Goal: Communication & Community: Answer question/provide support

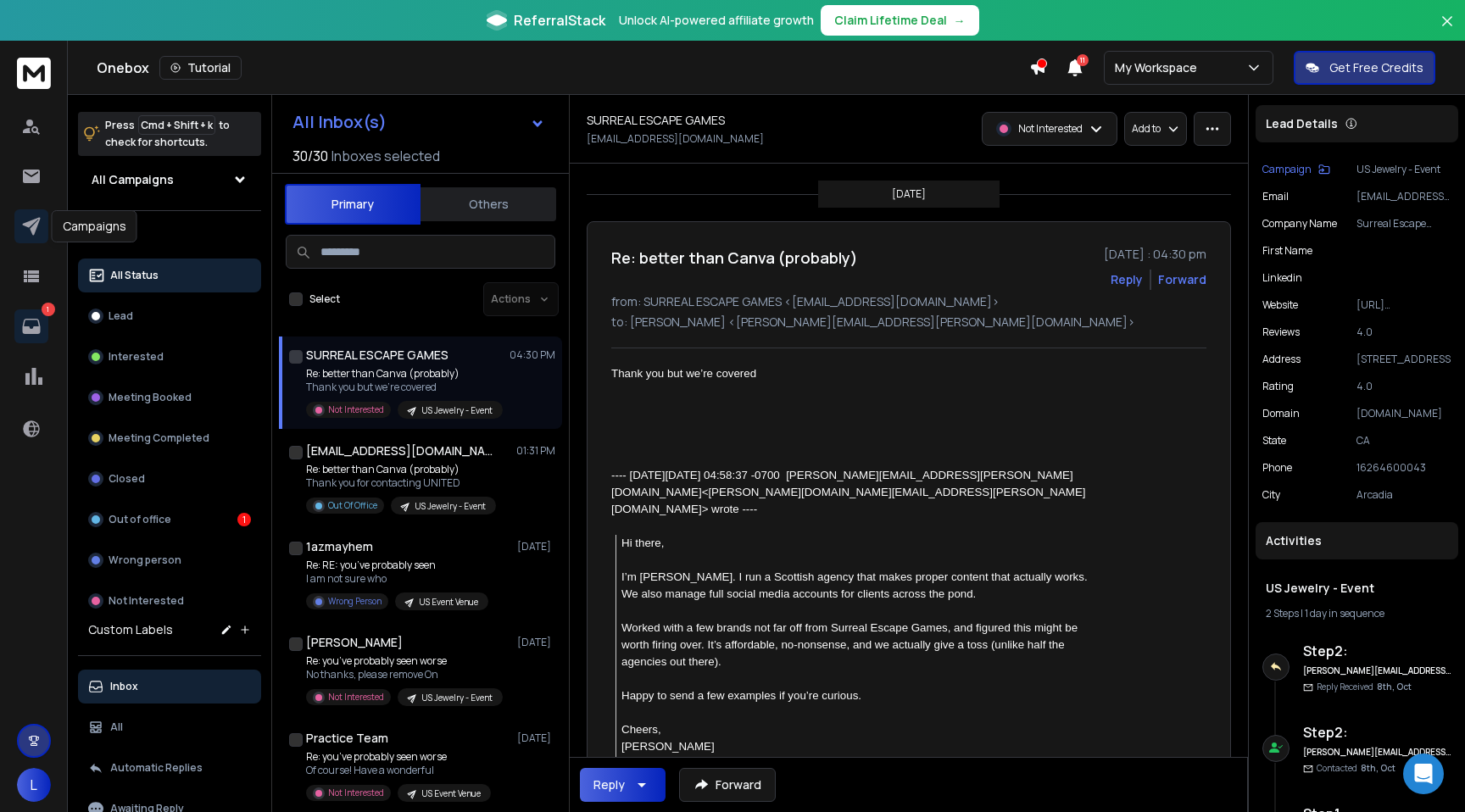
click at [31, 210] on link at bounding box center [31, 226] width 34 height 34
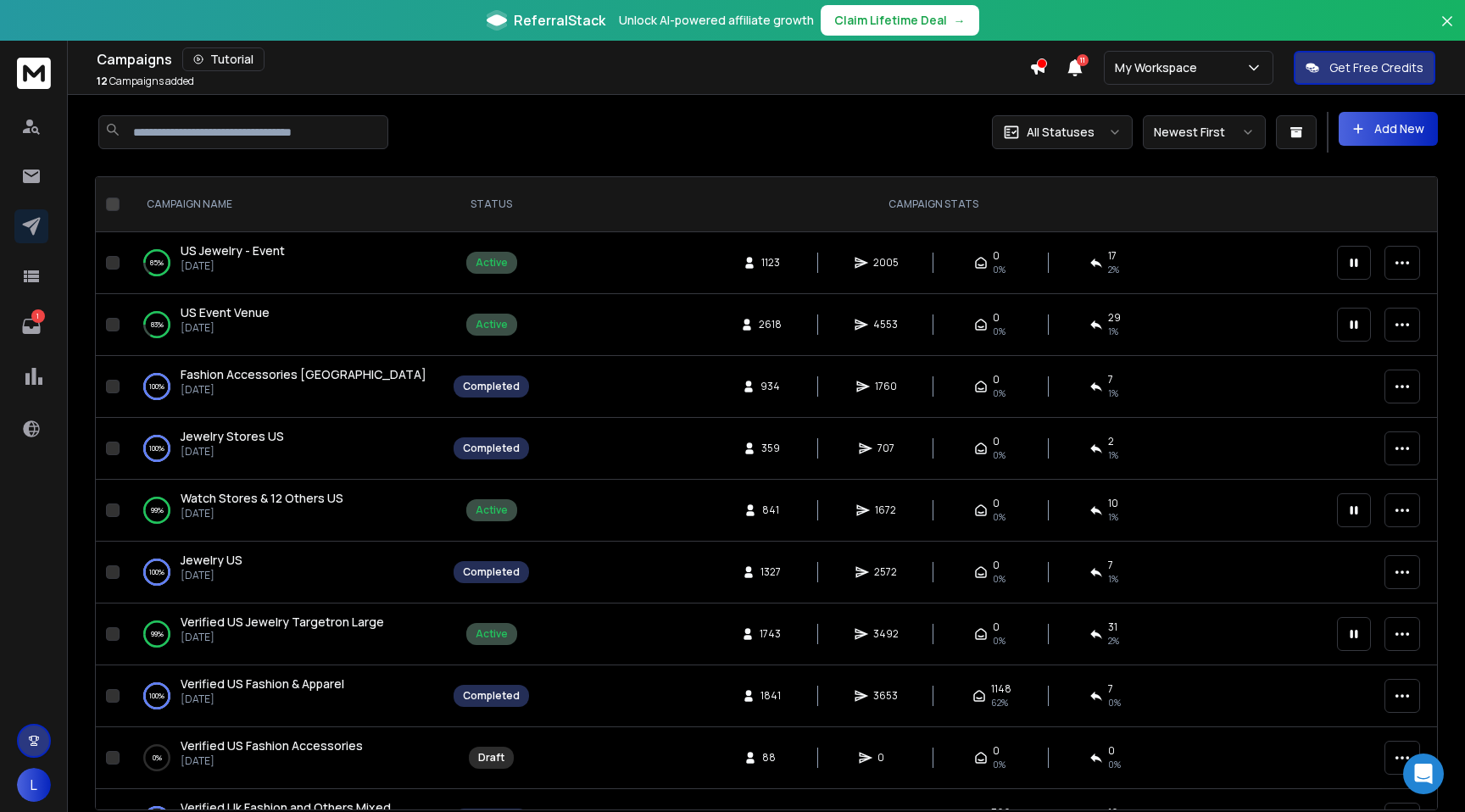
click at [550, 333] on div "2618 4553 0 0% 29 1 %" at bounding box center [933, 325] width 767 height 27
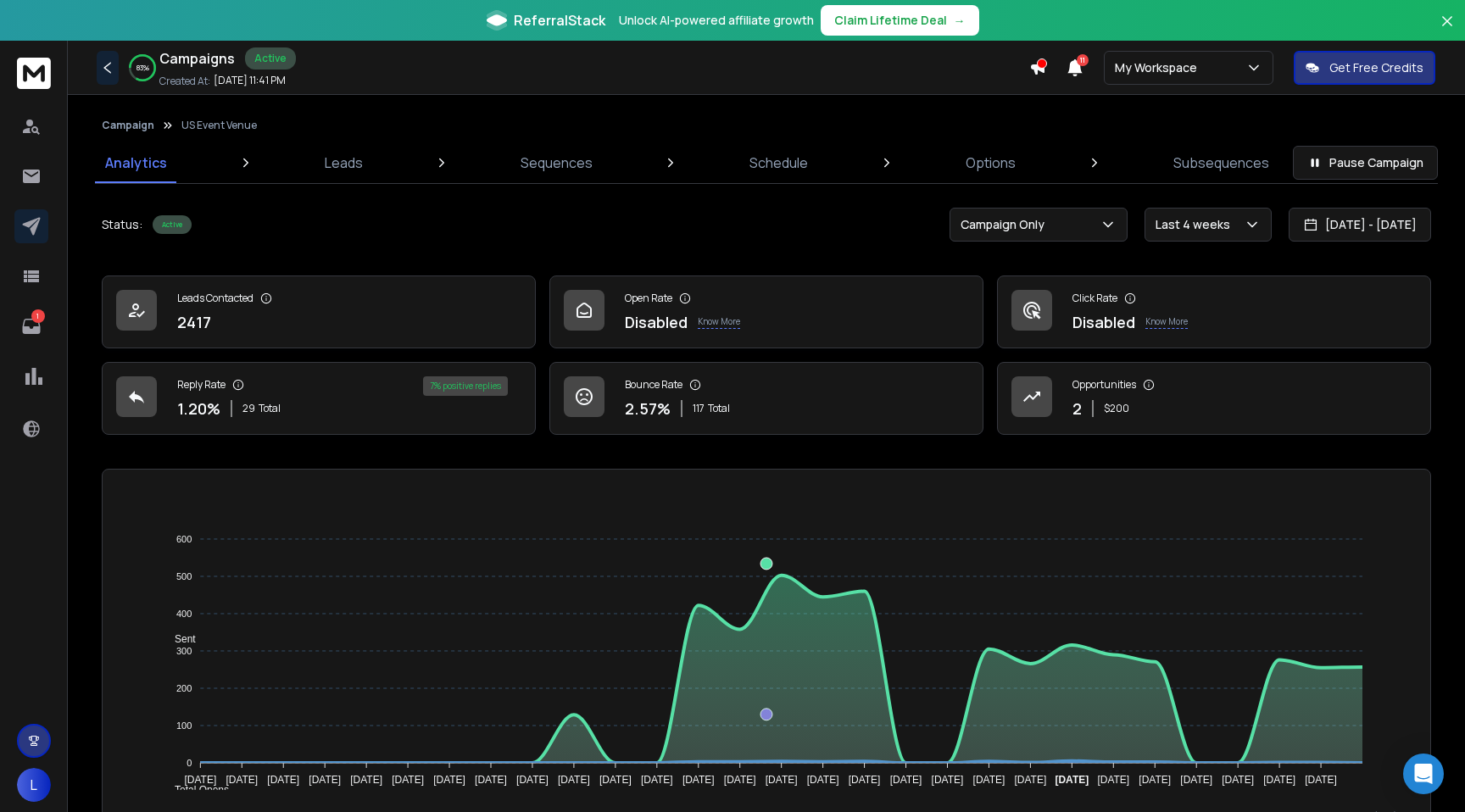
click at [106, 76] on button at bounding box center [107, 68] width 22 height 34
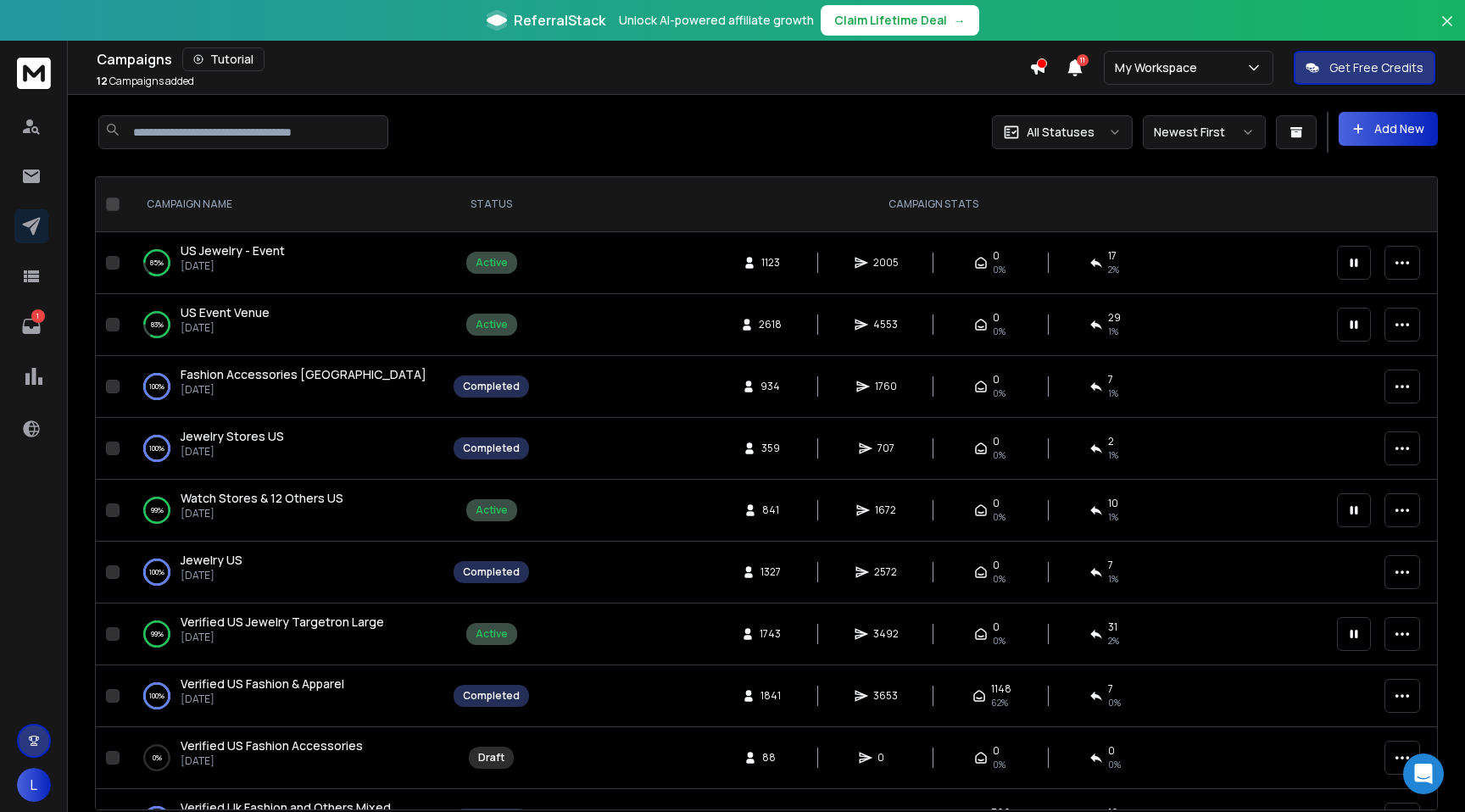
click at [298, 266] on div "85 % US Jewelry - Event [DATE]" at bounding box center [285, 262] width 284 height 41
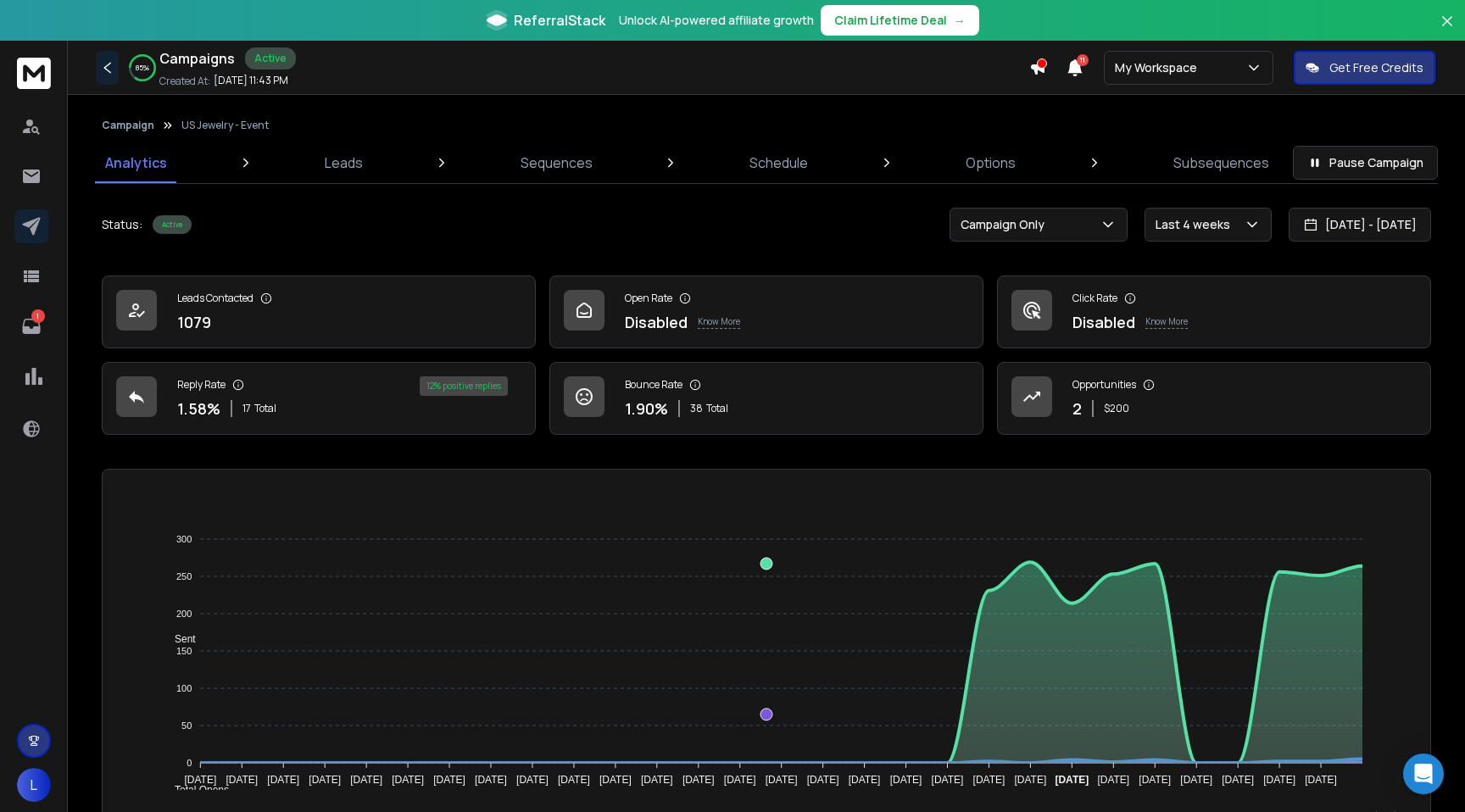
click at [116, 60] on button at bounding box center [107, 68] width 22 height 34
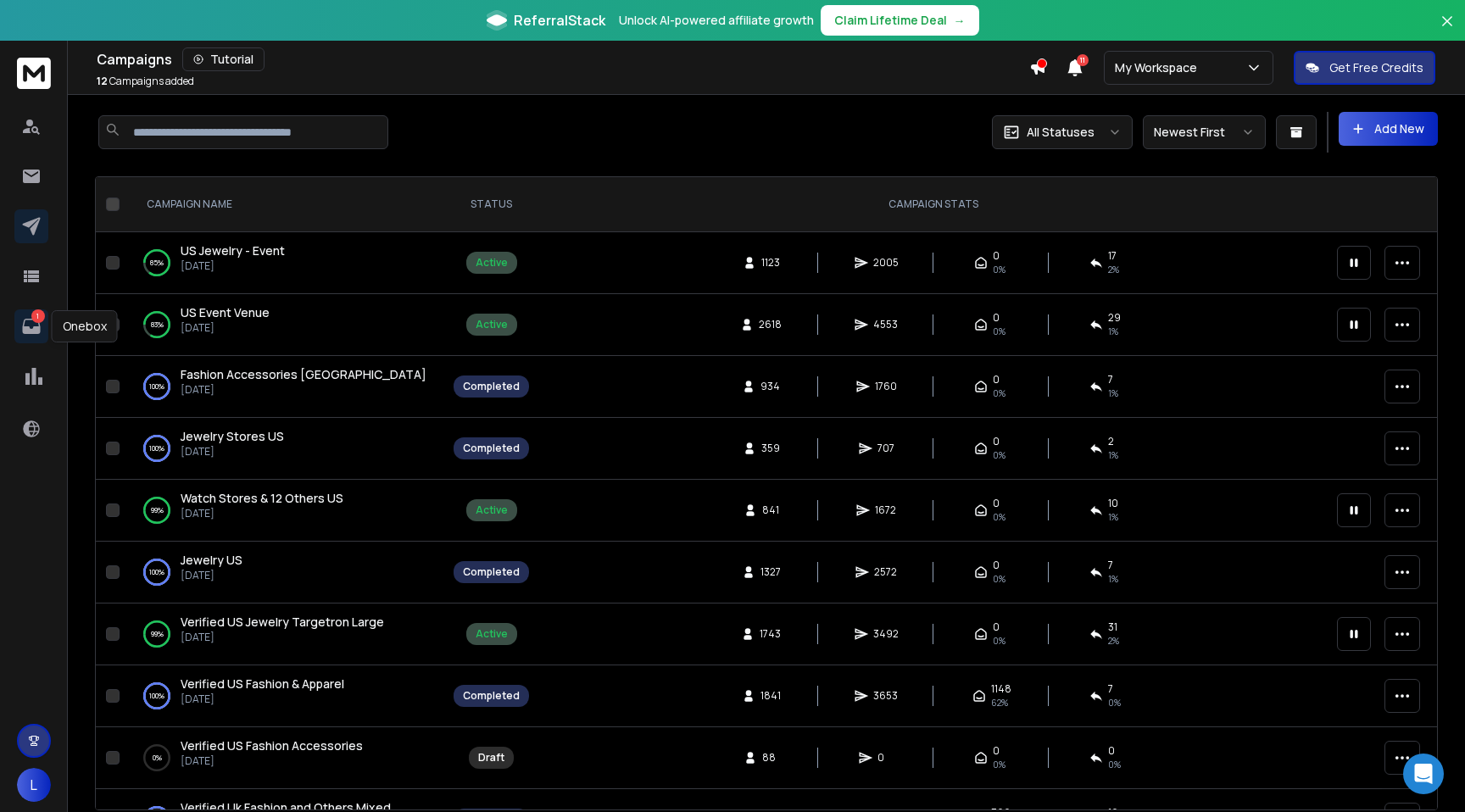
click at [24, 312] on link "1" at bounding box center [31, 326] width 34 height 34
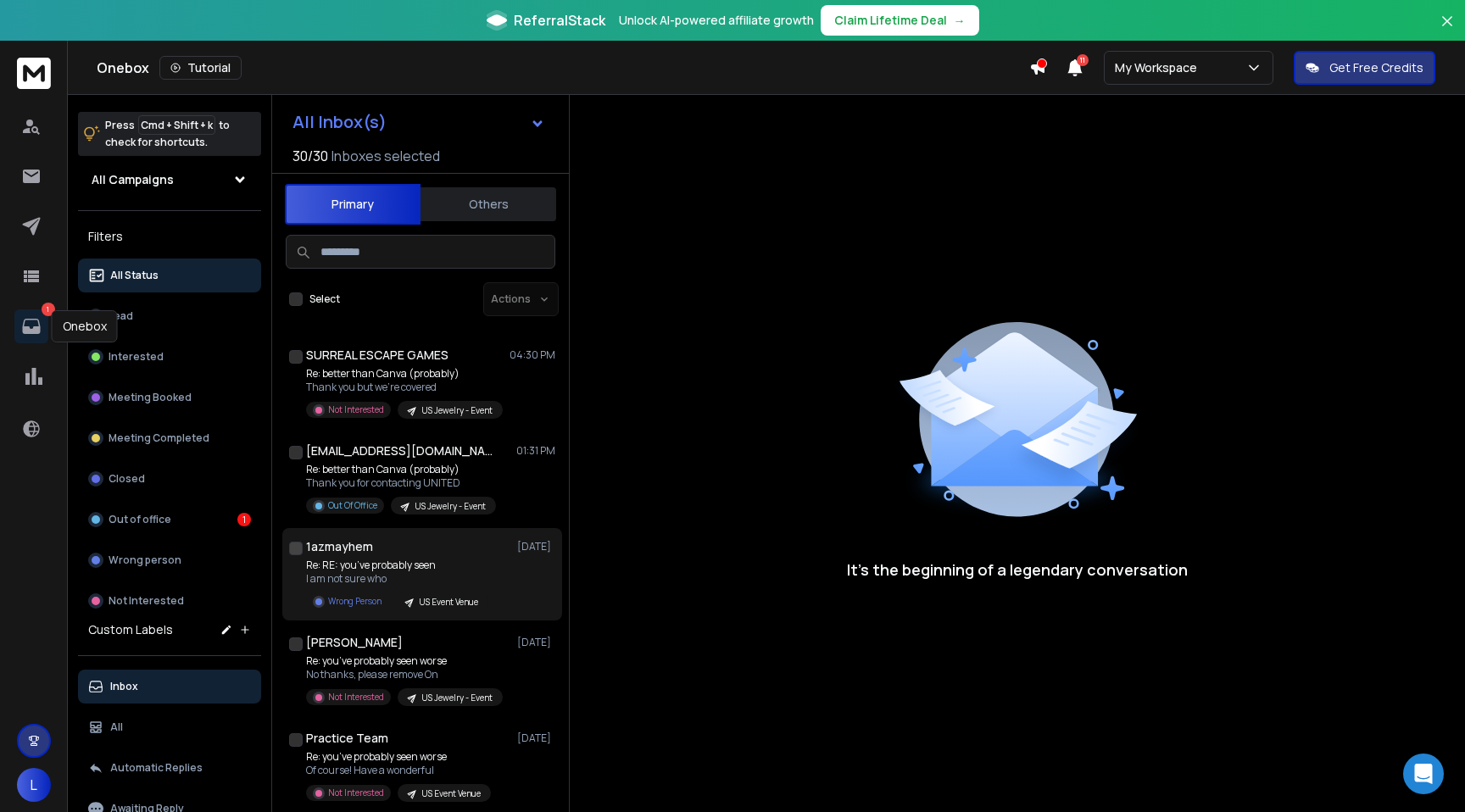
click at [408, 566] on p "Re: RE: you’ve probably seen" at bounding box center [396, 565] width 182 height 14
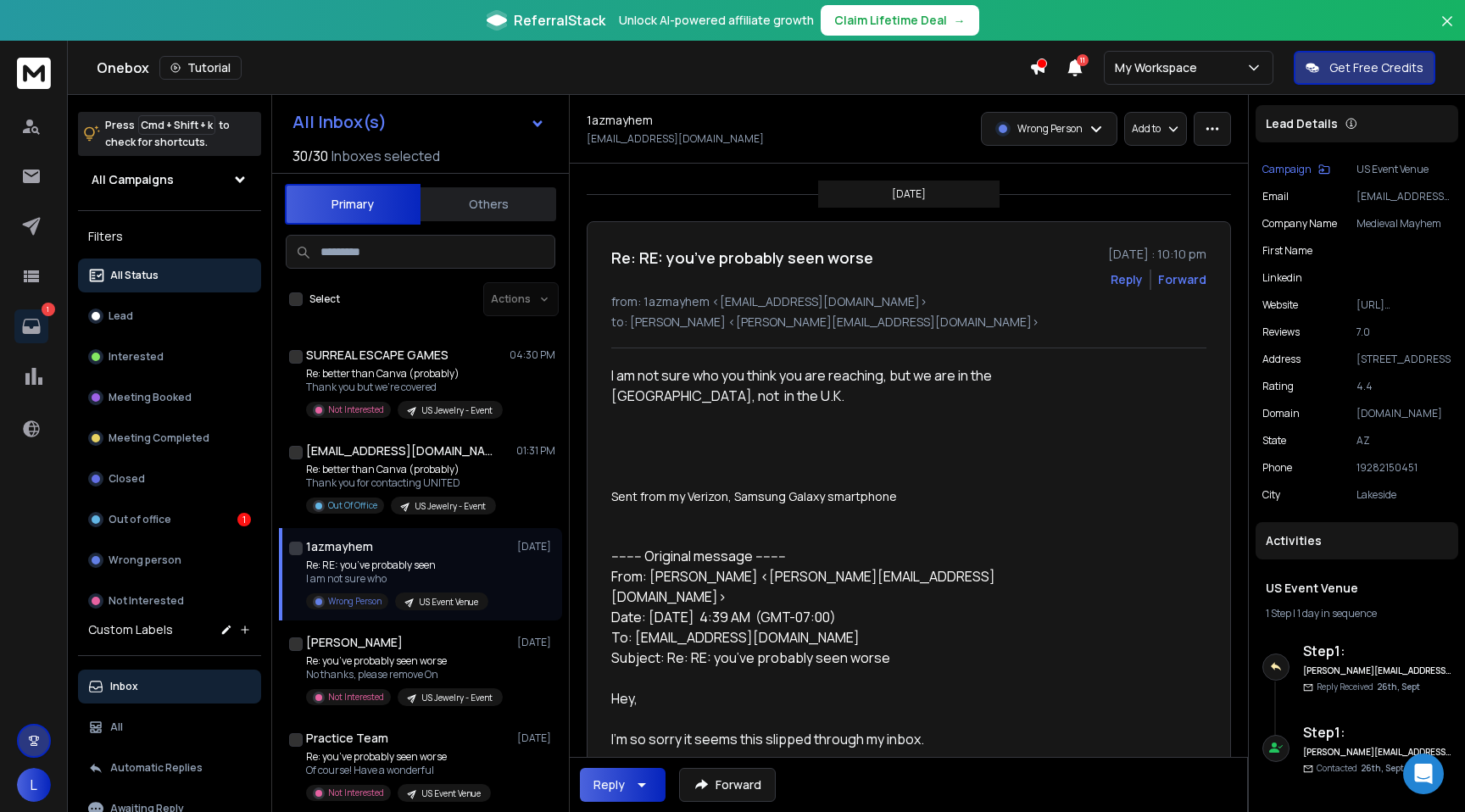
click at [616, 791] on div "Reply" at bounding box center [609, 785] width 32 height 17
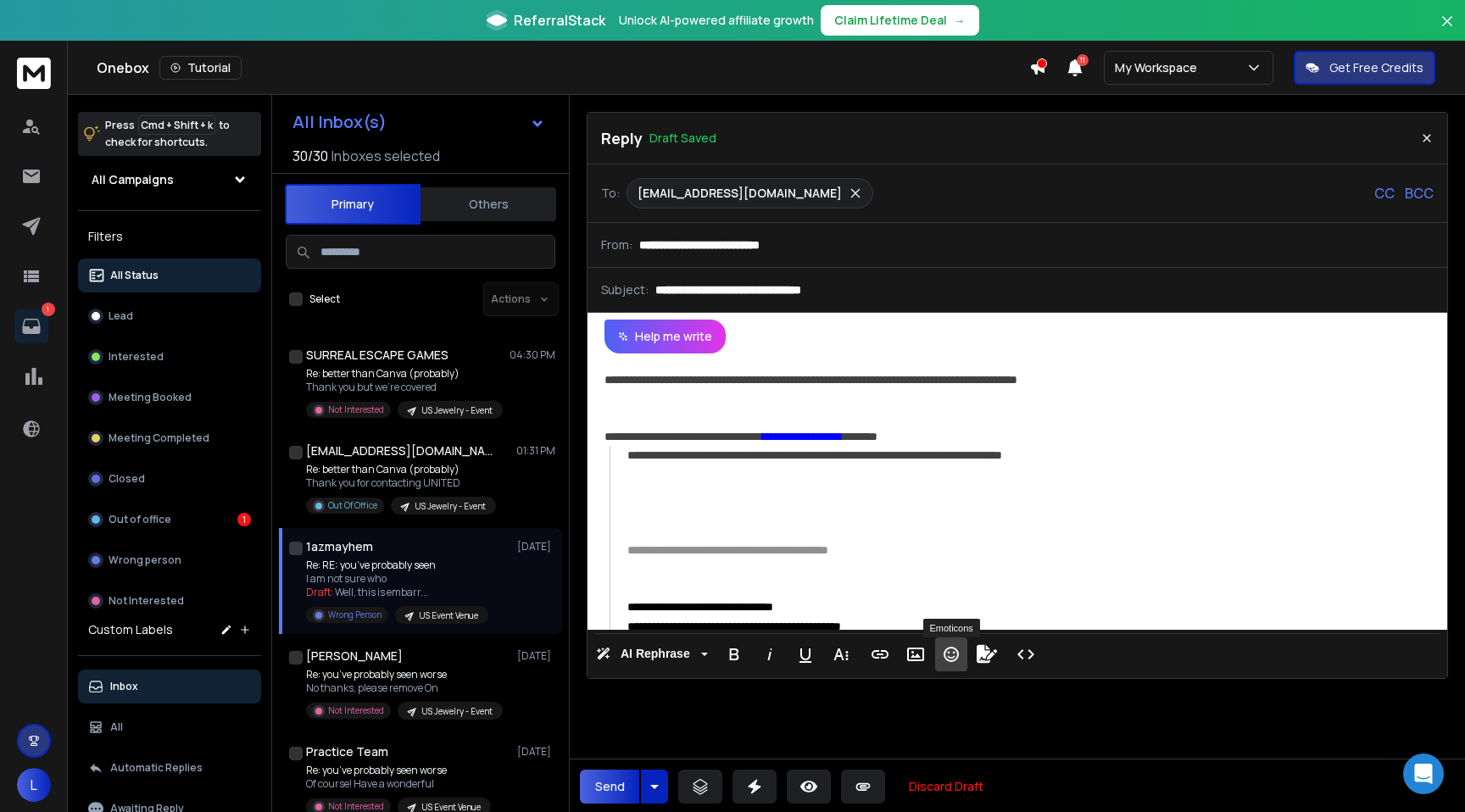
click at [956, 648] on icon "button" at bounding box center [951, 655] width 15 height 15
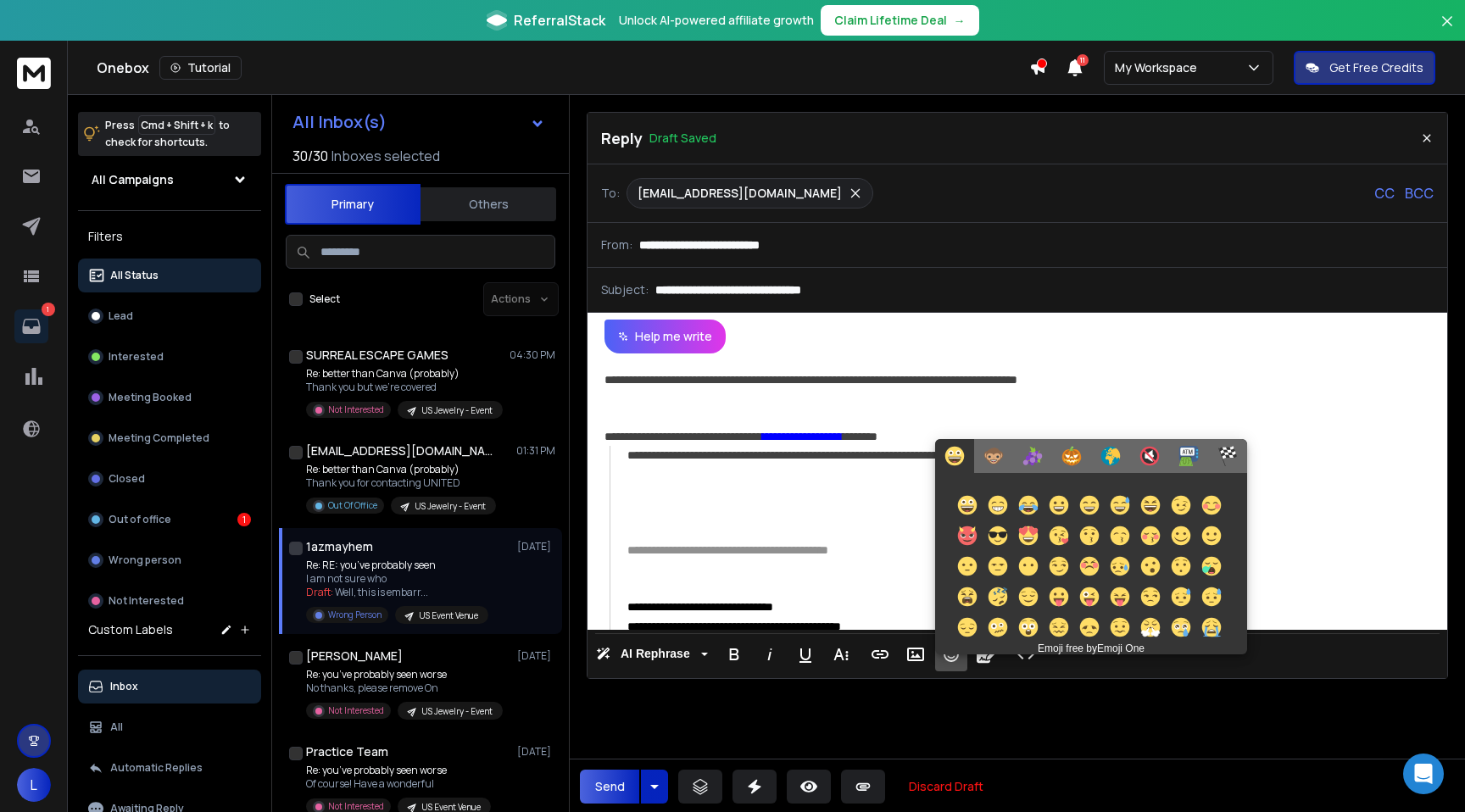
click at [1152, 370] on div "**********" at bounding box center [1015, 379] width 821 height 18
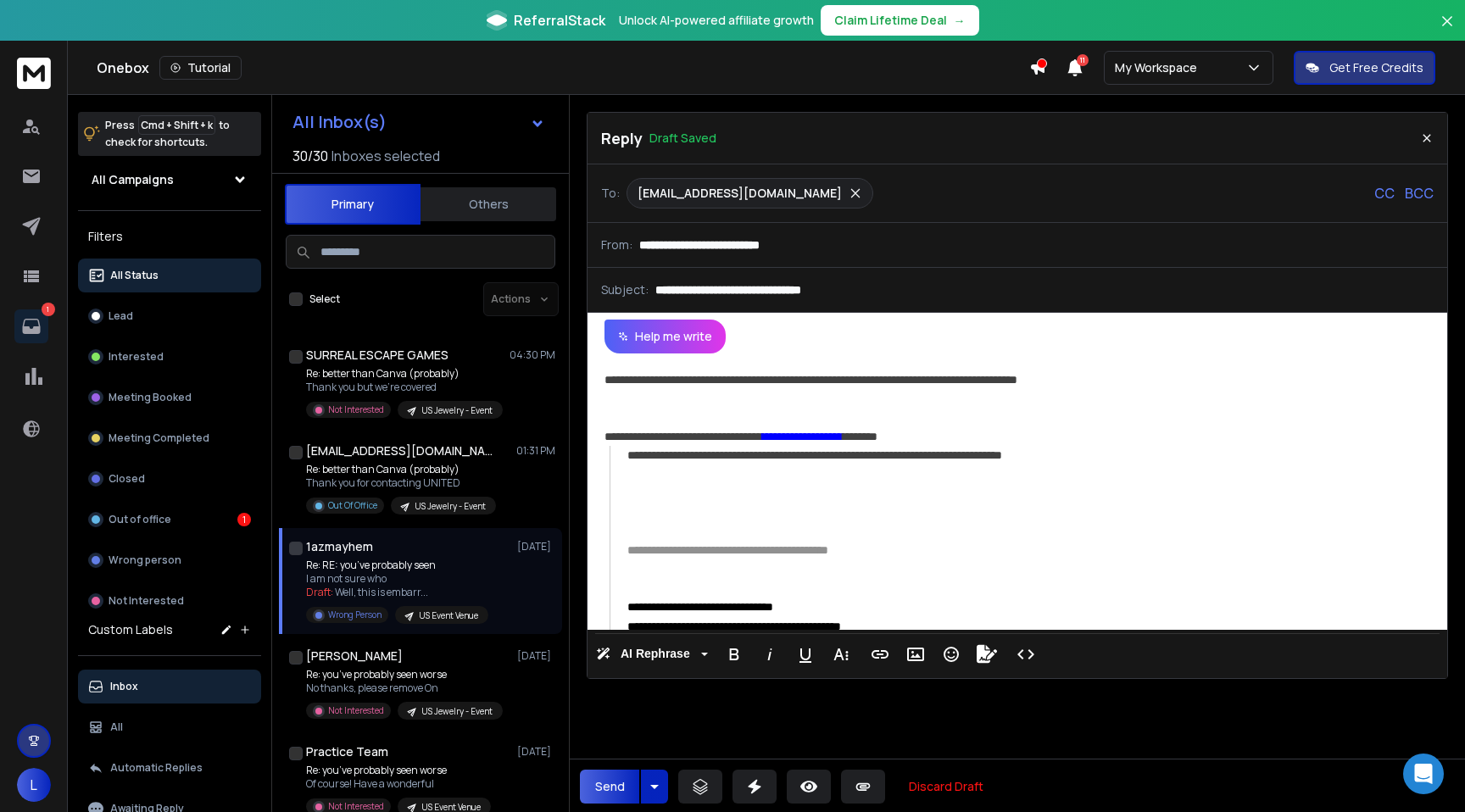
click at [1149, 389] on div "**********" at bounding box center [1015, 379] width 821 height 18
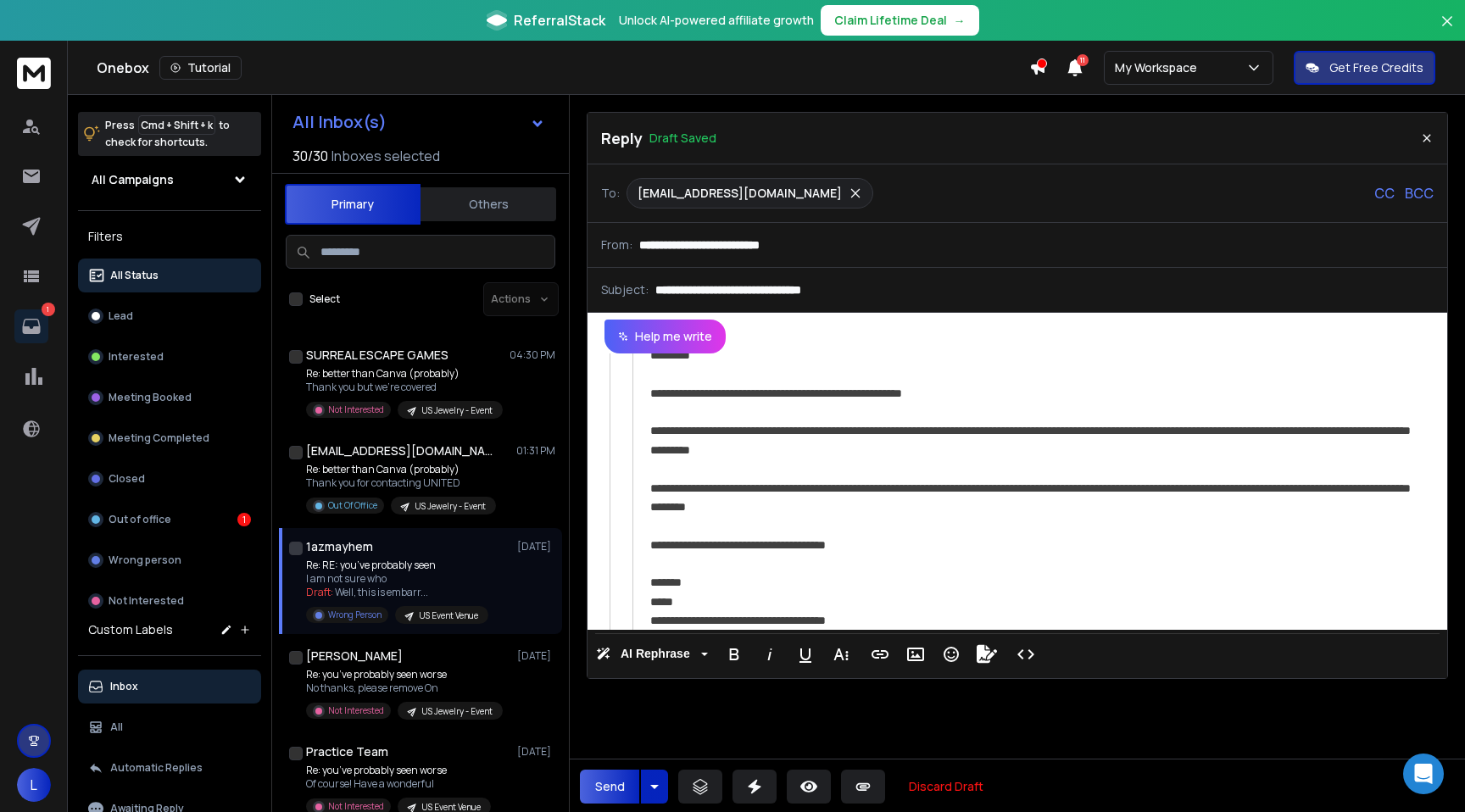
scroll to position [956, 0]
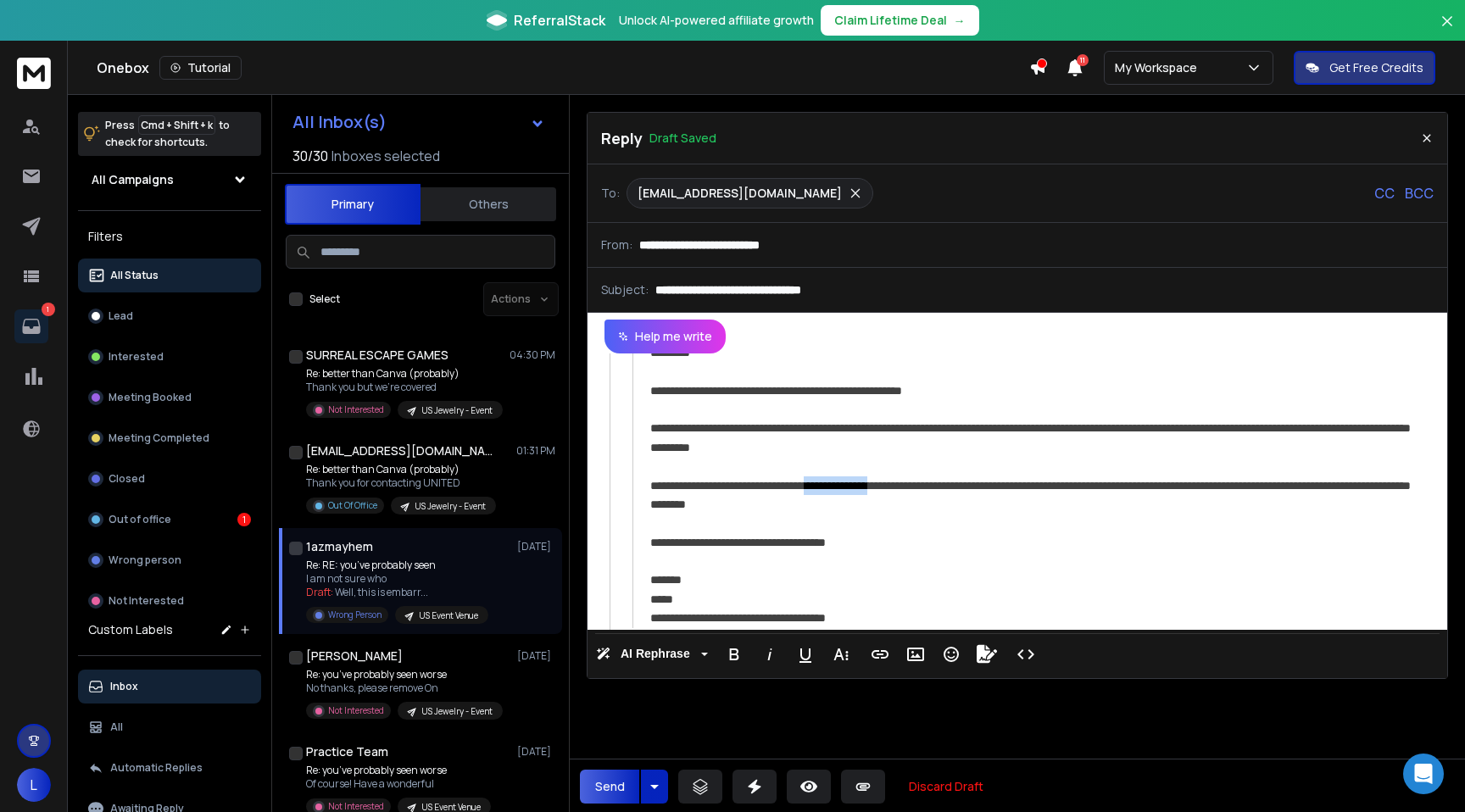
drag, startPoint x: 837, startPoint y: 489, endPoint x: 930, endPoint y: 492, distance: 93.0
click at [930, 492] on div "**********" at bounding box center [1030, 362] width 795 height 531
copy div "**********"
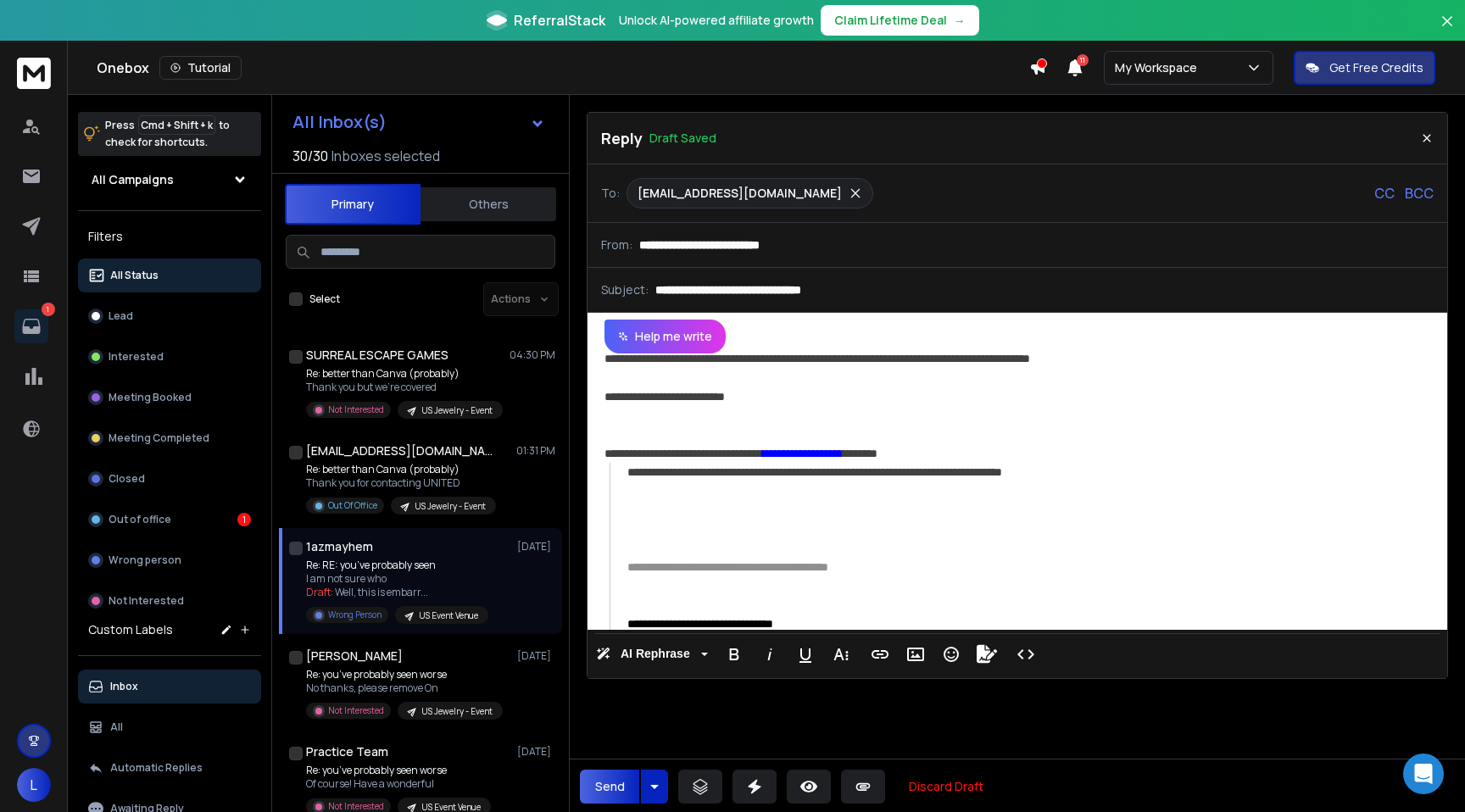
scroll to position [0, 0]
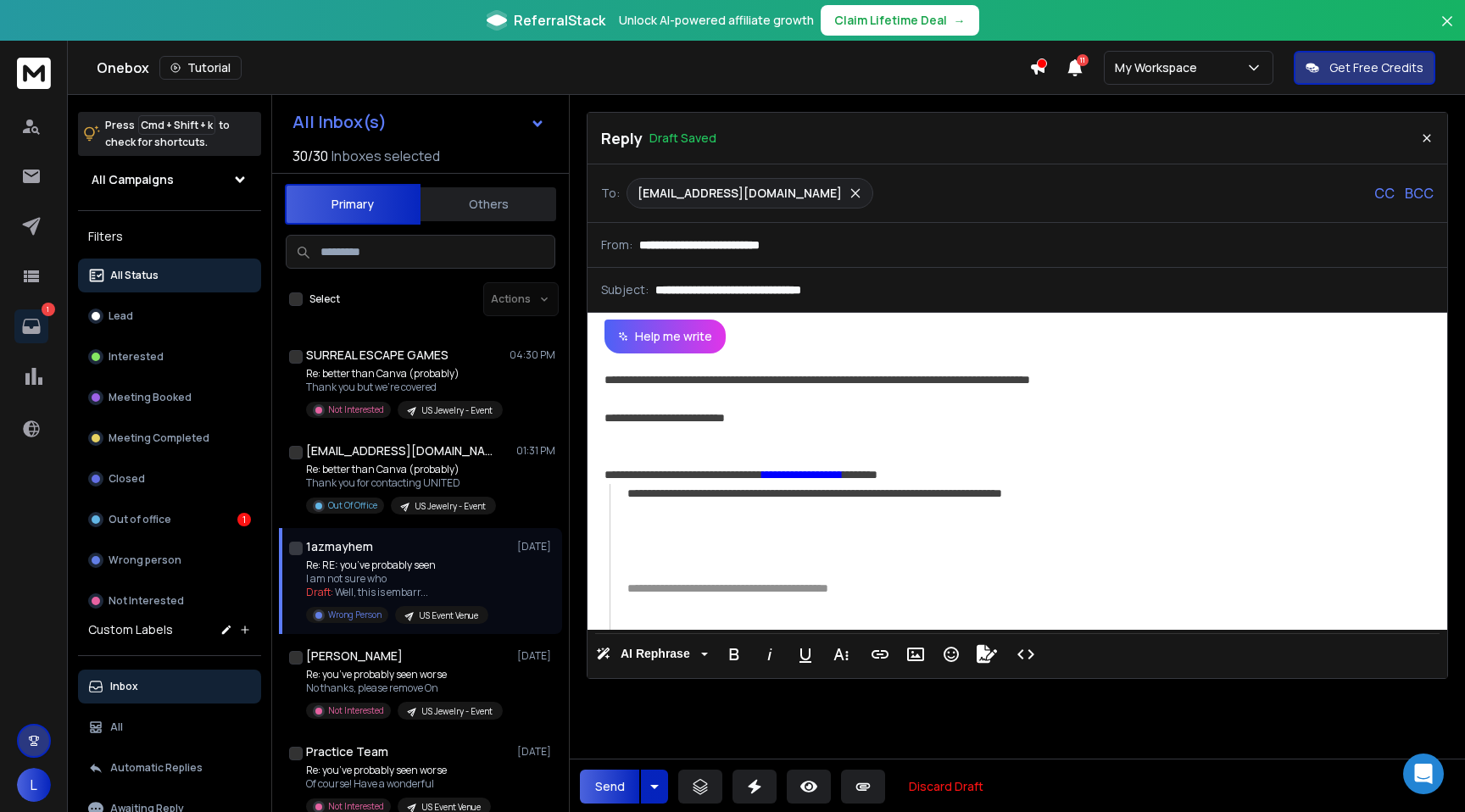
click at [779, 446] on div at bounding box center [1015, 454] width 821 height 18
click at [784, 403] on div at bounding box center [1015, 397] width 821 height 18
click at [780, 420] on div "**********" at bounding box center [1015, 418] width 821 height 18
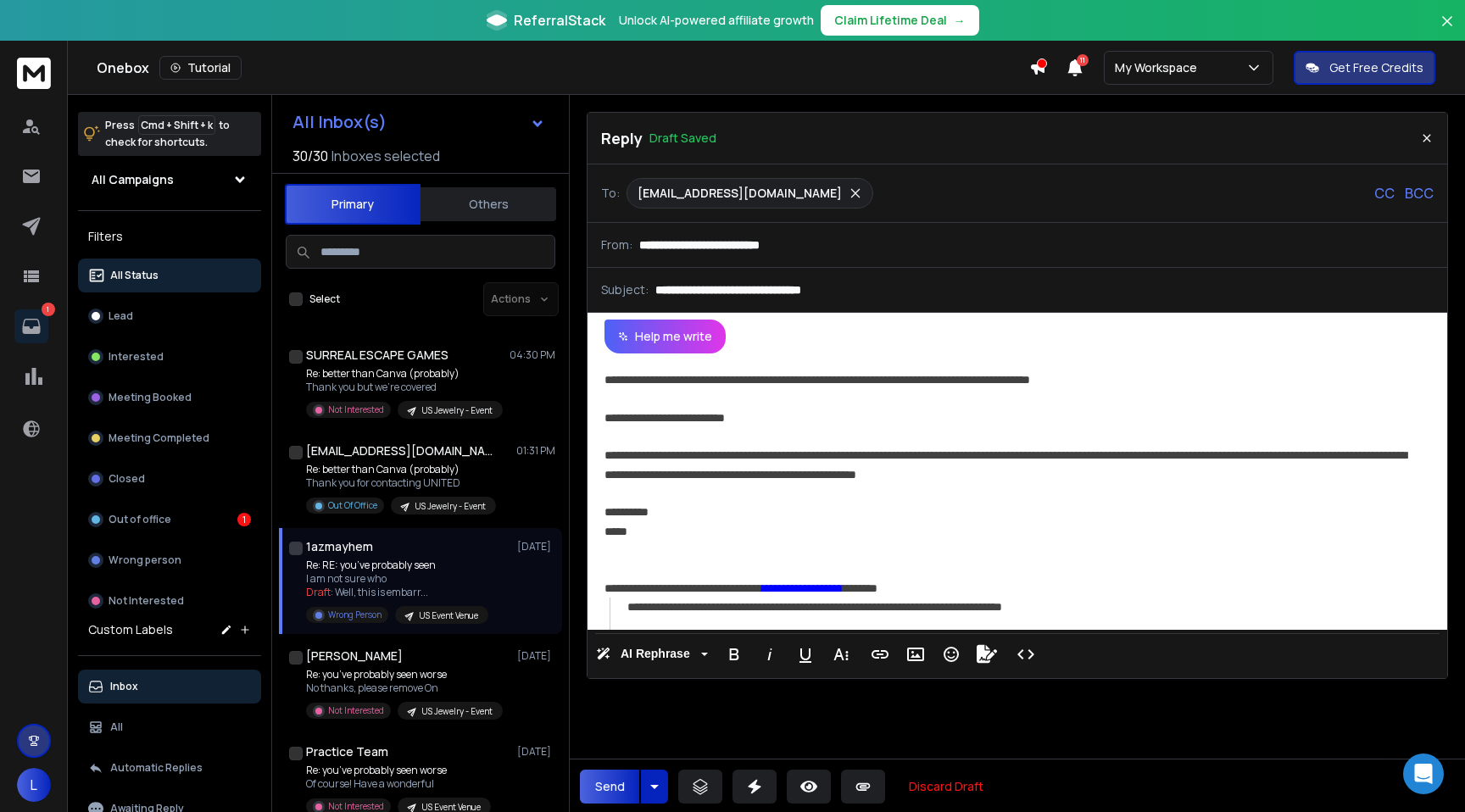
click at [607, 790] on button "Send" at bounding box center [610, 786] width 60 height 34
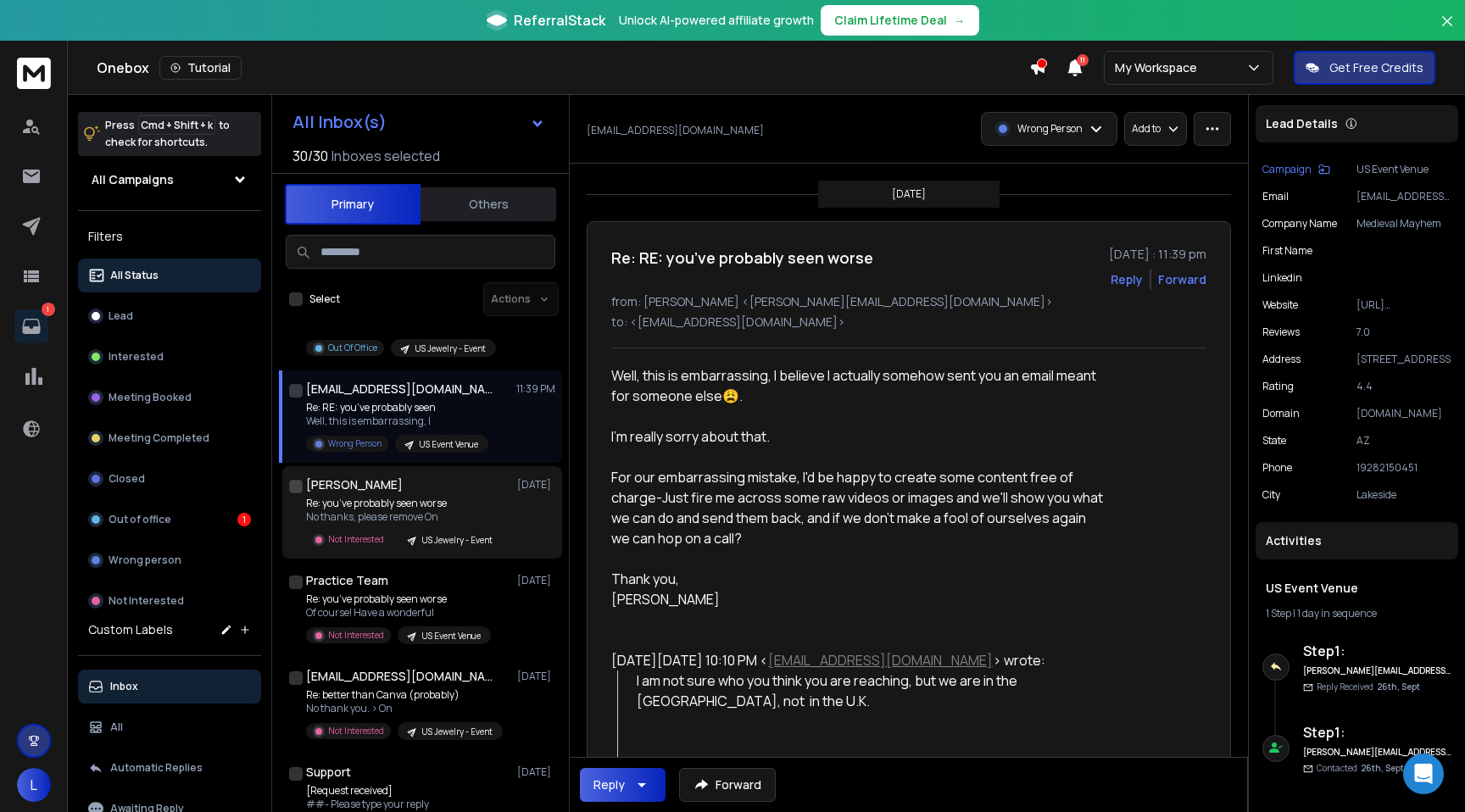
scroll to position [172, 0]
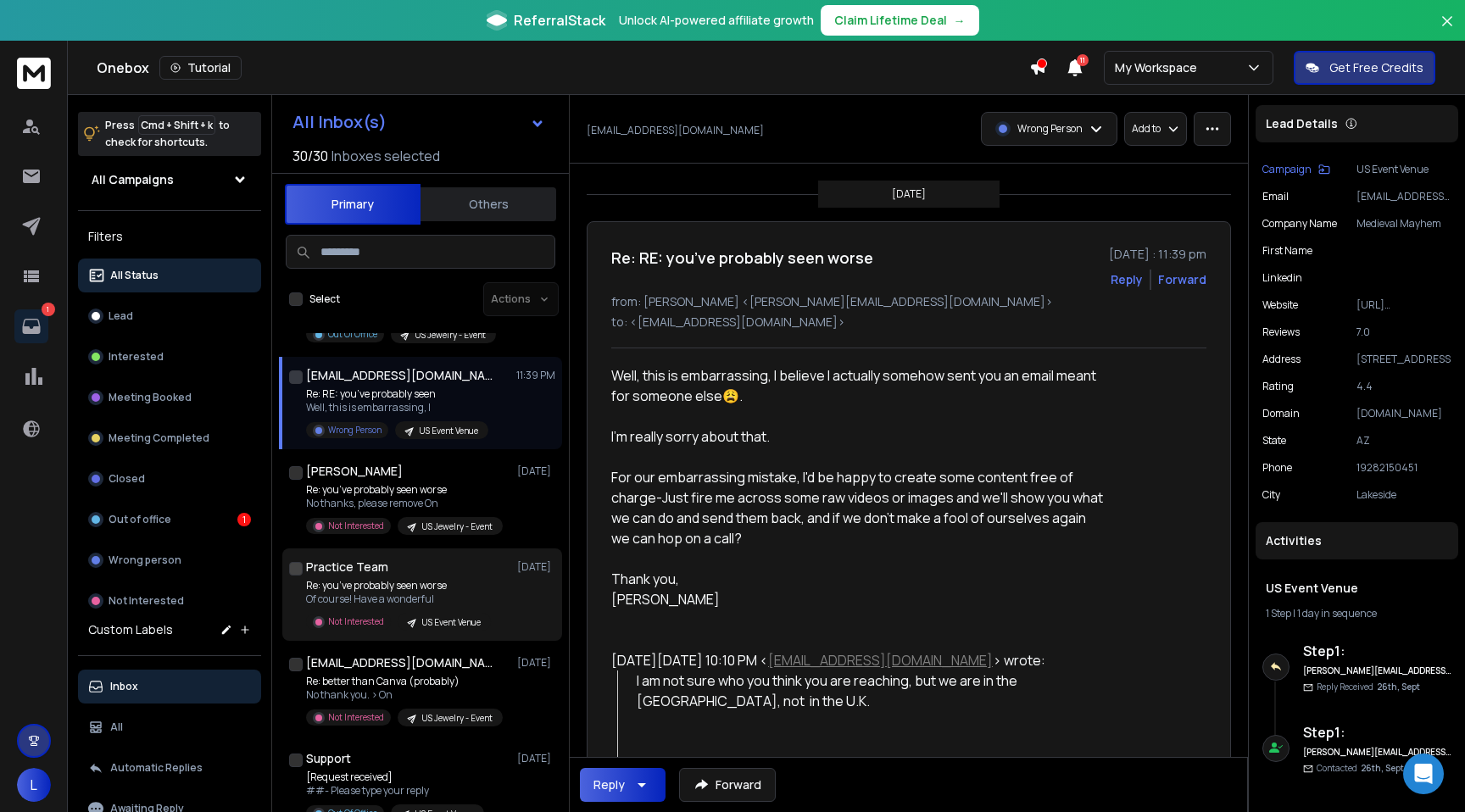
click at [466, 582] on p "Re: you’ve probably seen worse" at bounding box center [398, 585] width 185 height 14
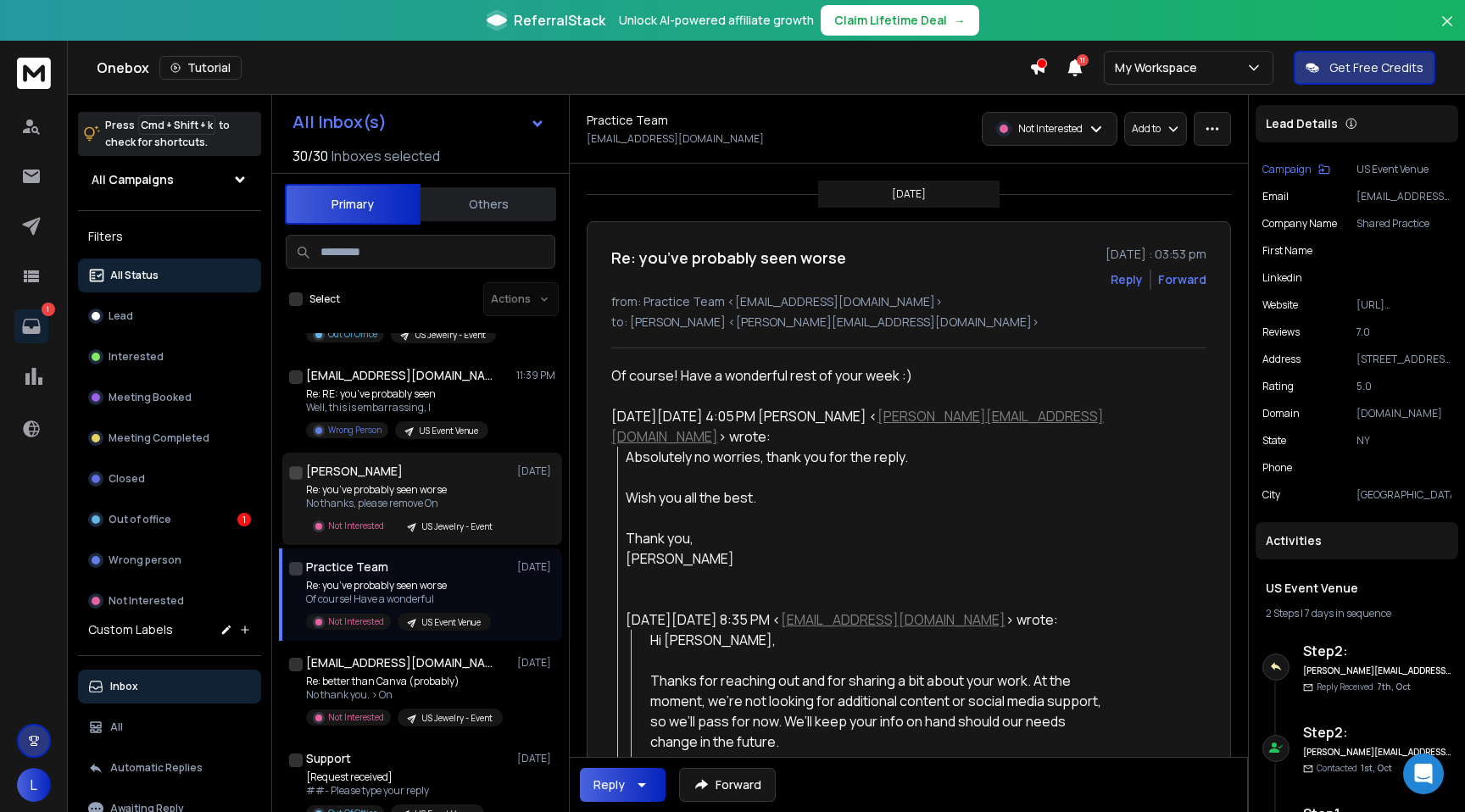
click at [462, 498] on p "No thanks, please remove On" at bounding box center [404, 503] width 197 height 14
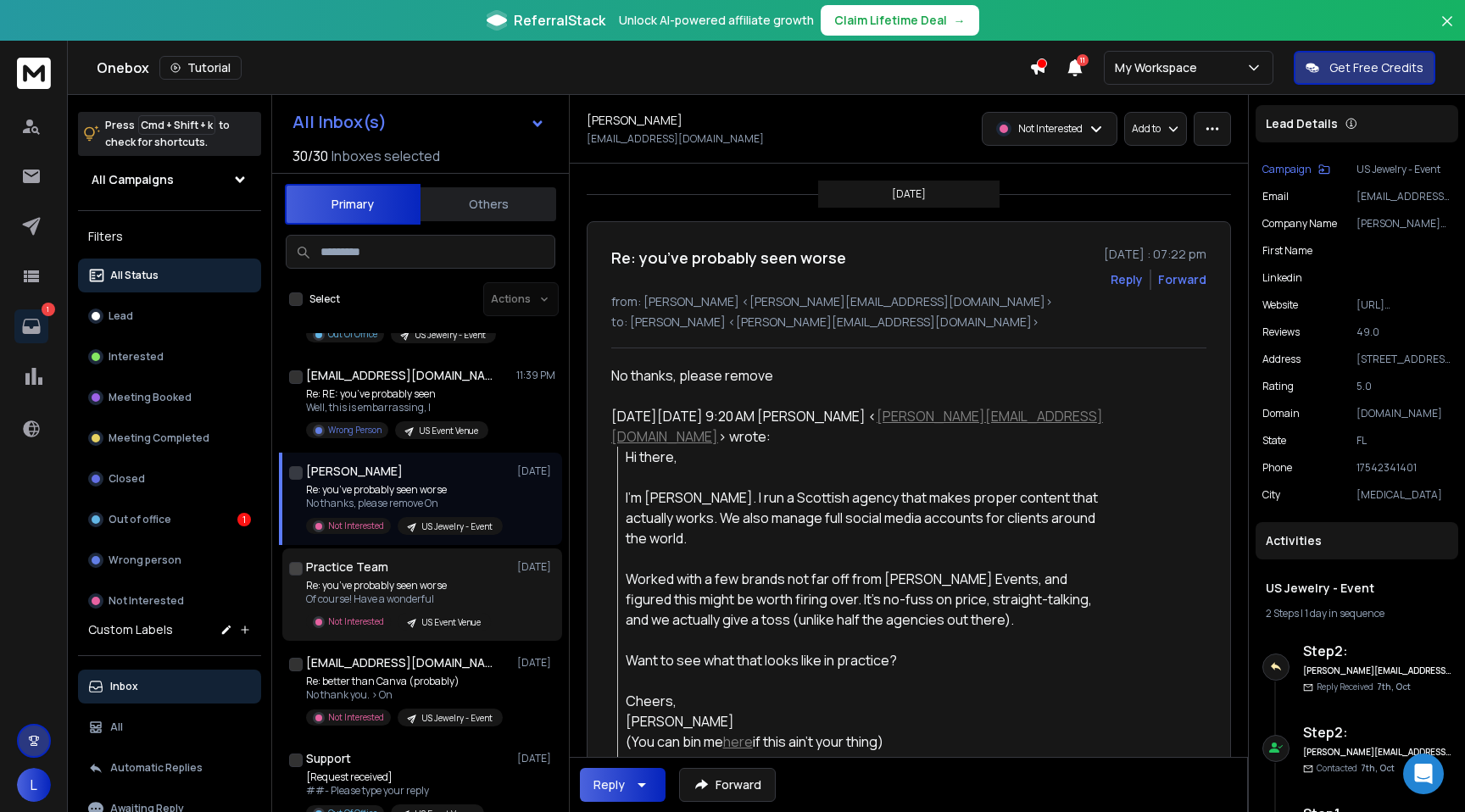
click at [465, 551] on div "Practice Team [DATE] Re: you’ve probably seen worse Of course! Have a wonderful…" at bounding box center [422, 595] width 280 height 93
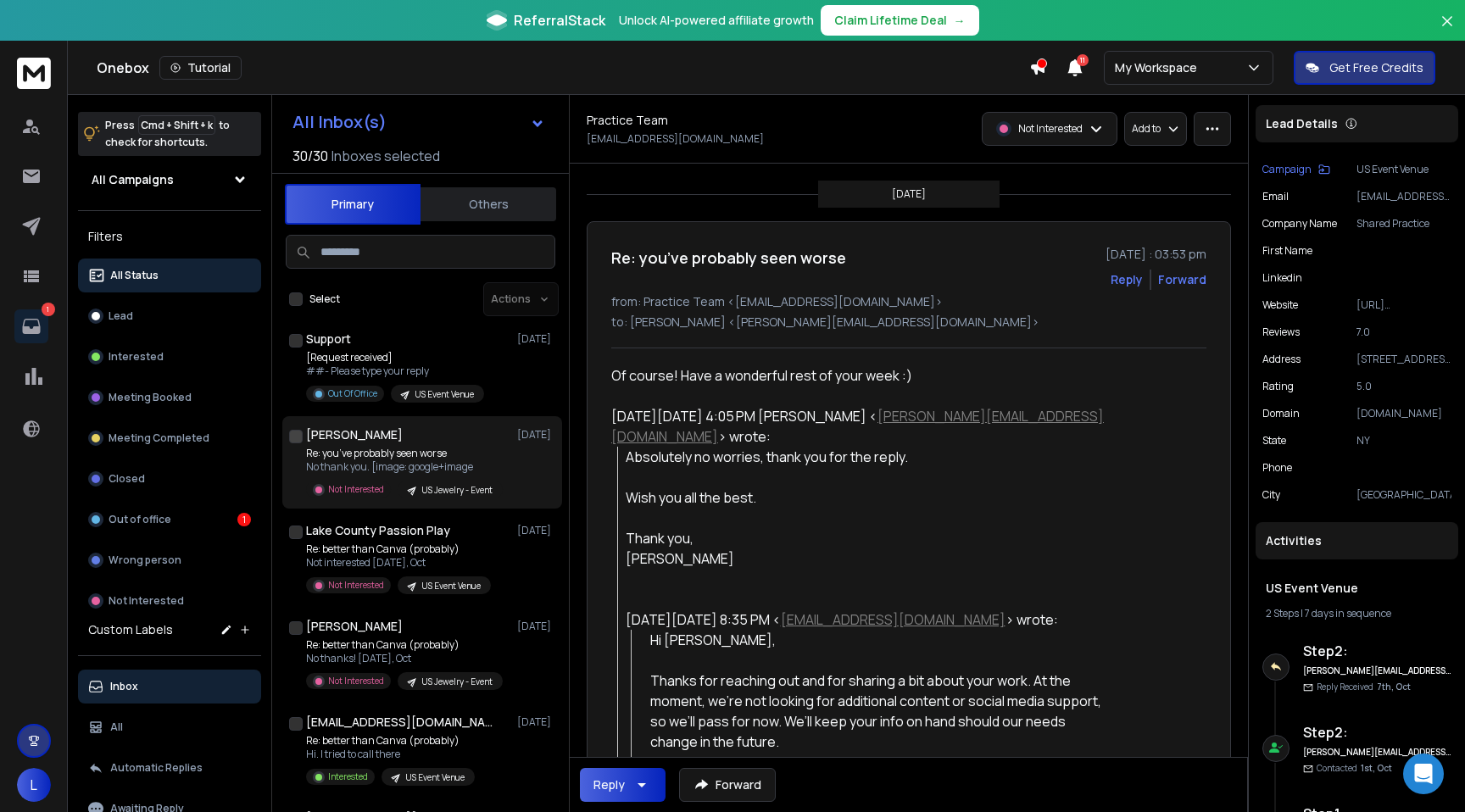
scroll to position [604, 0]
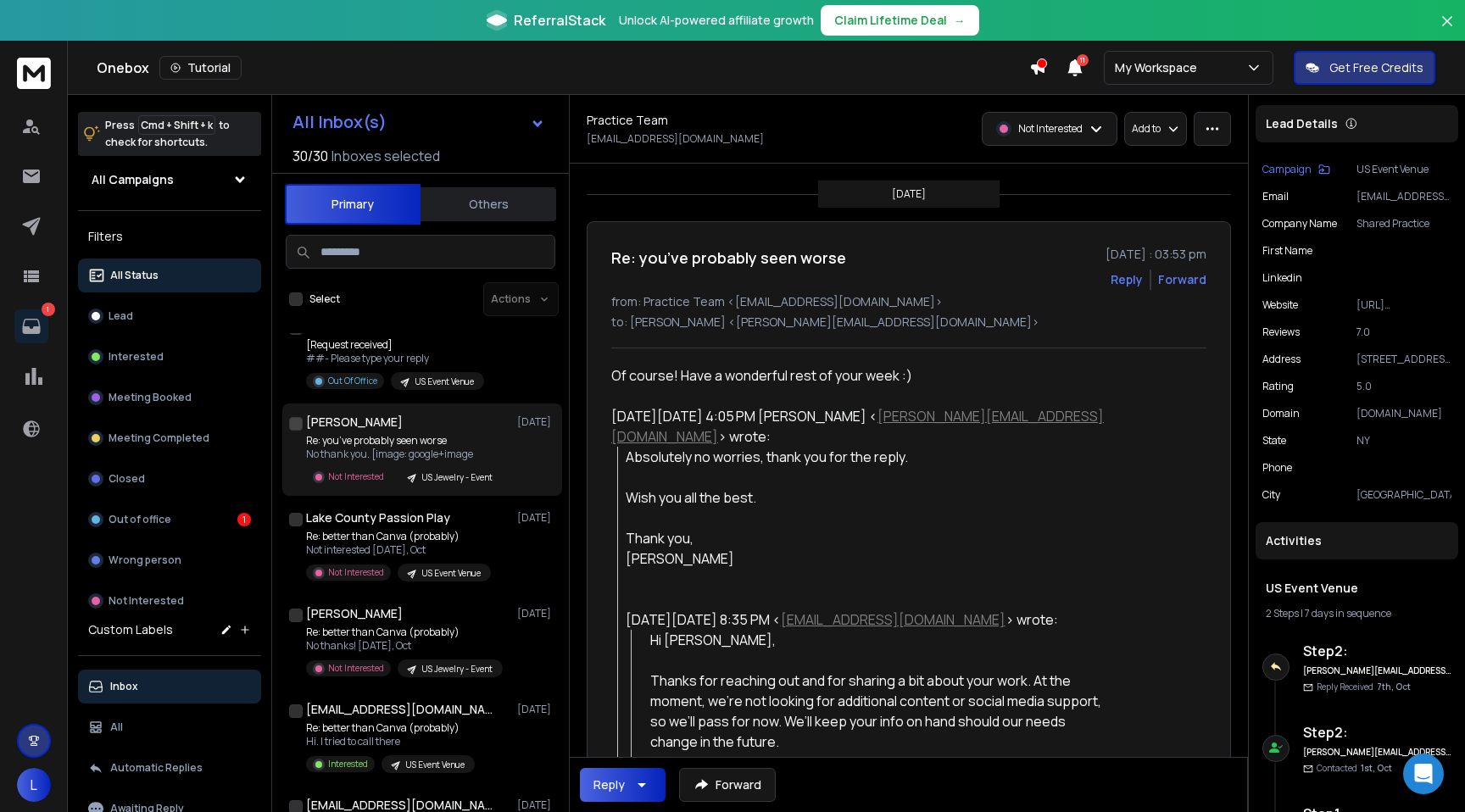
click at [448, 427] on div "[PERSON_NAME] [DATE]" at bounding box center [430, 422] width 249 height 17
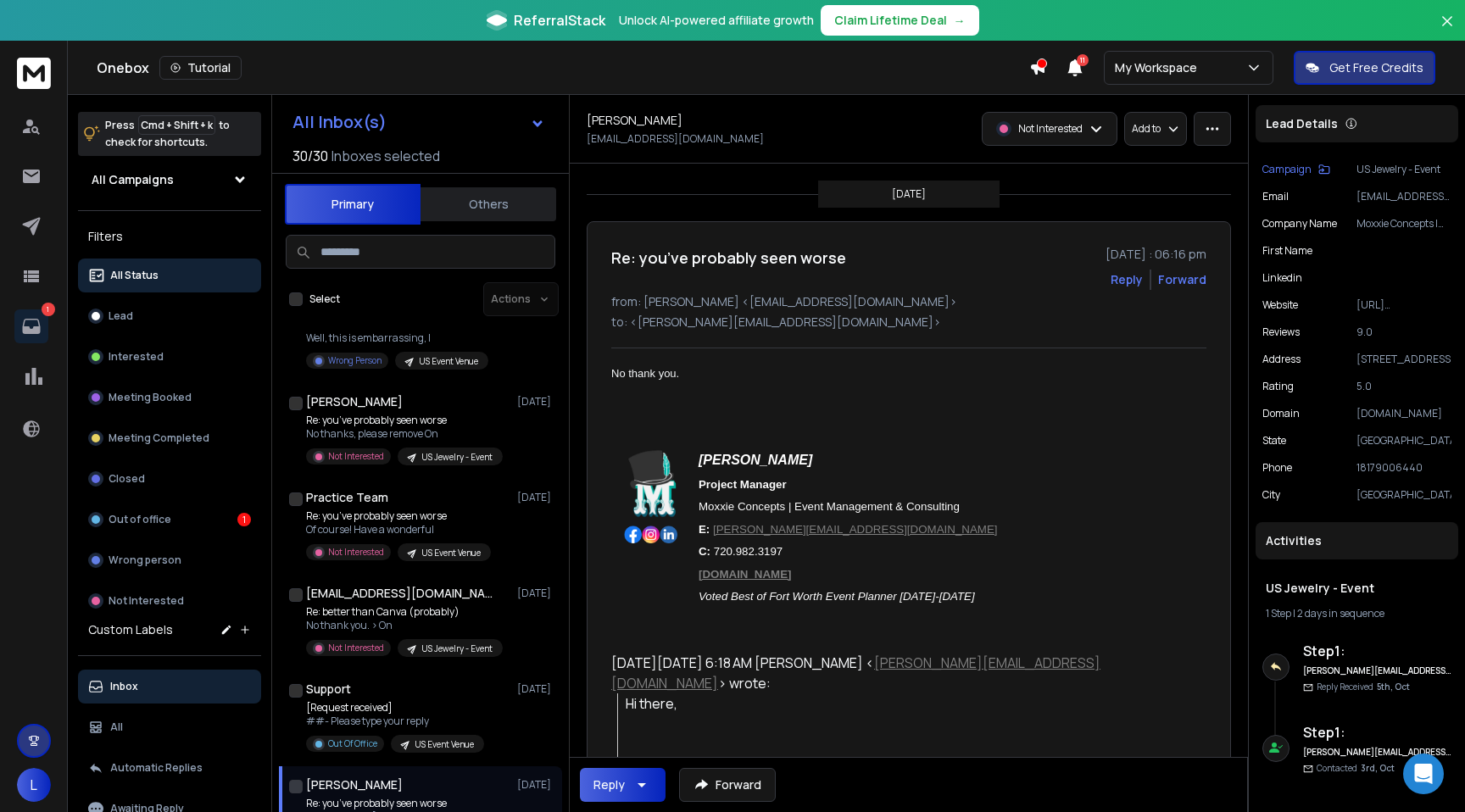
scroll to position [0, 0]
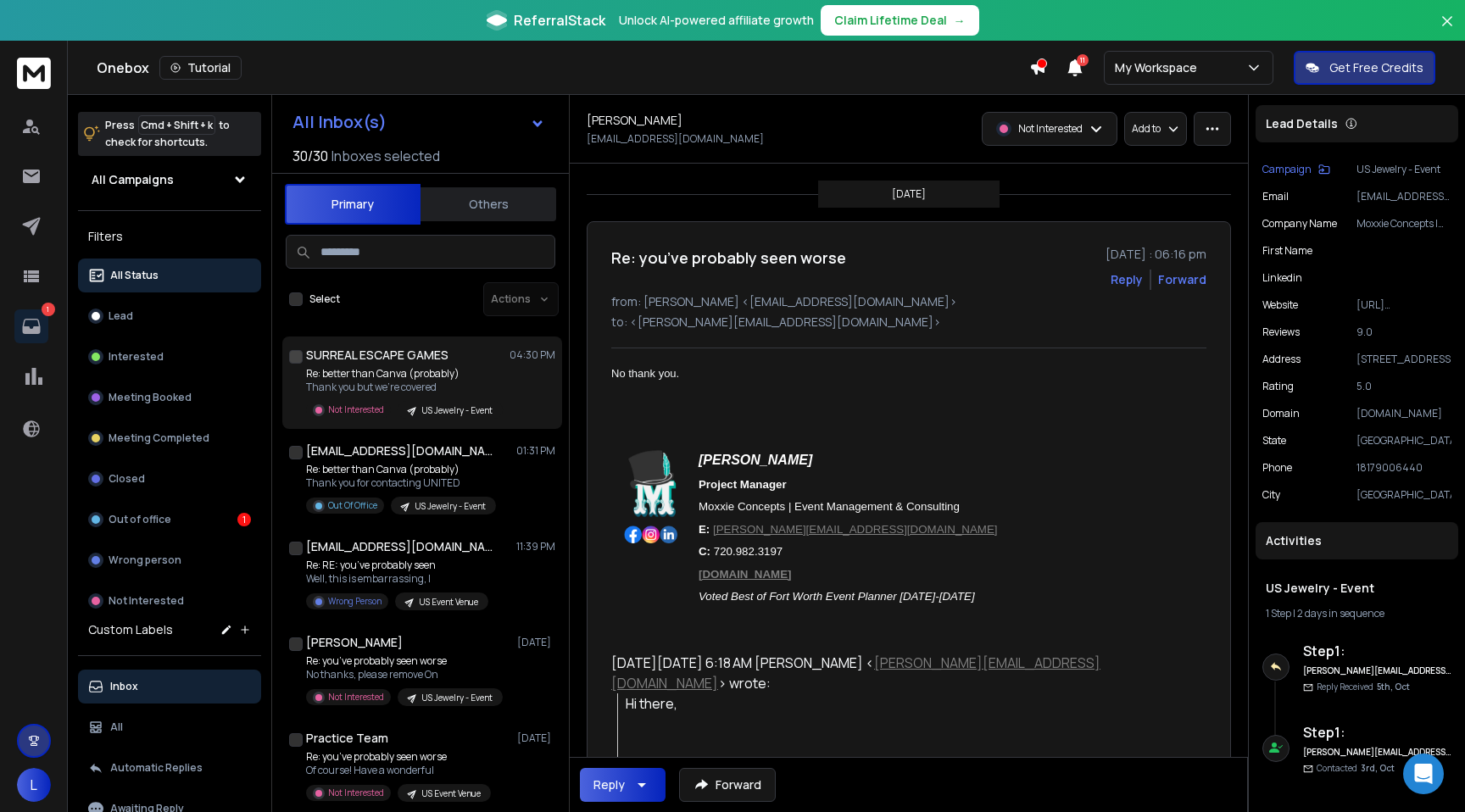
click at [455, 365] on div "SURREAL ESCAPE GAMES 04:30 PM Re: better than Canva (probably) Thank you but we…" at bounding box center [430, 382] width 249 height 72
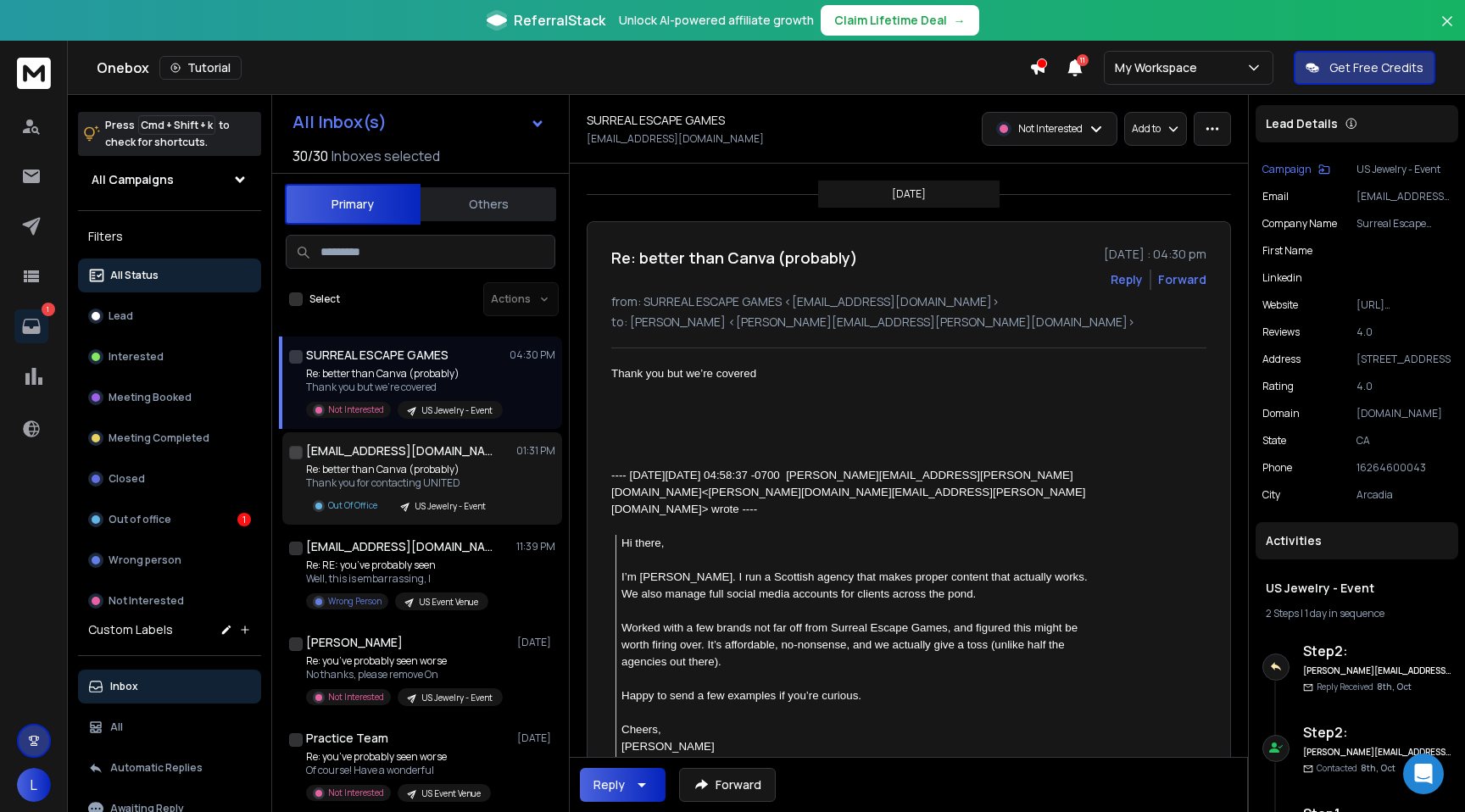
click at [475, 492] on div "Re: better than Canva (probably) Thank you for contacting UNITED Out Of Office …" at bounding box center [400, 489] width 190 height 52
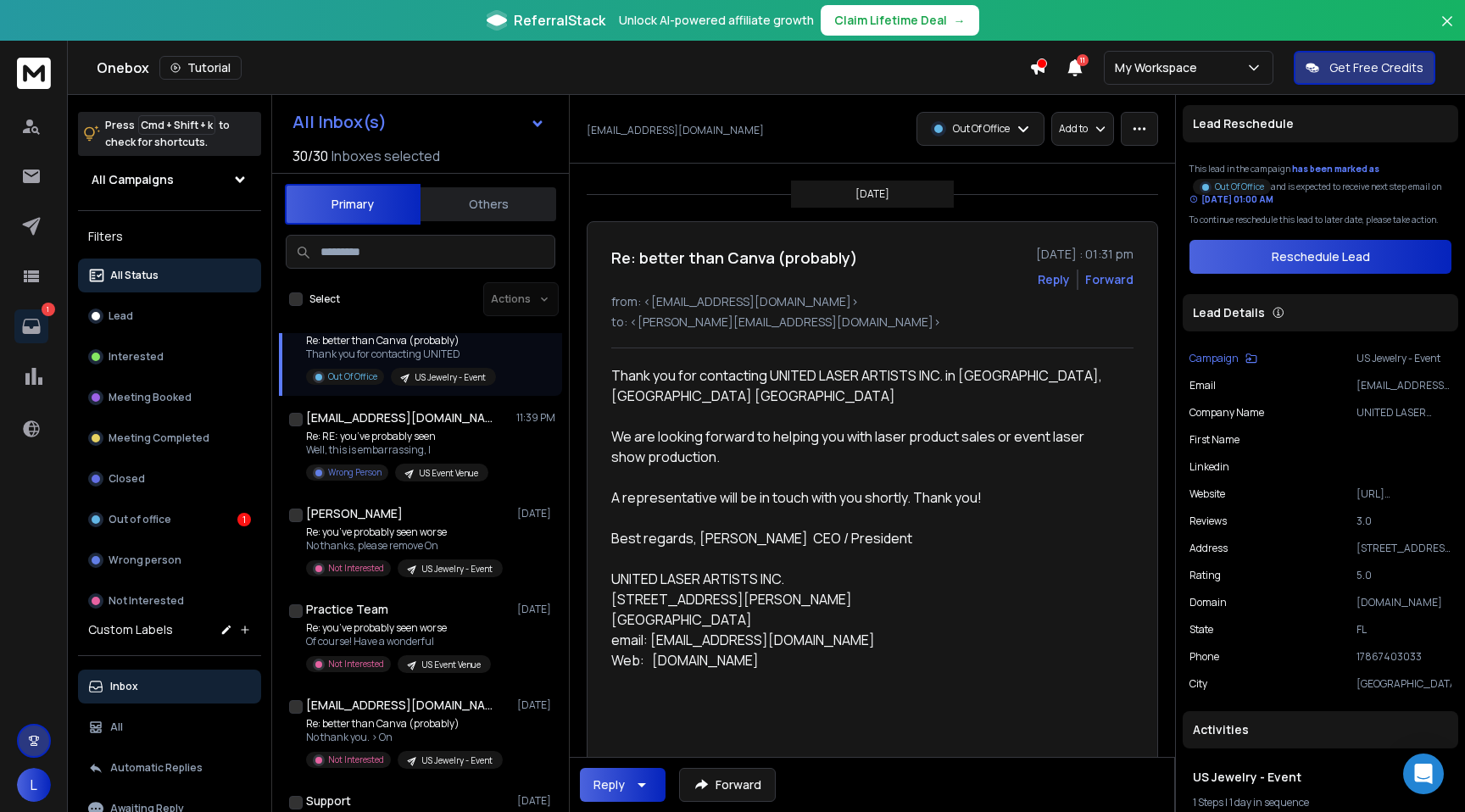
scroll to position [134, 0]
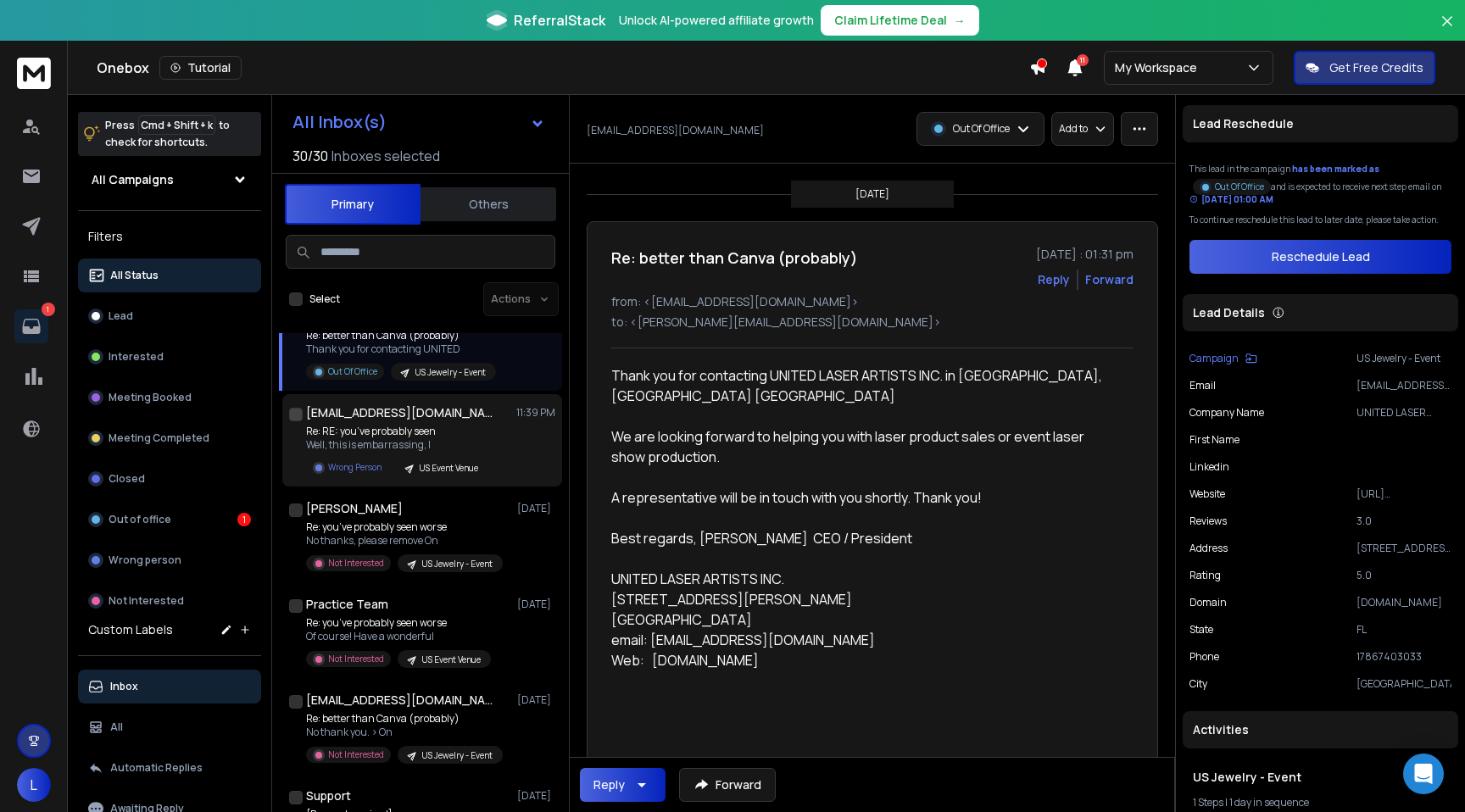
click at [475, 409] on div "[EMAIL_ADDRESS][DOMAIN_NAME] 11:39 PM" at bounding box center [430, 413] width 249 height 17
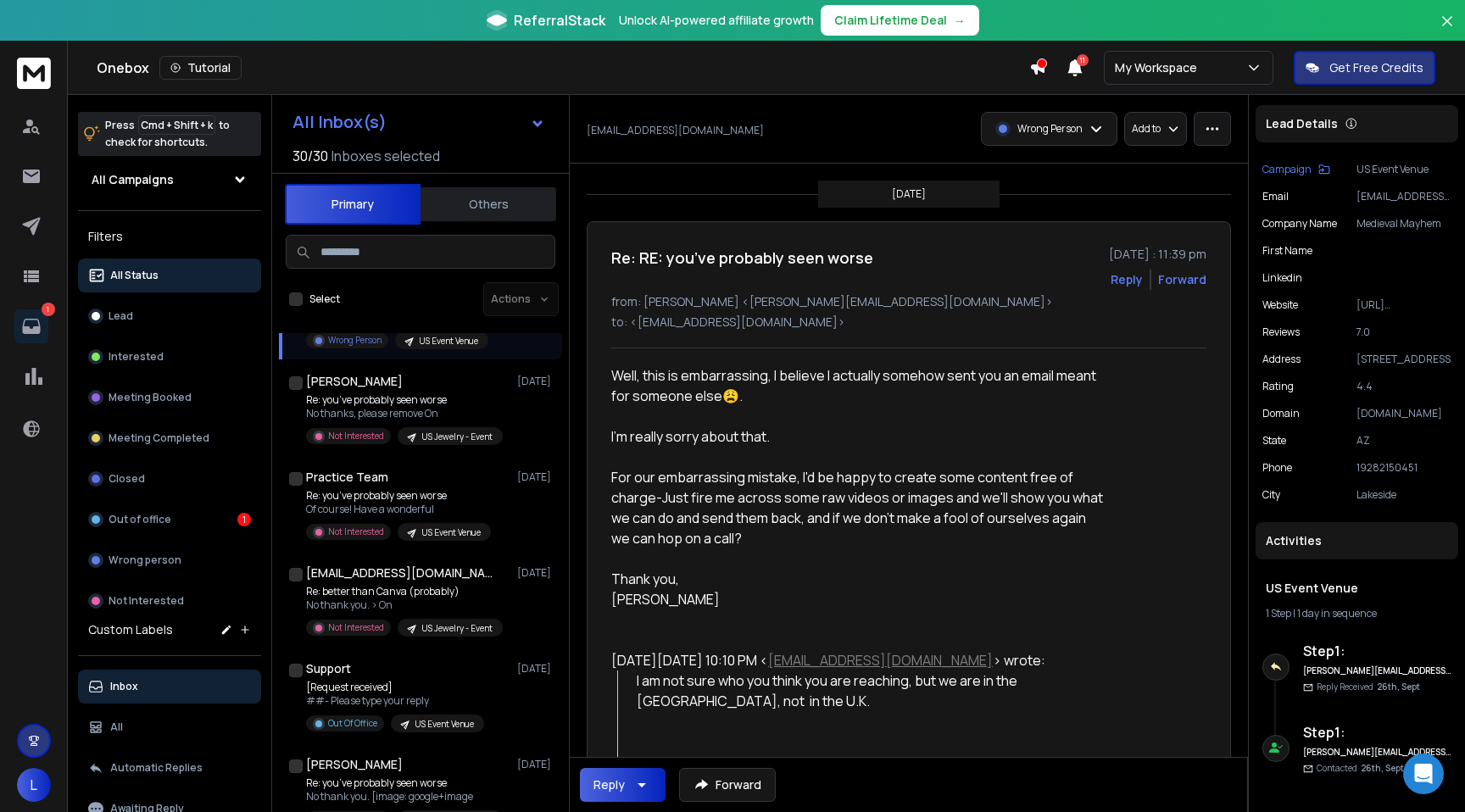
scroll to position [274, 0]
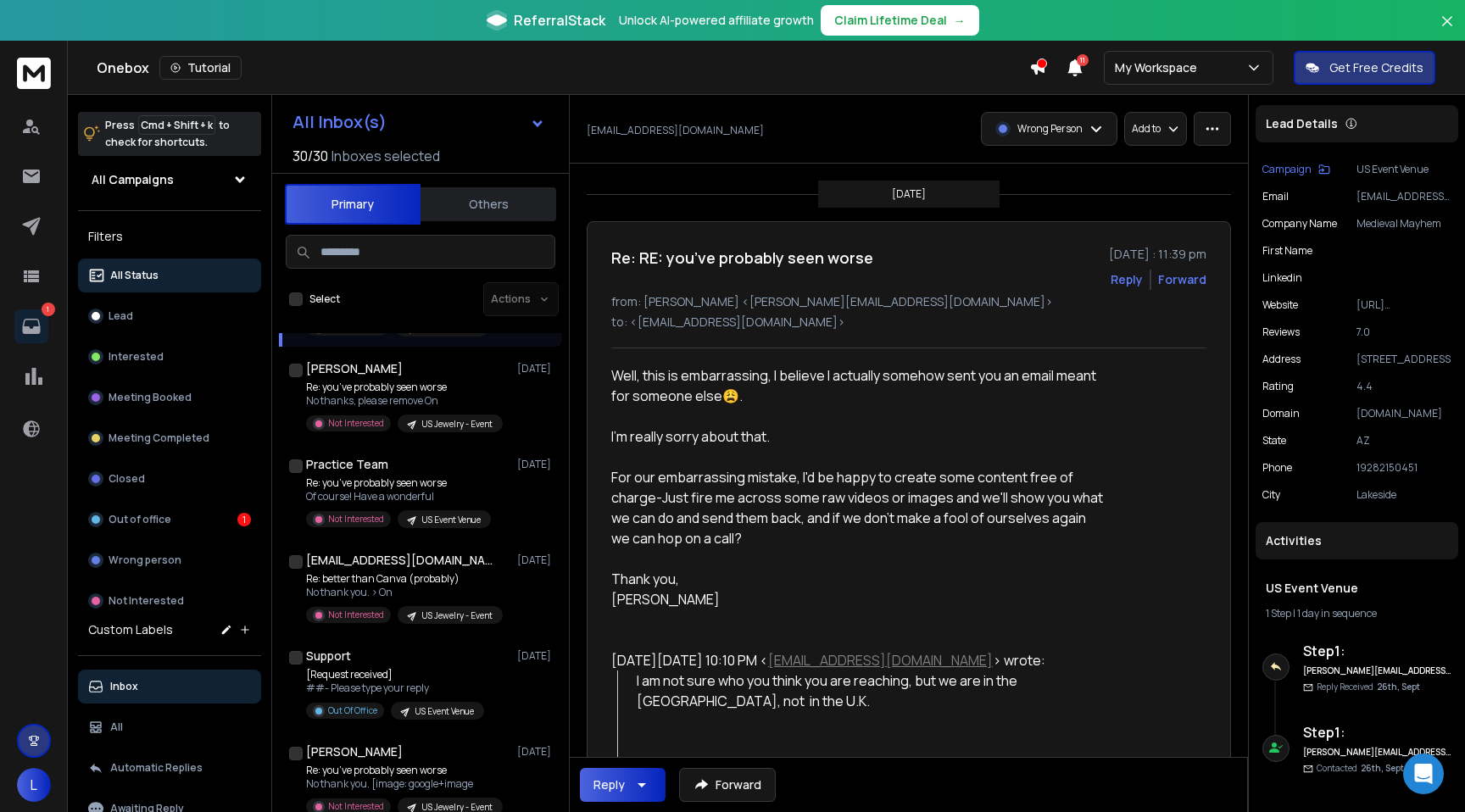
click at [475, 409] on div "Re: you’ve probably seen worse No thanks, please remove On Not Interested US Je…" at bounding box center [404, 407] width 197 height 52
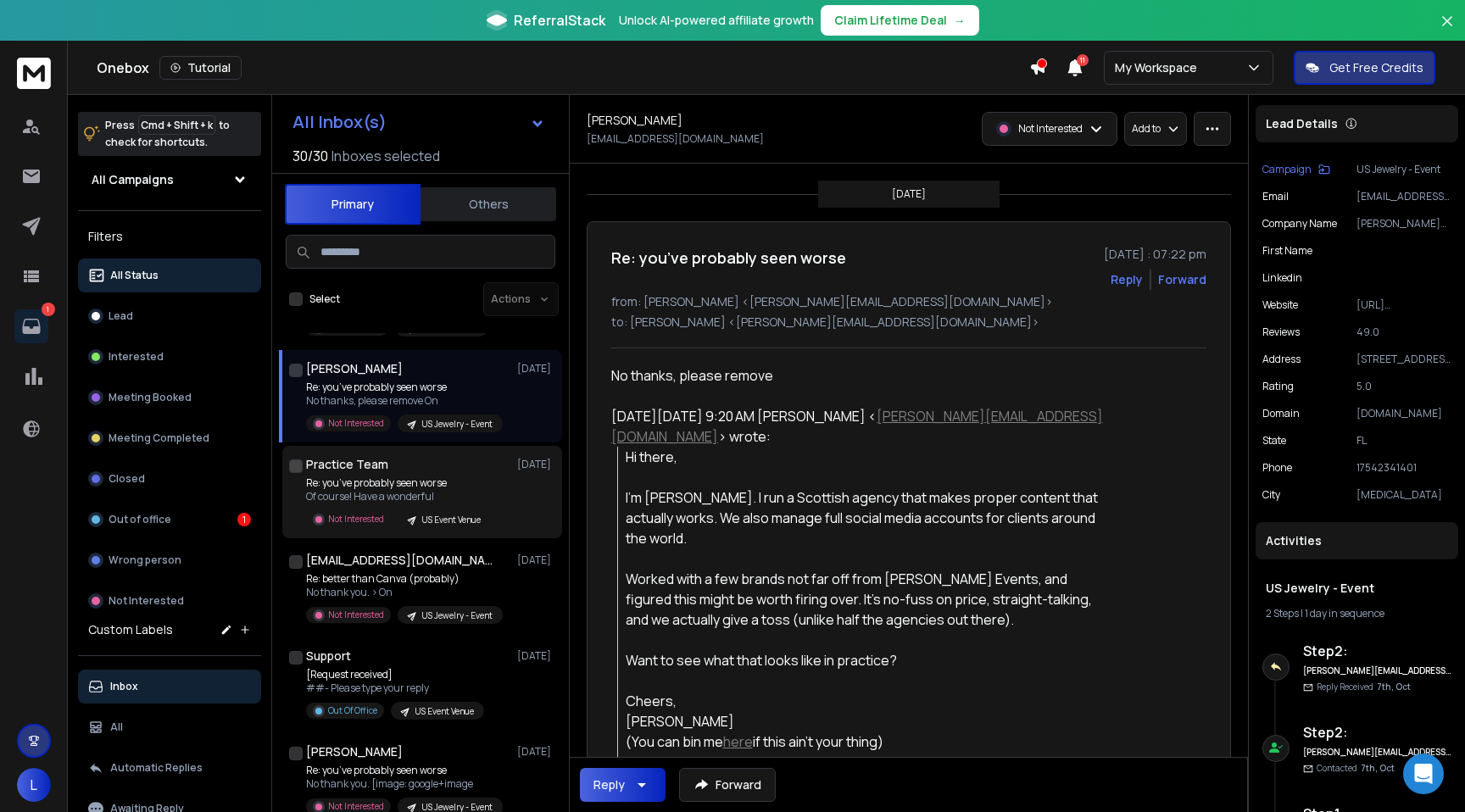
click at [483, 490] on p "Of course! Have a wonderful" at bounding box center [398, 497] width 185 height 14
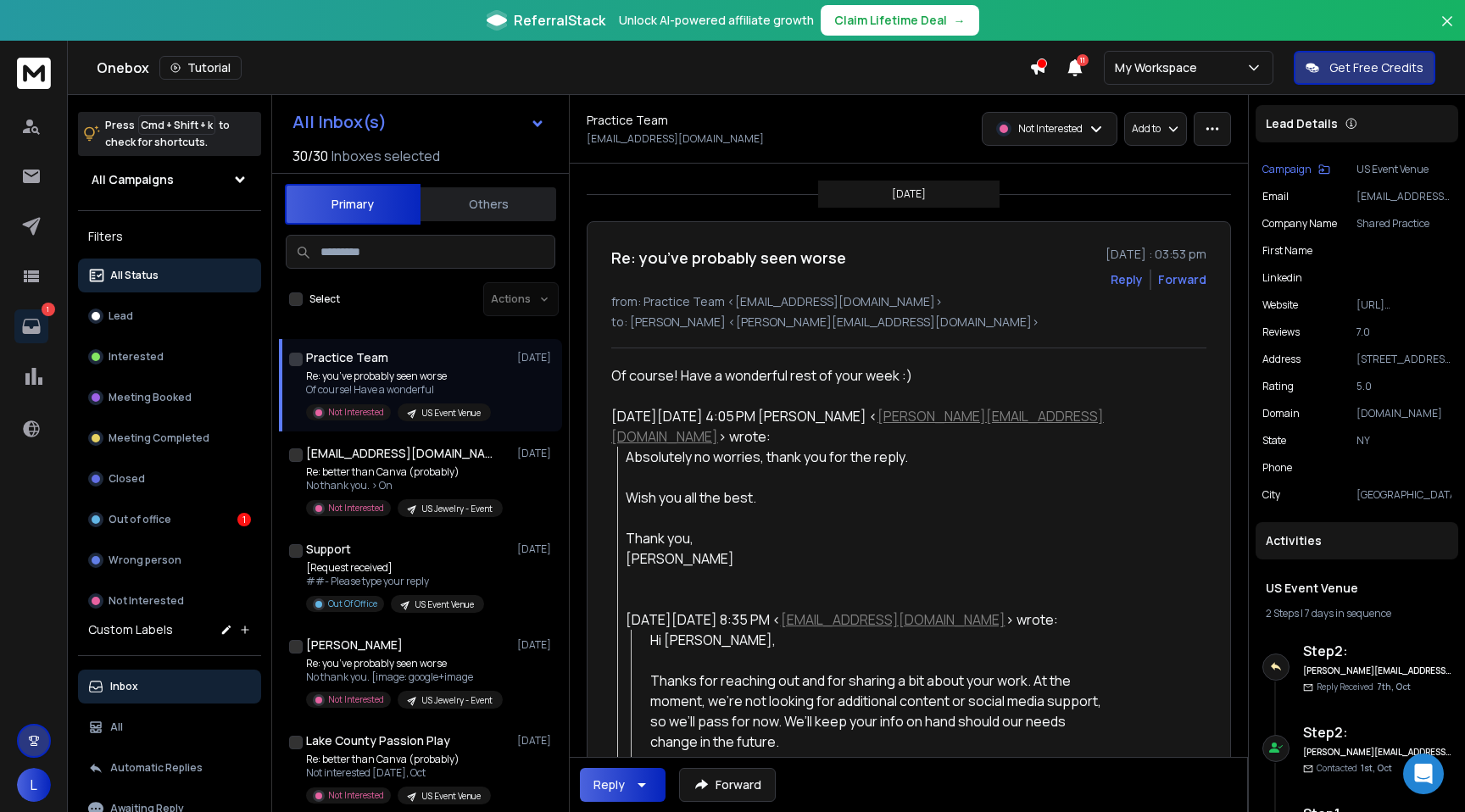
scroll to position [395, 0]
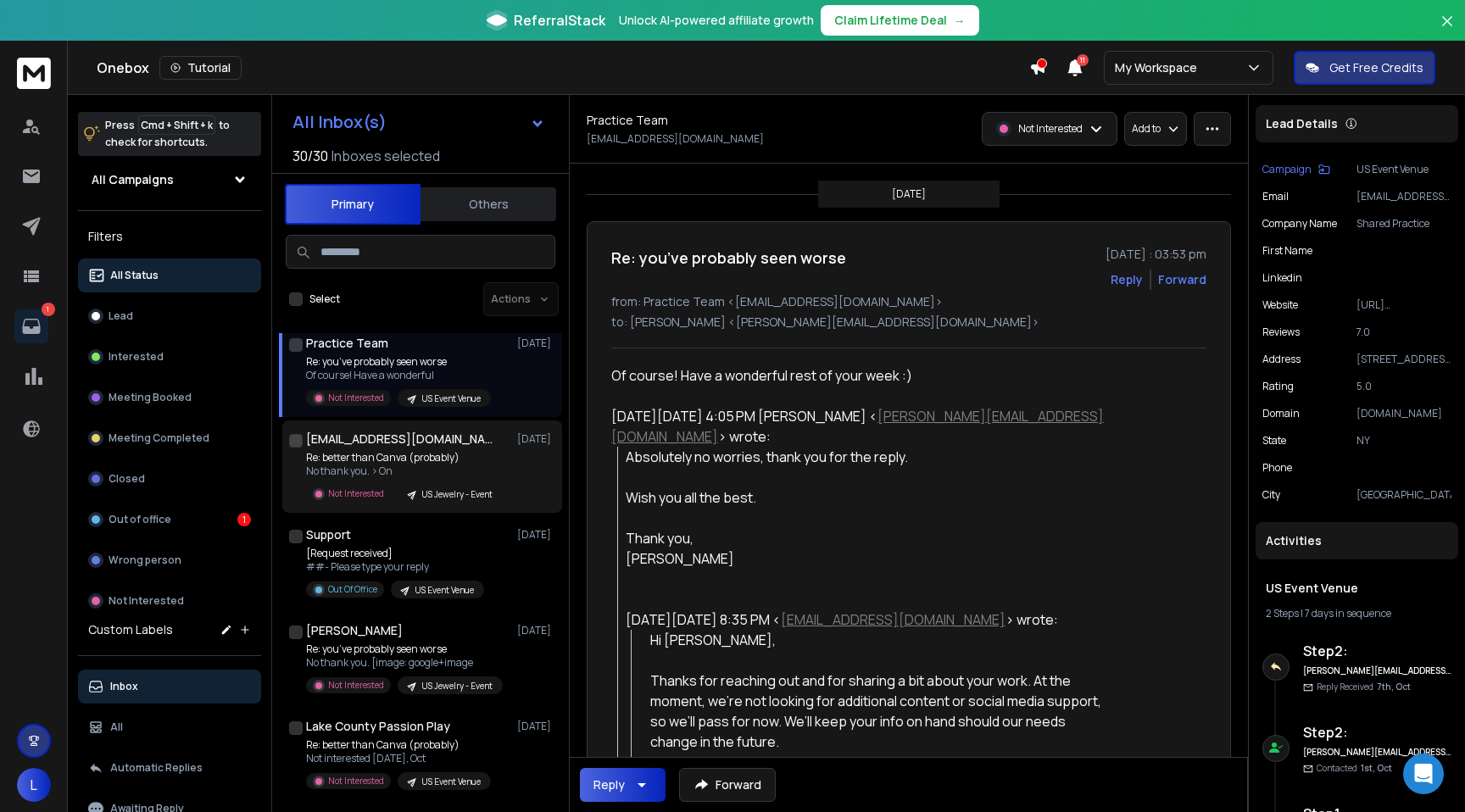
click at [481, 451] on p "Re: better than Canva (probably)" at bounding box center [404, 458] width 197 height 14
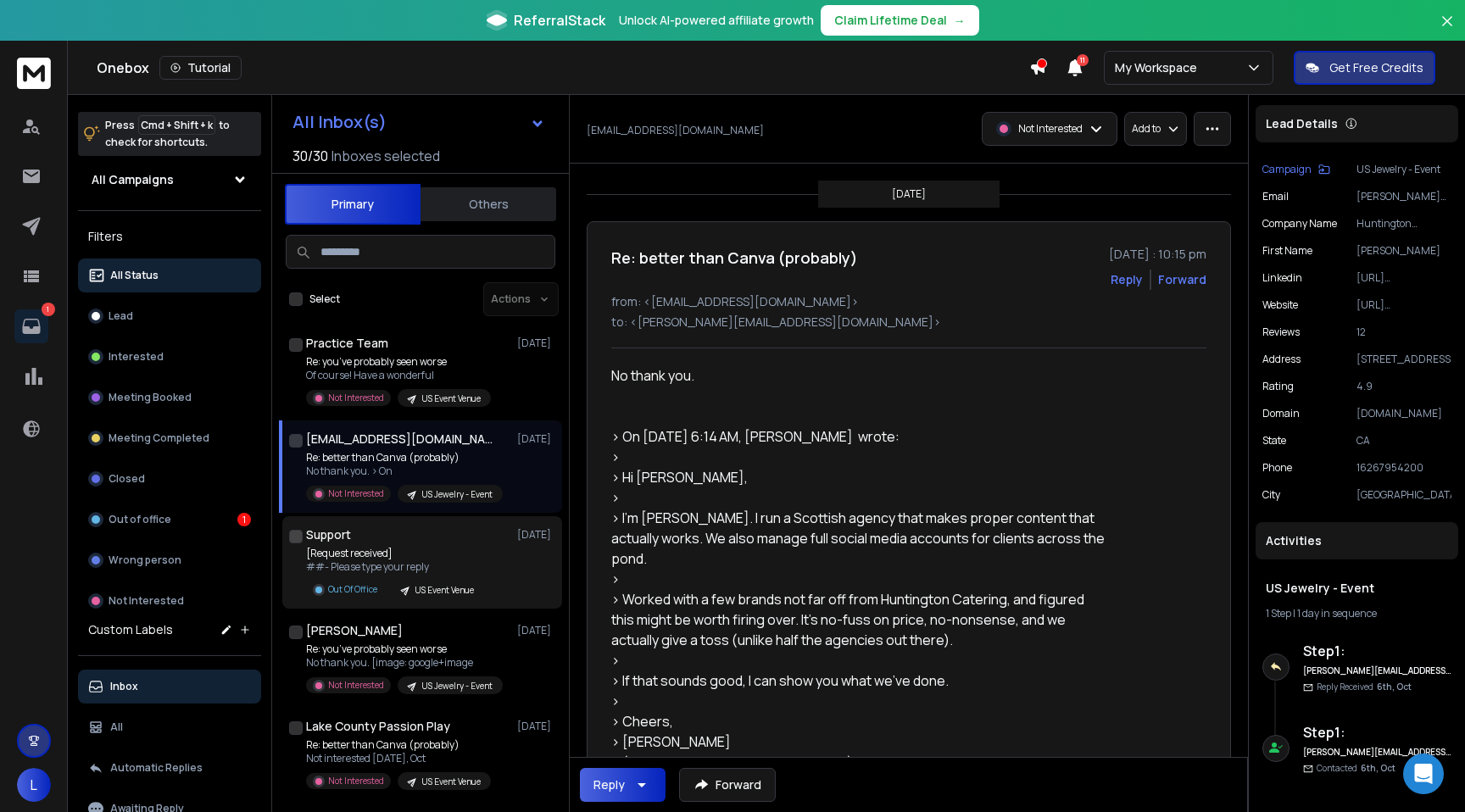
click at [457, 568] on p "##- Please type your reply" at bounding box center [394, 567] width 178 height 14
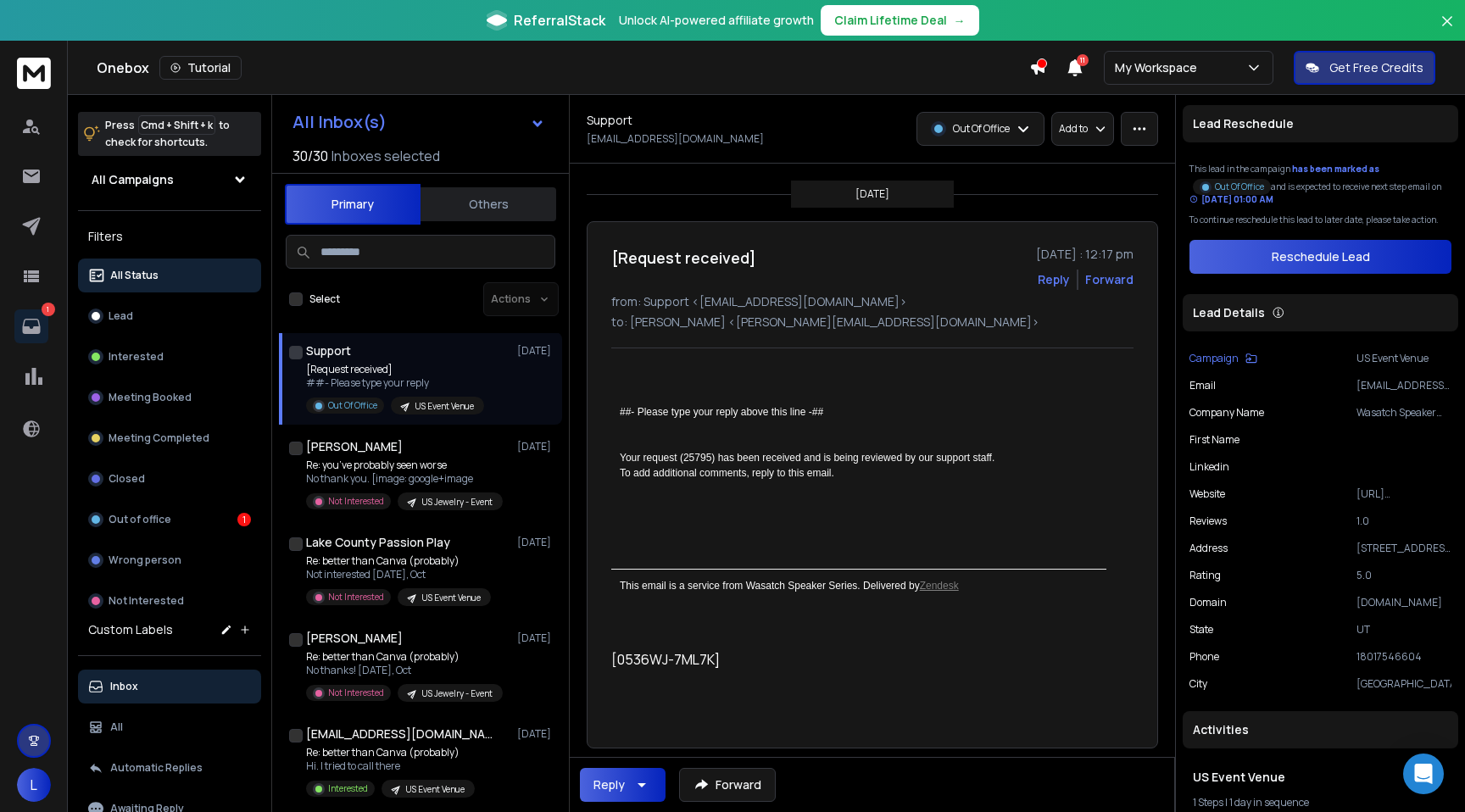
scroll to position [591, 0]
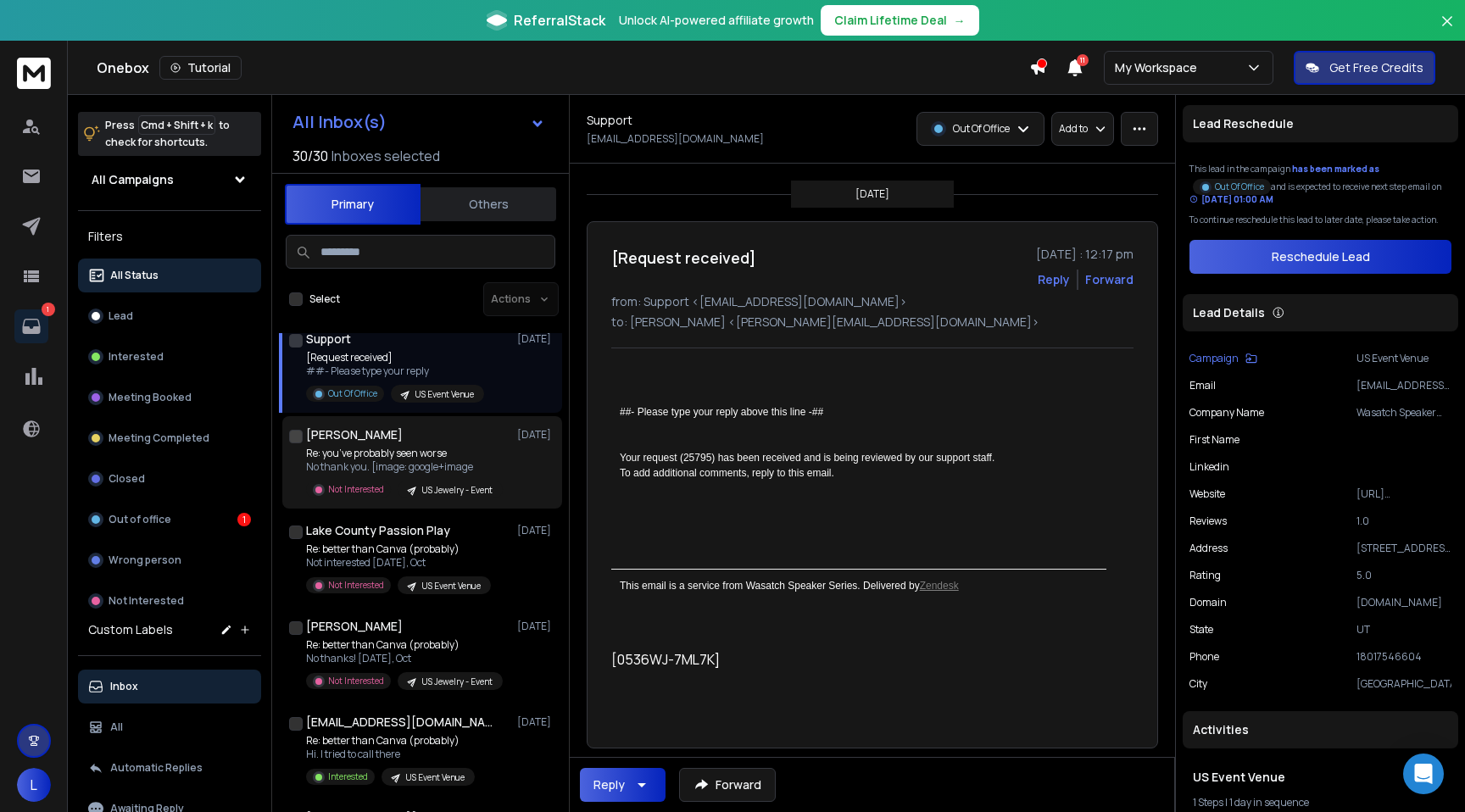
click at [467, 459] on p "Re: you’ve probably seen worse" at bounding box center [404, 453] width 197 height 14
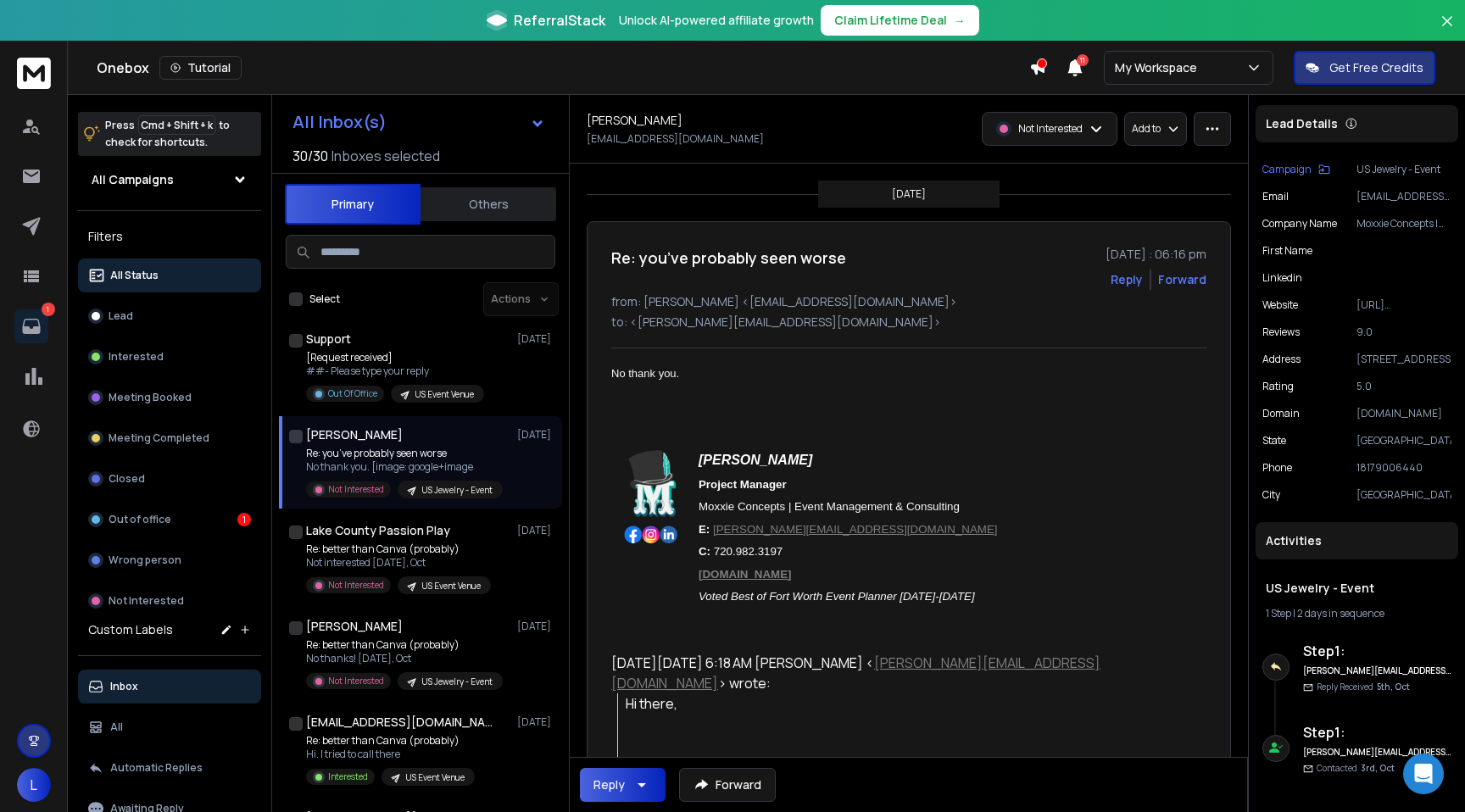
scroll to position [0, 0]
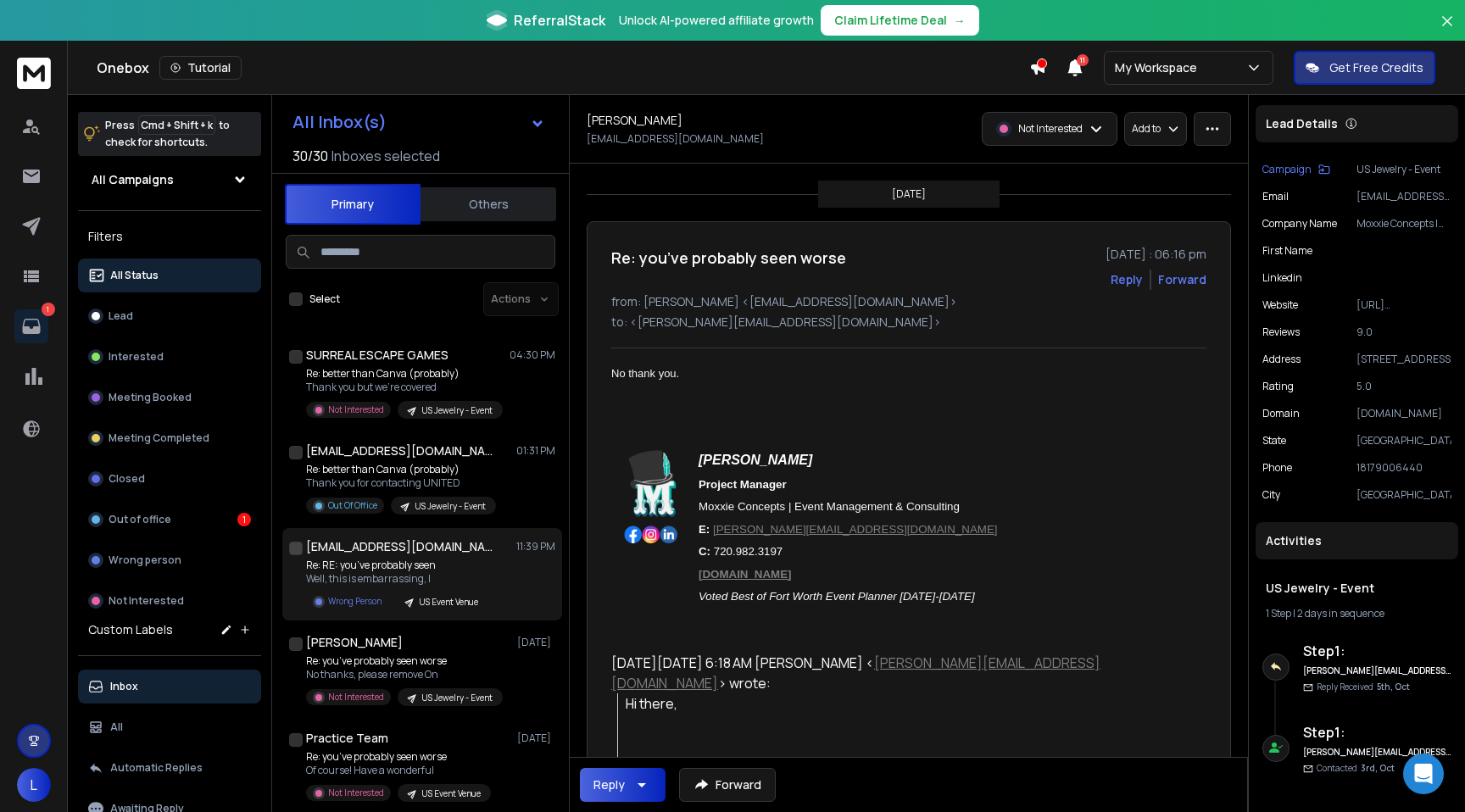
click at [474, 558] on p "Re: RE: you’ve probably seen" at bounding box center [396, 565] width 182 height 14
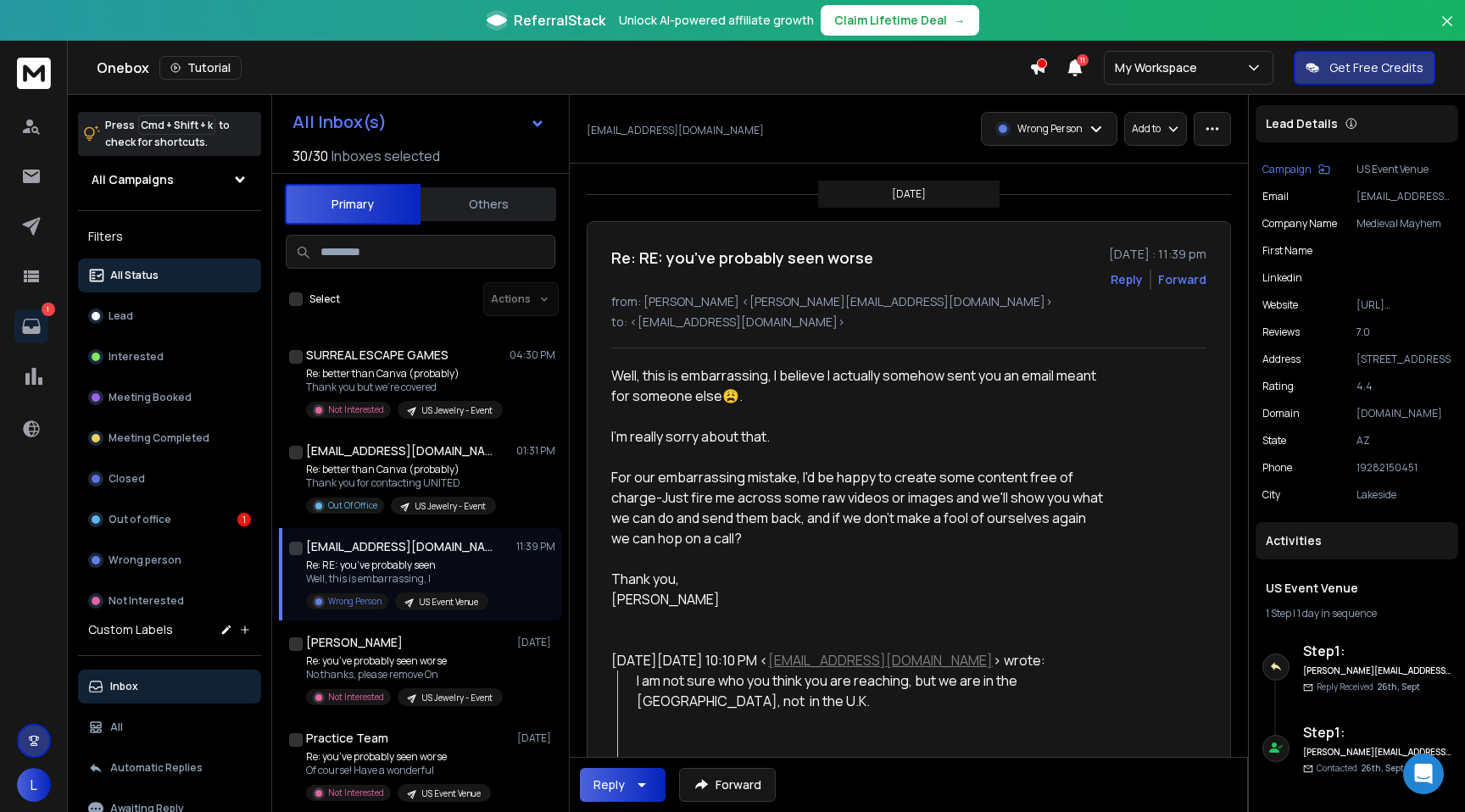
click at [1023, 119] on div "Wrong Person" at bounding box center [1049, 128] width 135 height 32
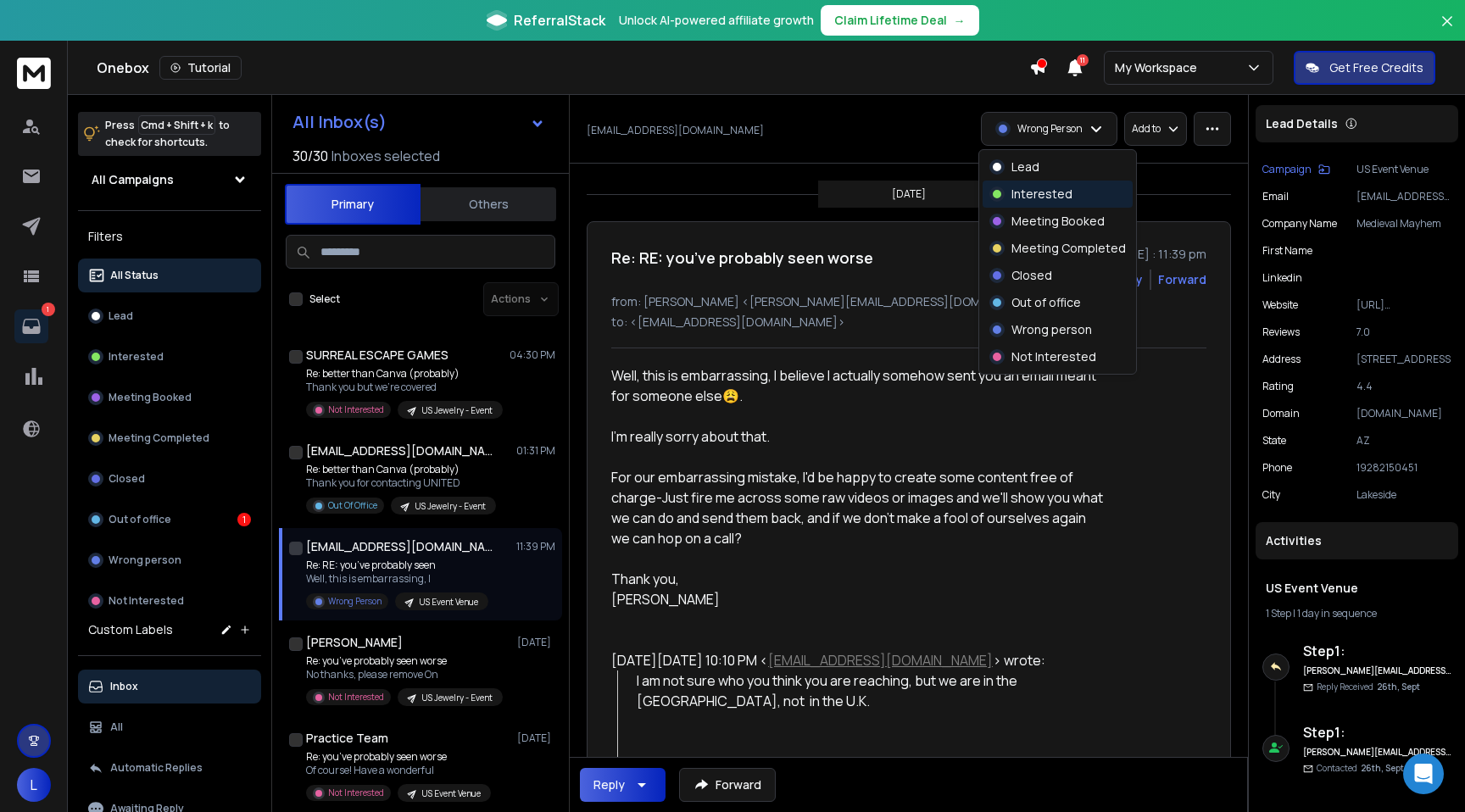
click at [1040, 201] on p "Interested" at bounding box center [1042, 194] width 61 height 17
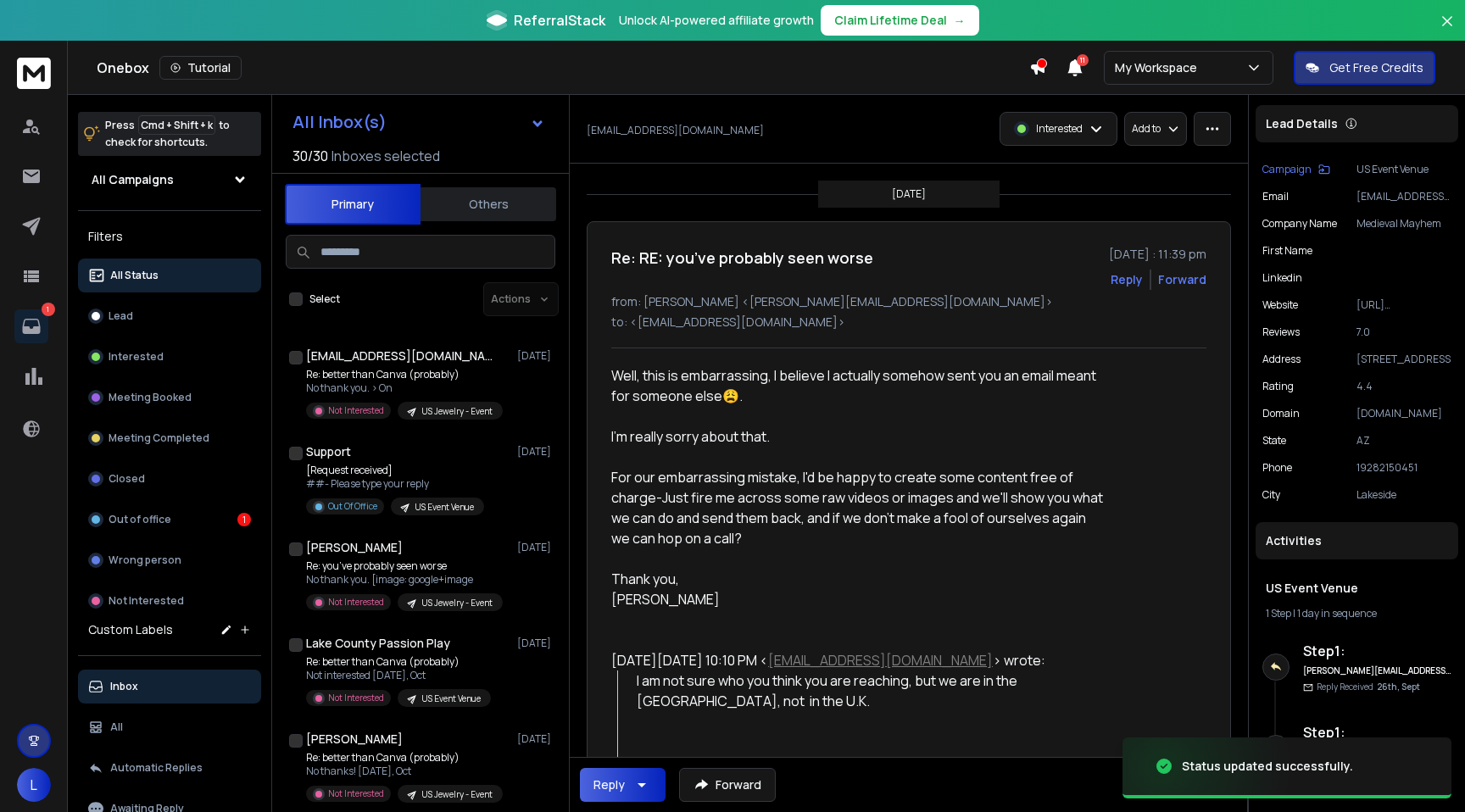
scroll to position [503, 0]
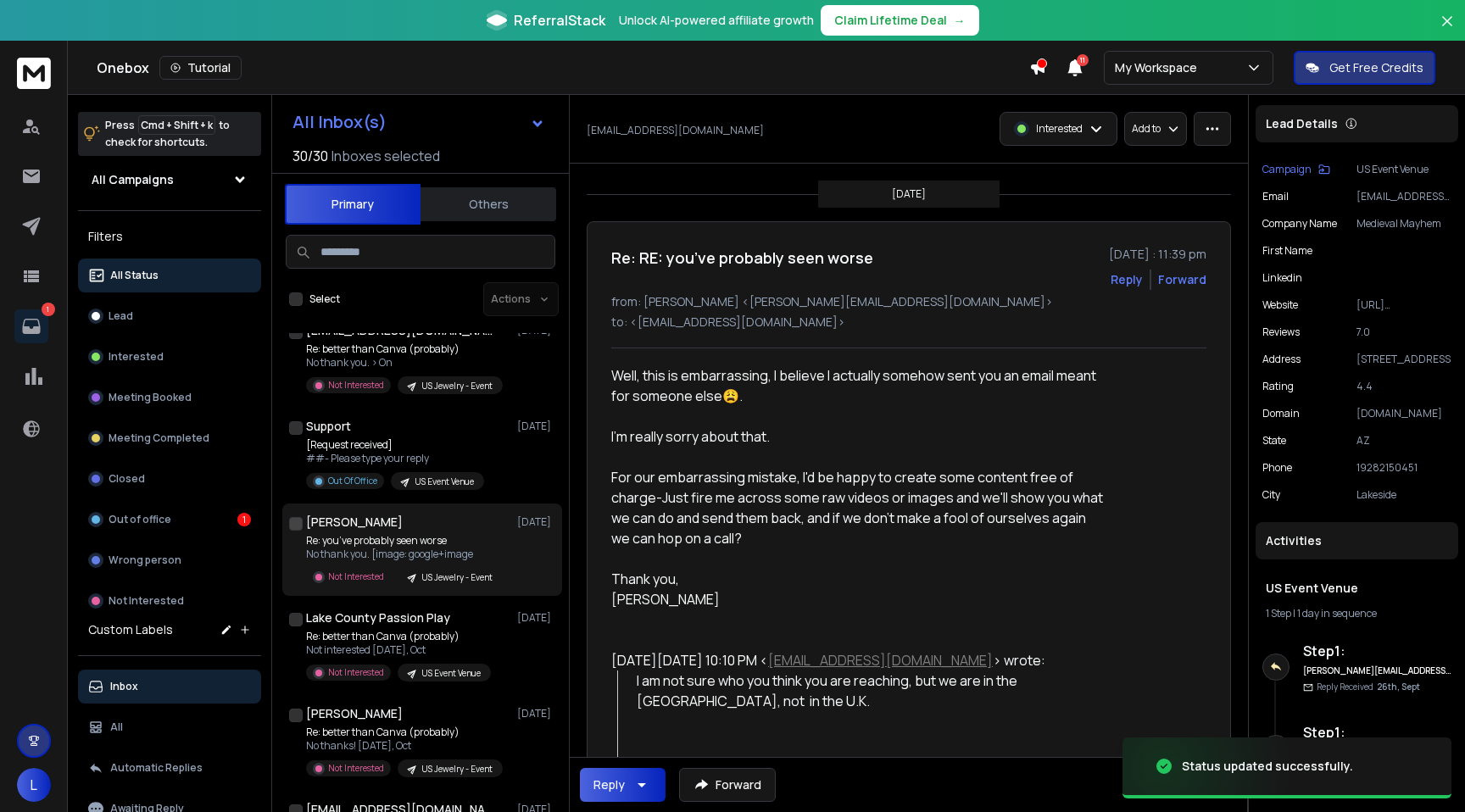
click at [433, 514] on div "[PERSON_NAME] [DATE]" at bounding box center [430, 523] width 249 height 17
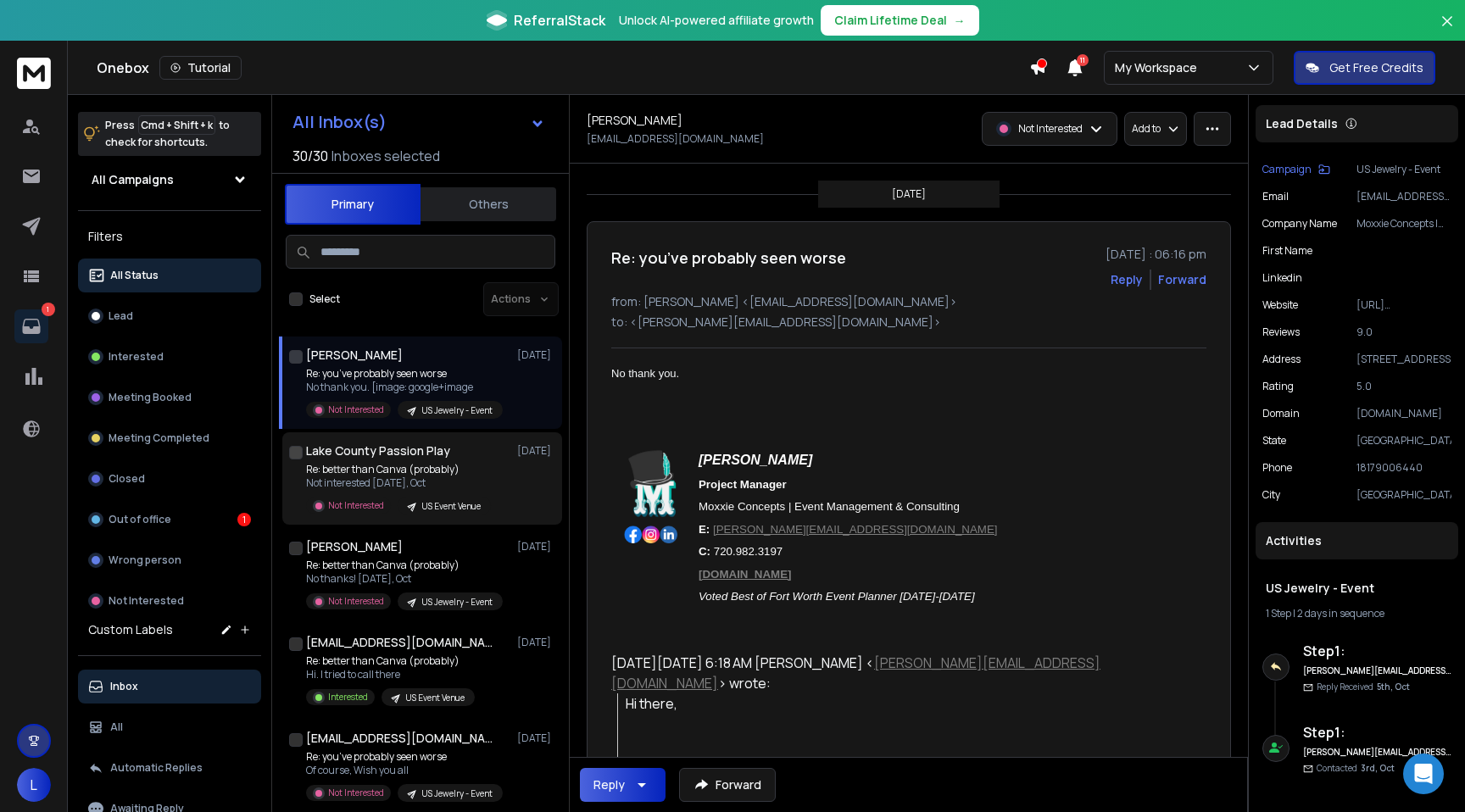
scroll to position [690, 0]
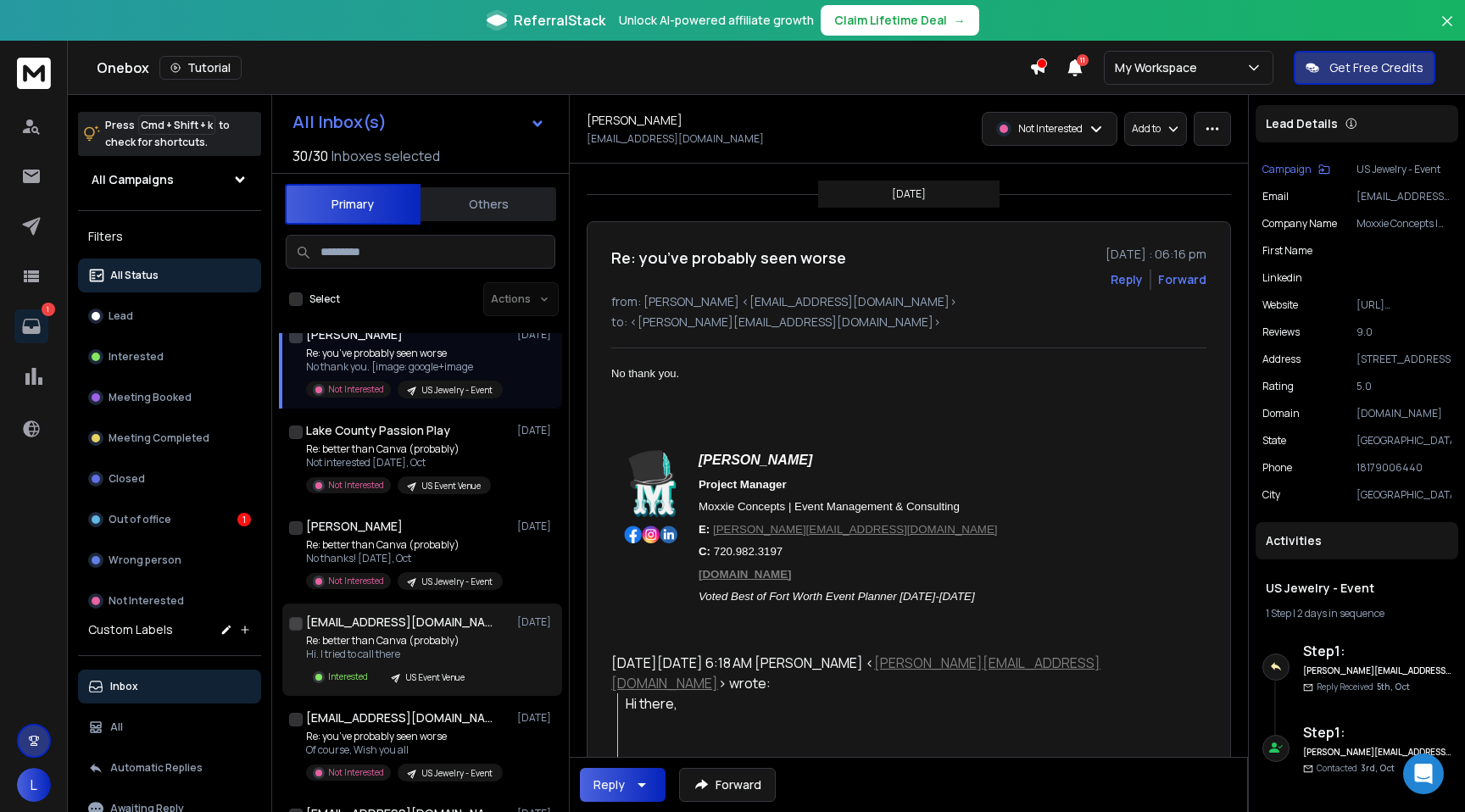
click at [452, 621] on div "[EMAIL_ADDRESS][DOMAIN_NAME] [DATE]" at bounding box center [430, 622] width 249 height 17
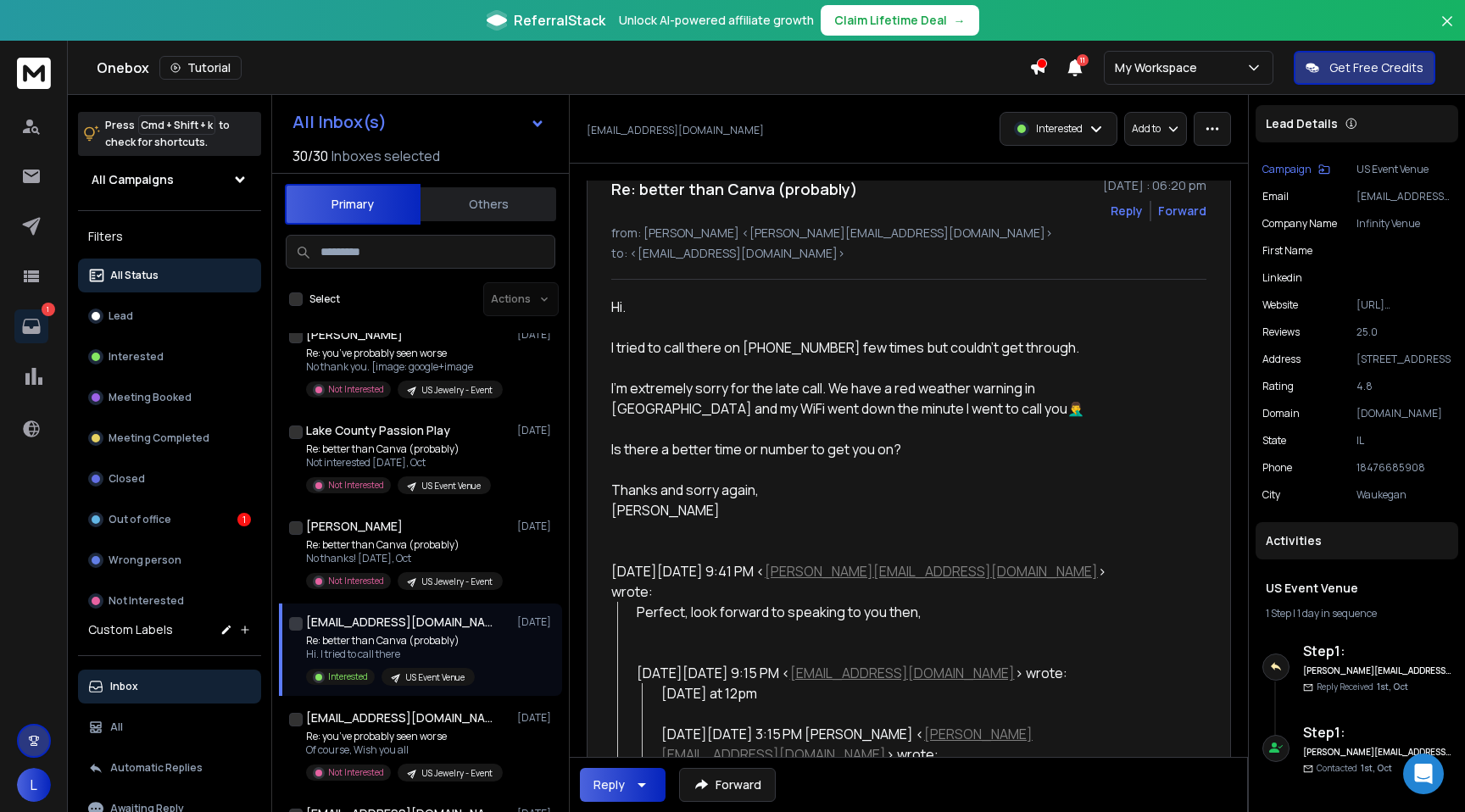
scroll to position [0, 0]
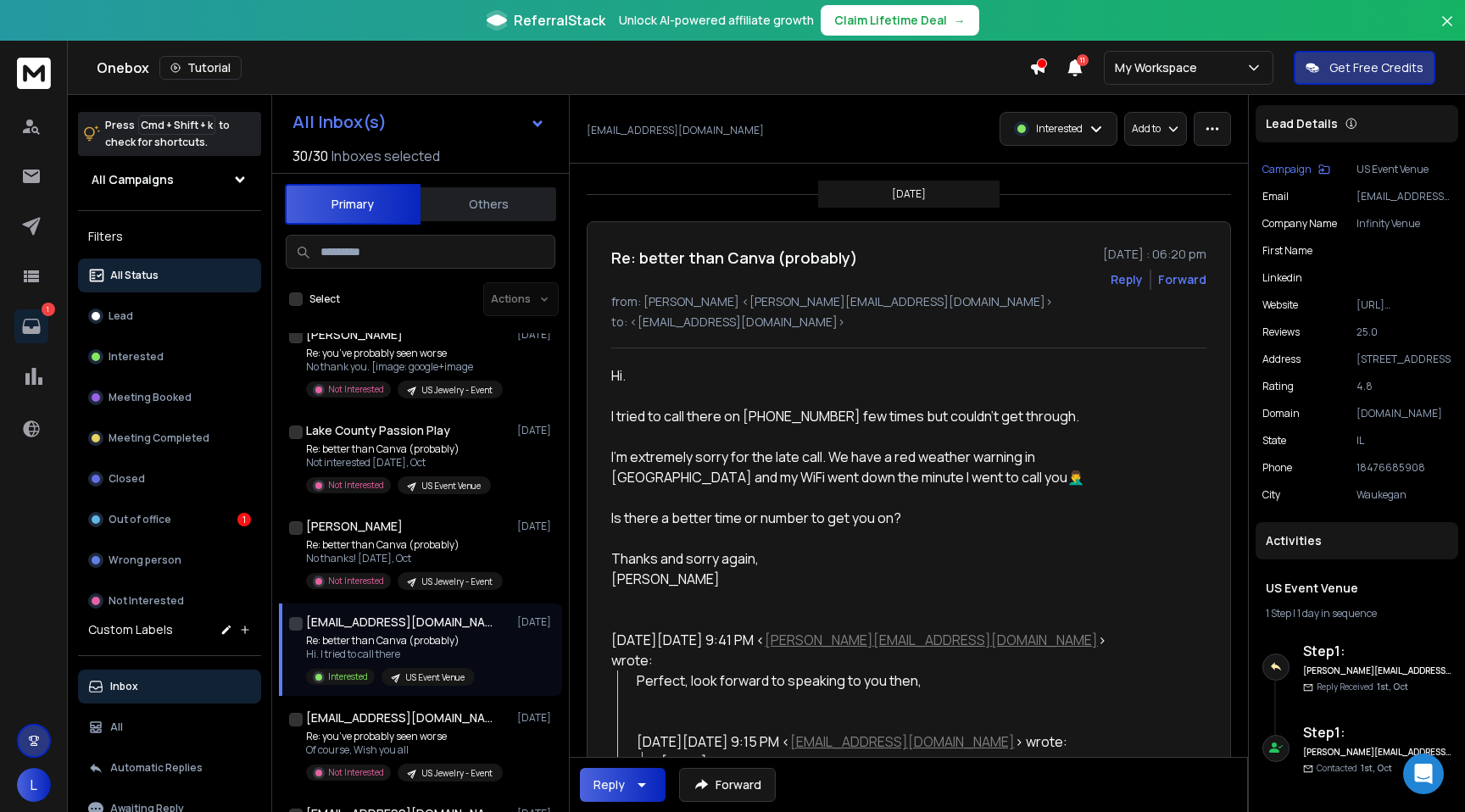
click at [590, 785] on button "Reply" at bounding box center [622, 784] width 86 height 34
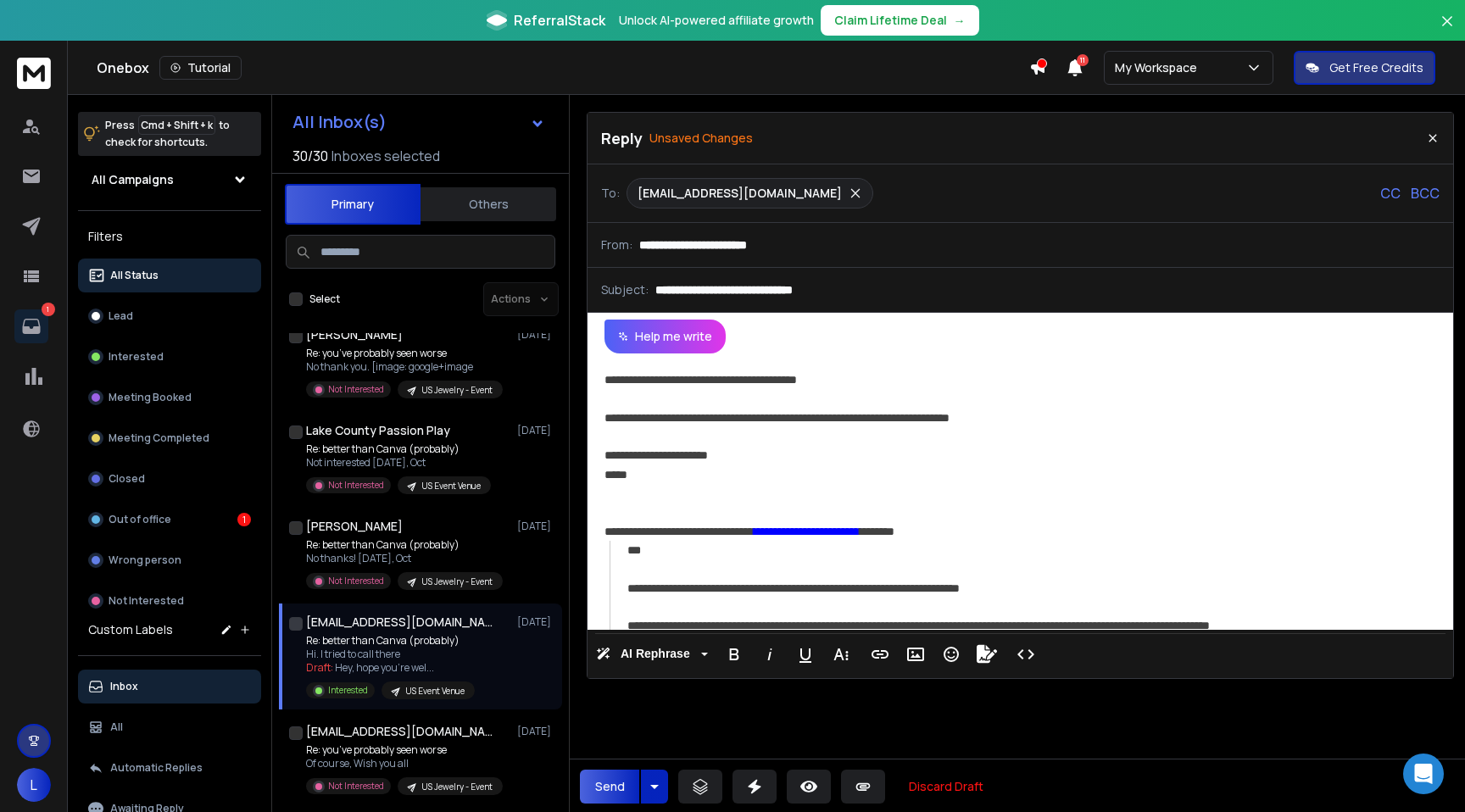
click at [603, 785] on button "Send" at bounding box center [610, 786] width 60 height 34
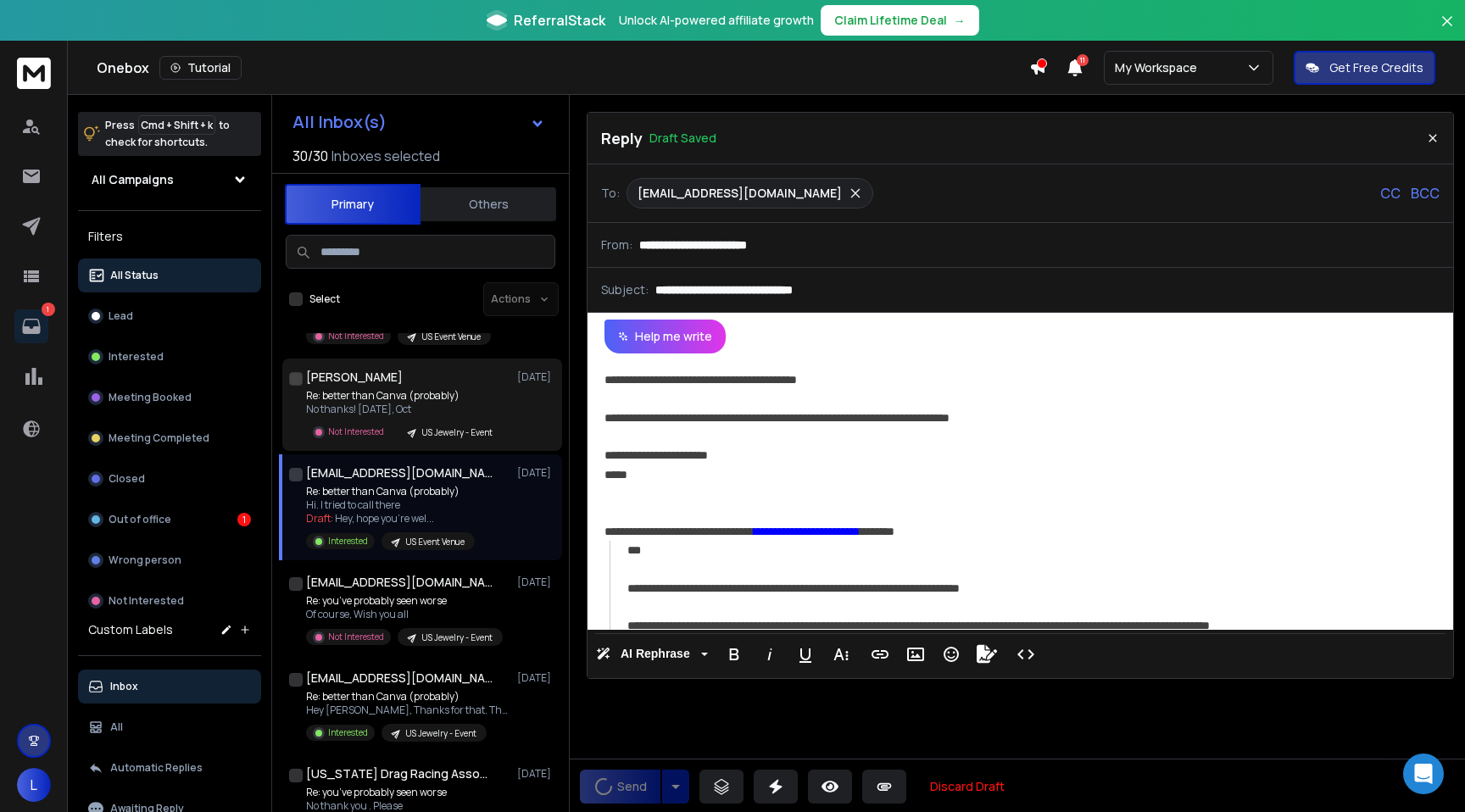
scroll to position [855, 0]
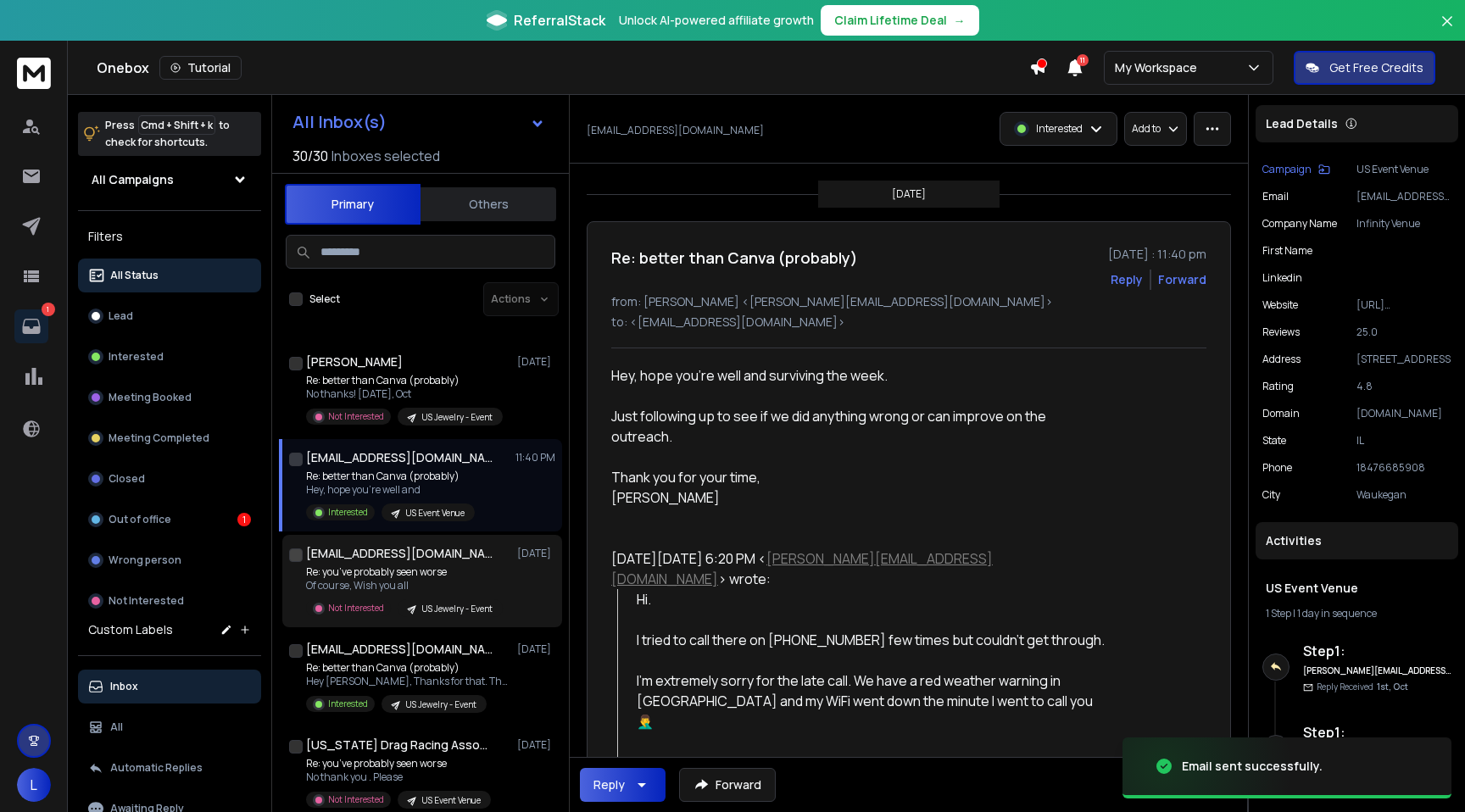
click at [444, 551] on div "[EMAIL_ADDRESS][DOMAIN_NAME] [DATE]" at bounding box center [430, 554] width 249 height 17
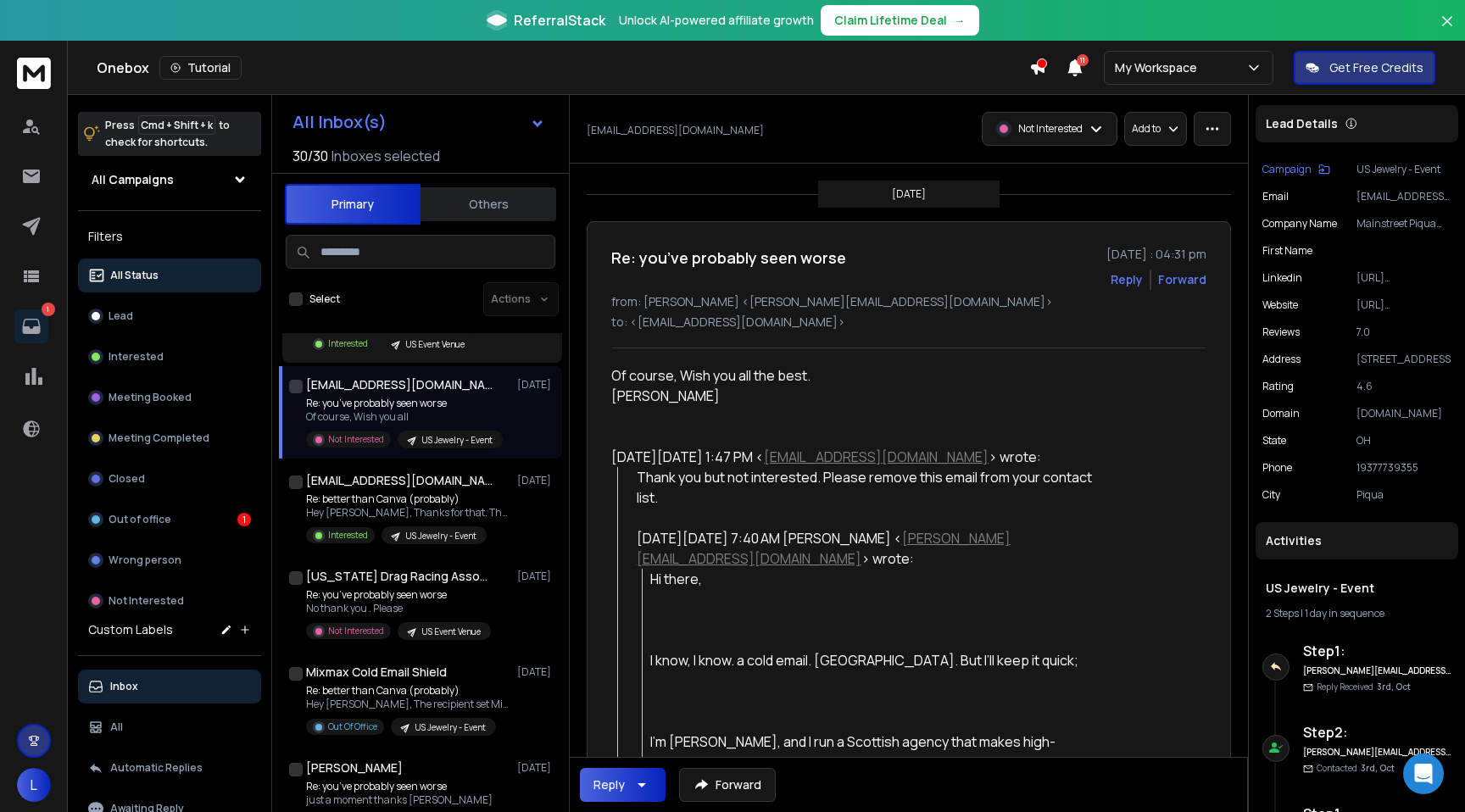
scroll to position [1040, 0]
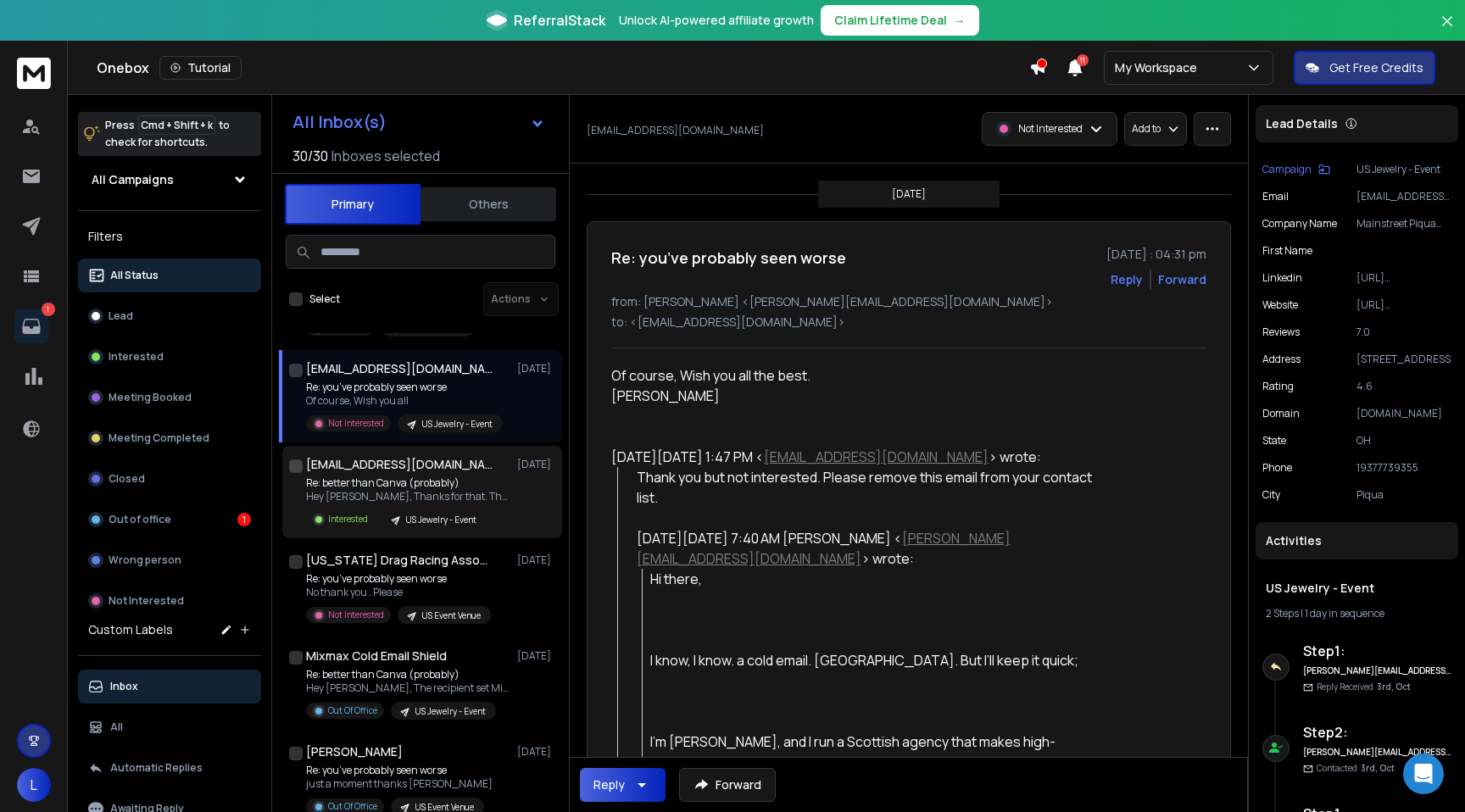
click at [456, 498] on p "Hey [PERSON_NAME], Thanks for that. That's" at bounding box center [407, 497] width 203 height 14
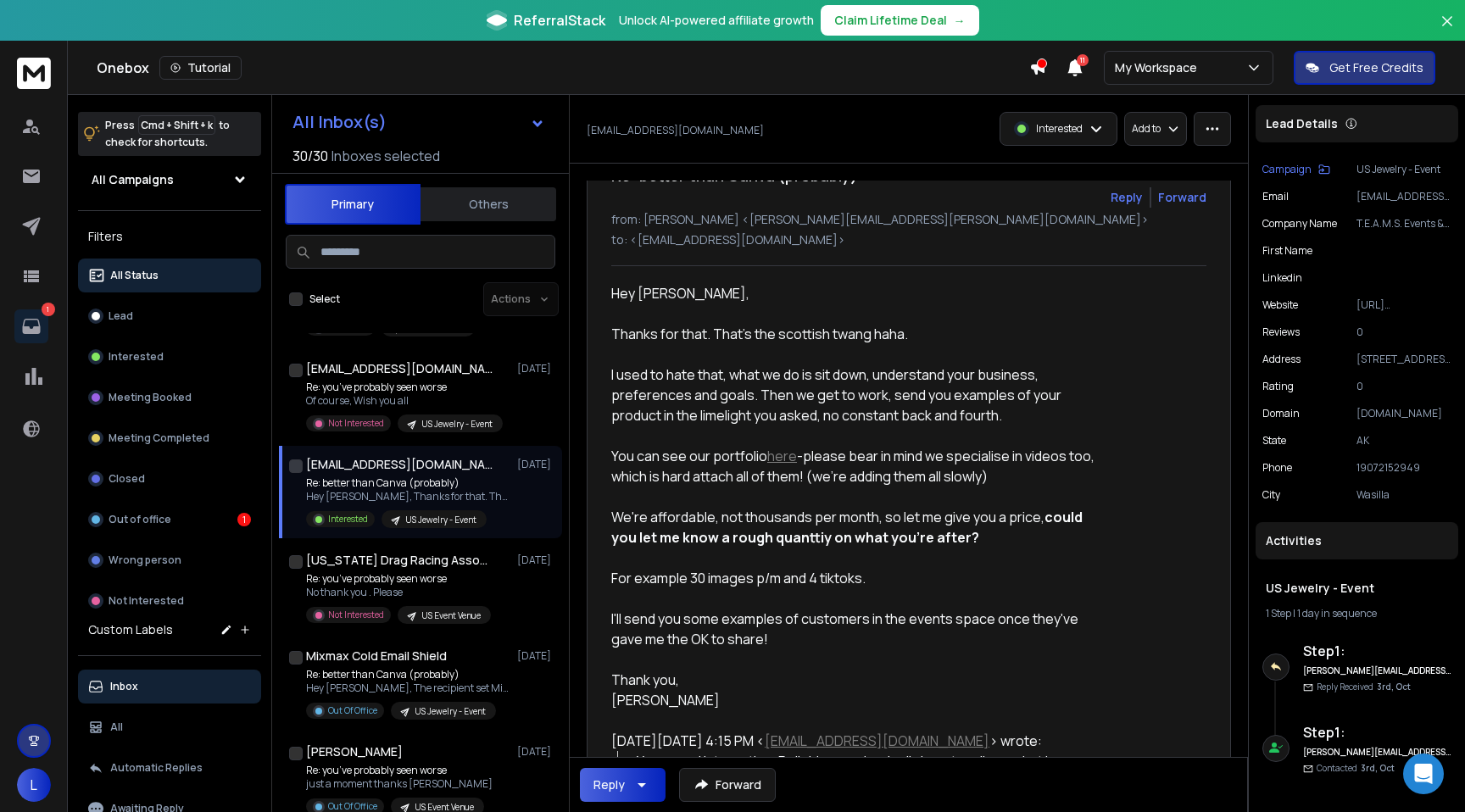
scroll to position [0, 0]
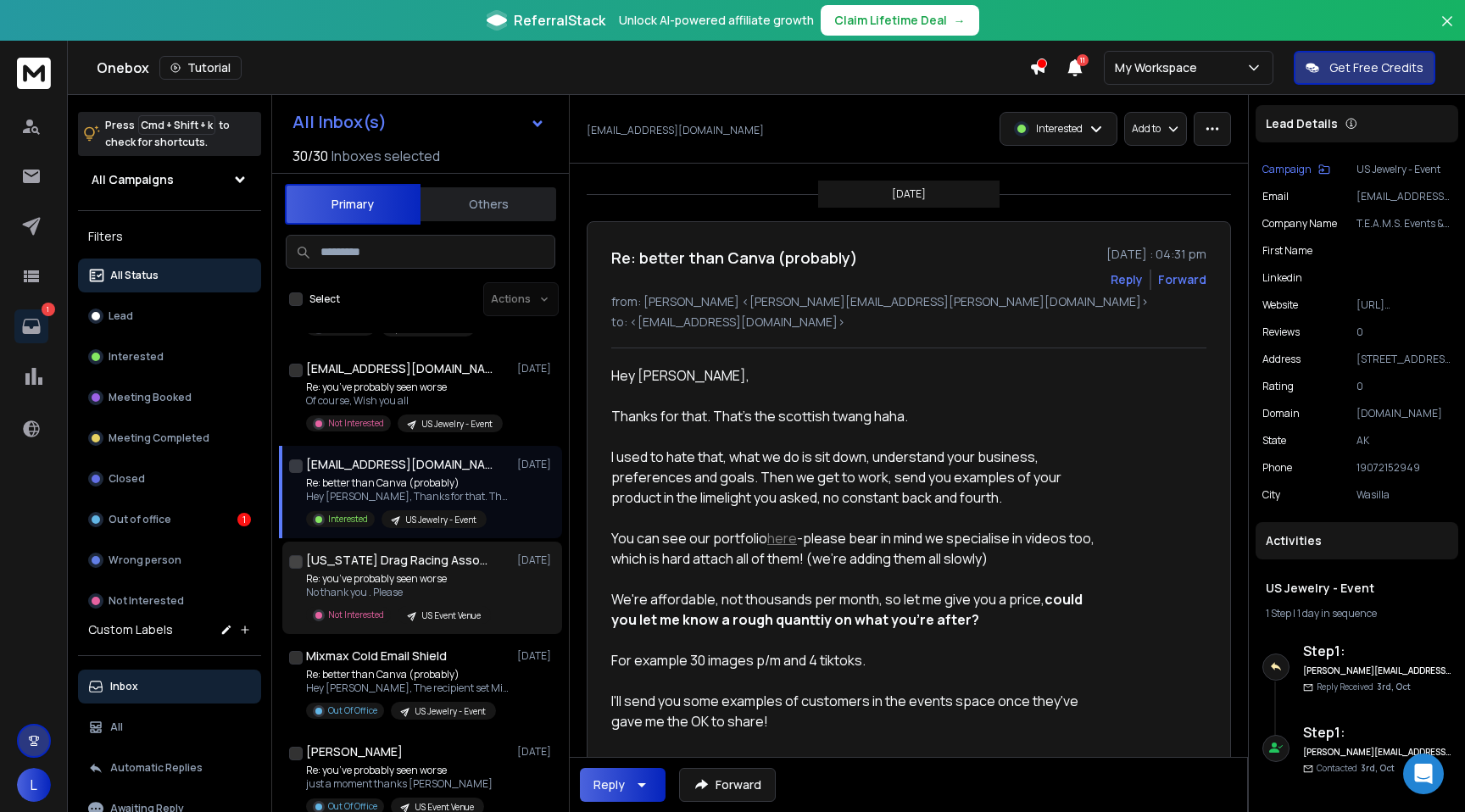
click at [474, 591] on p "No thank you . Please" at bounding box center [398, 592] width 185 height 14
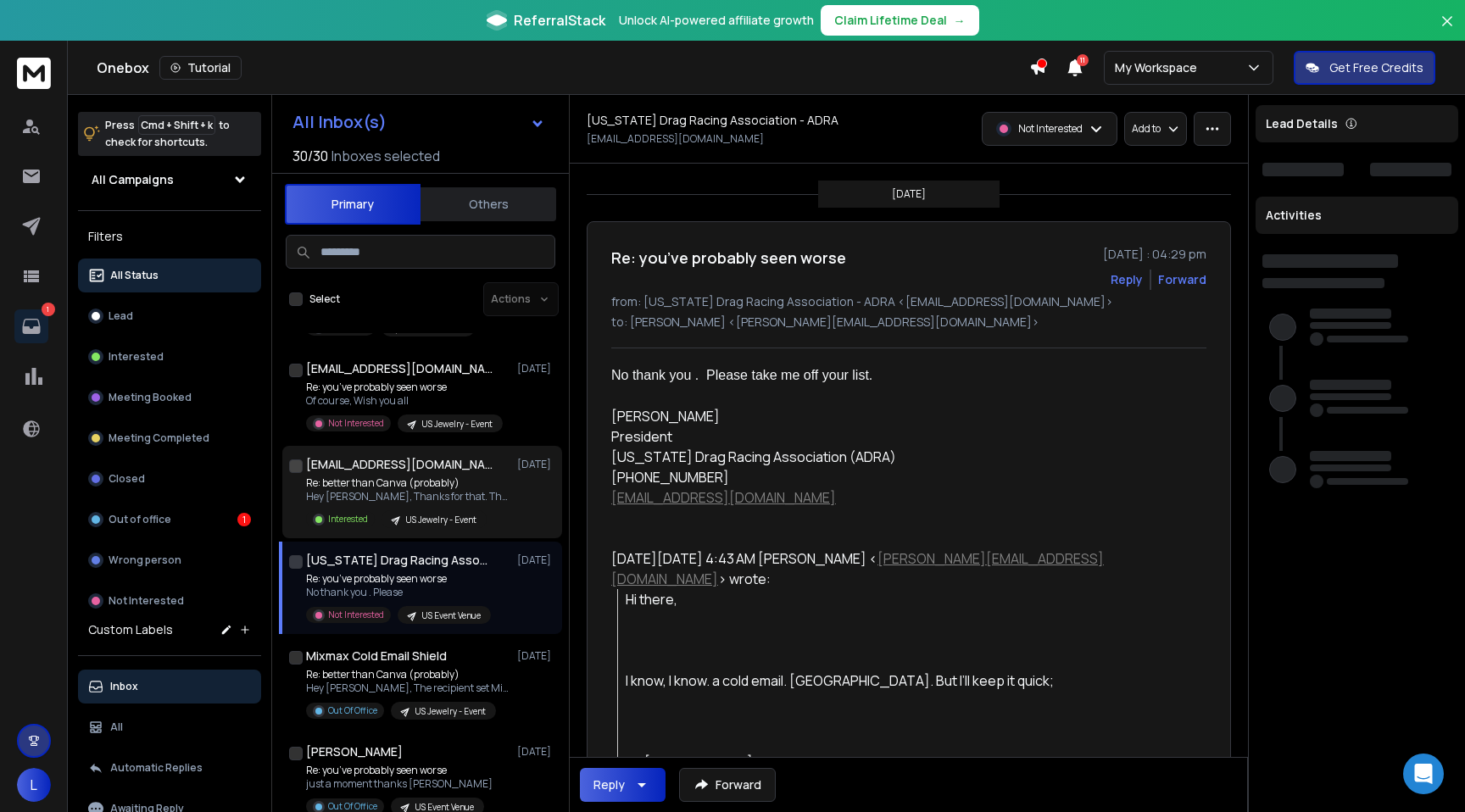
click at [453, 473] on div "[EMAIL_ADDRESS][DOMAIN_NAME] [DATE]" at bounding box center [430, 465] width 249 height 17
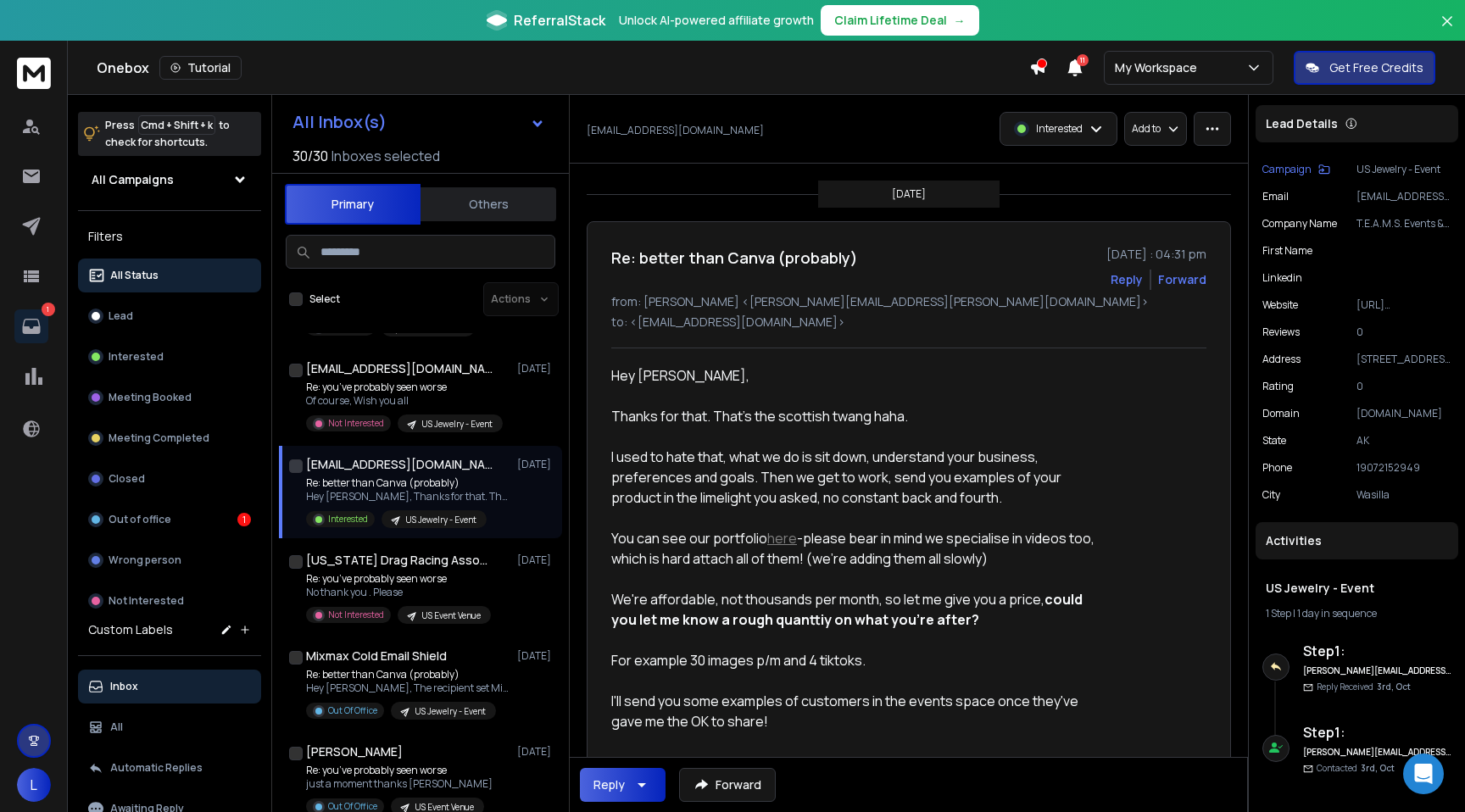
click at [618, 788] on div "Reply" at bounding box center [609, 785] width 32 height 17
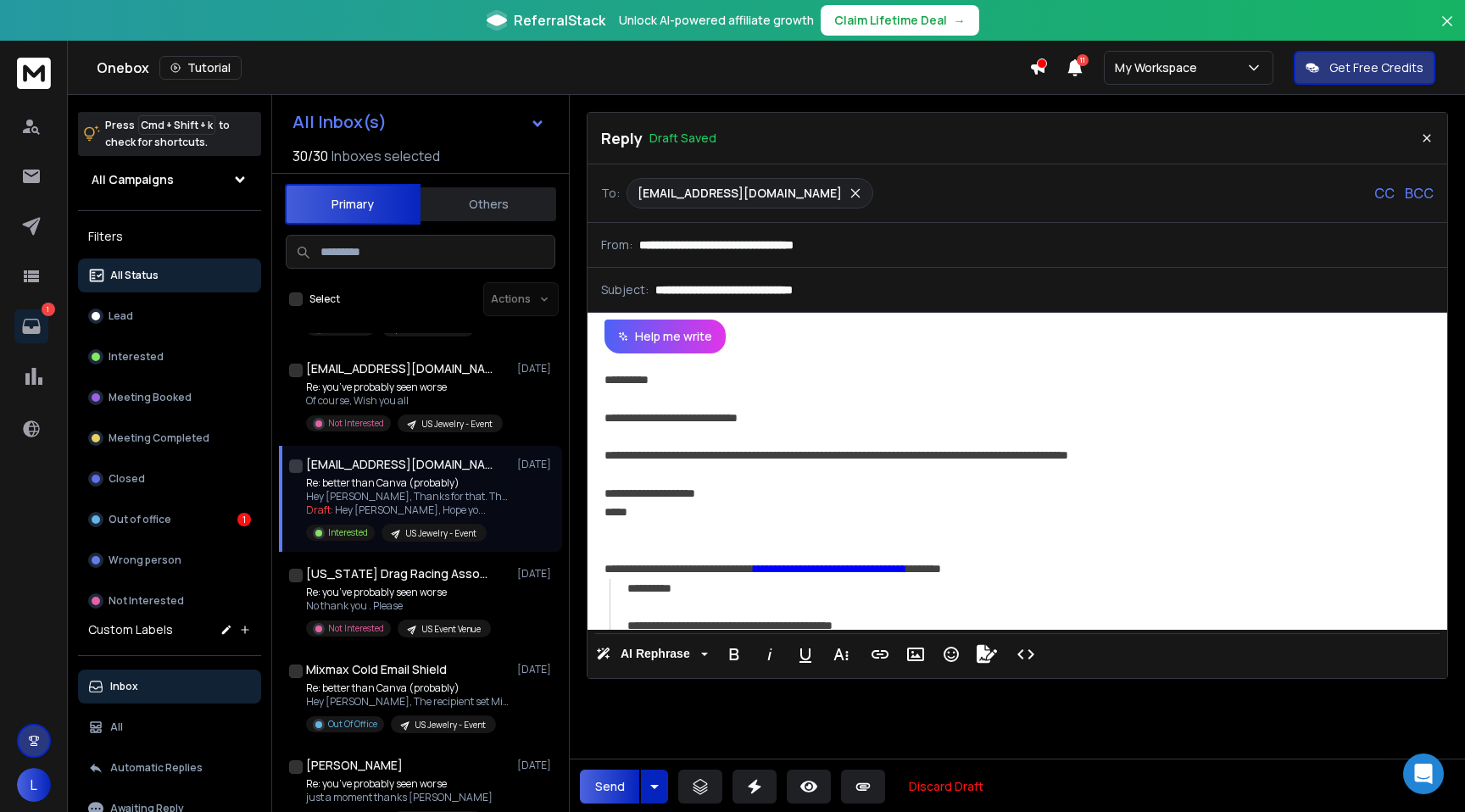
click at [617, 798] on button "Send" at bounding box center [610, 786] width 60 height 34
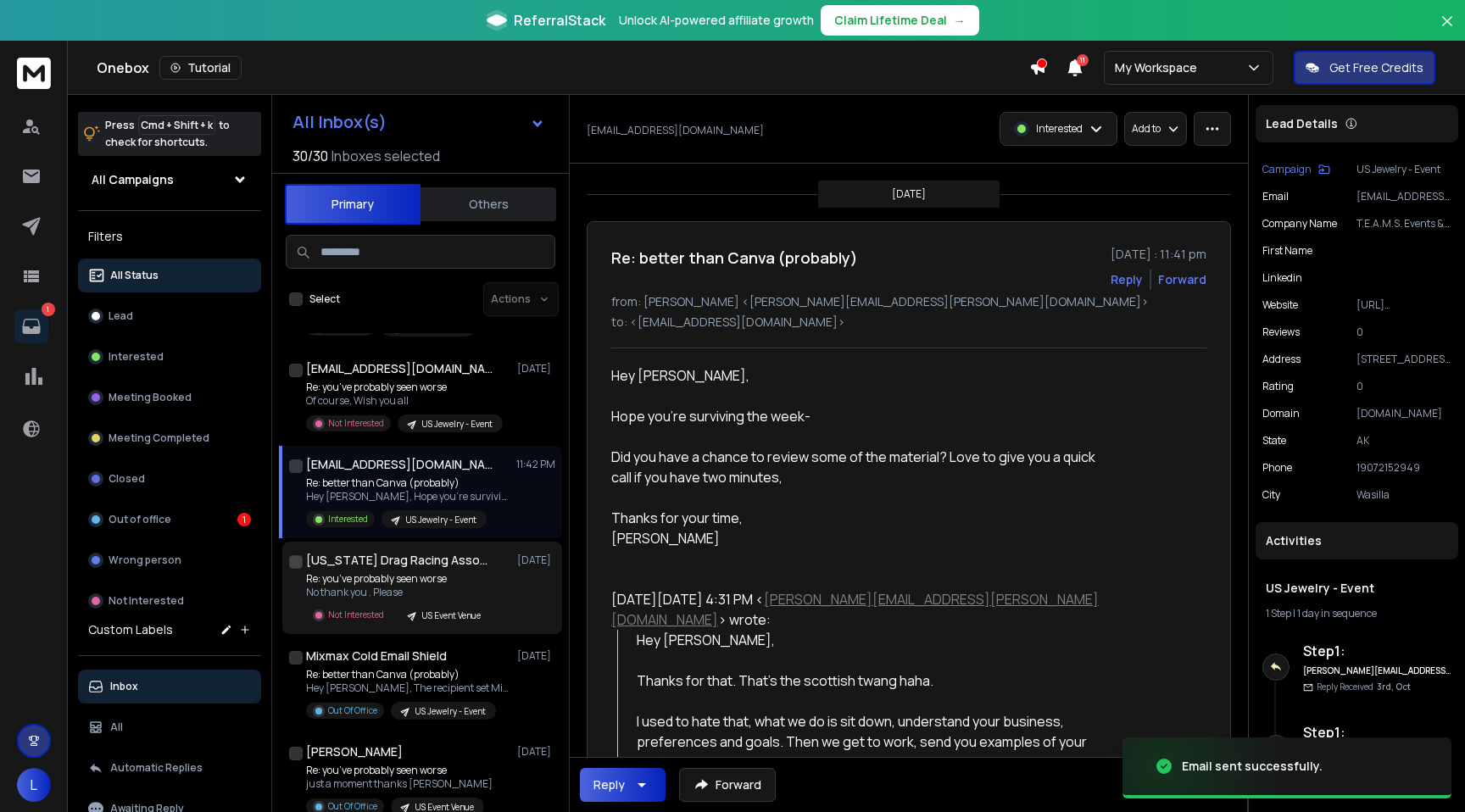
click at [432, 543] on div "[US_STATE] Drag Racing Association - ADRA [DATE] Re: you’ve probably seen worse…" at bounding box center [422, 588] width 280 height 93
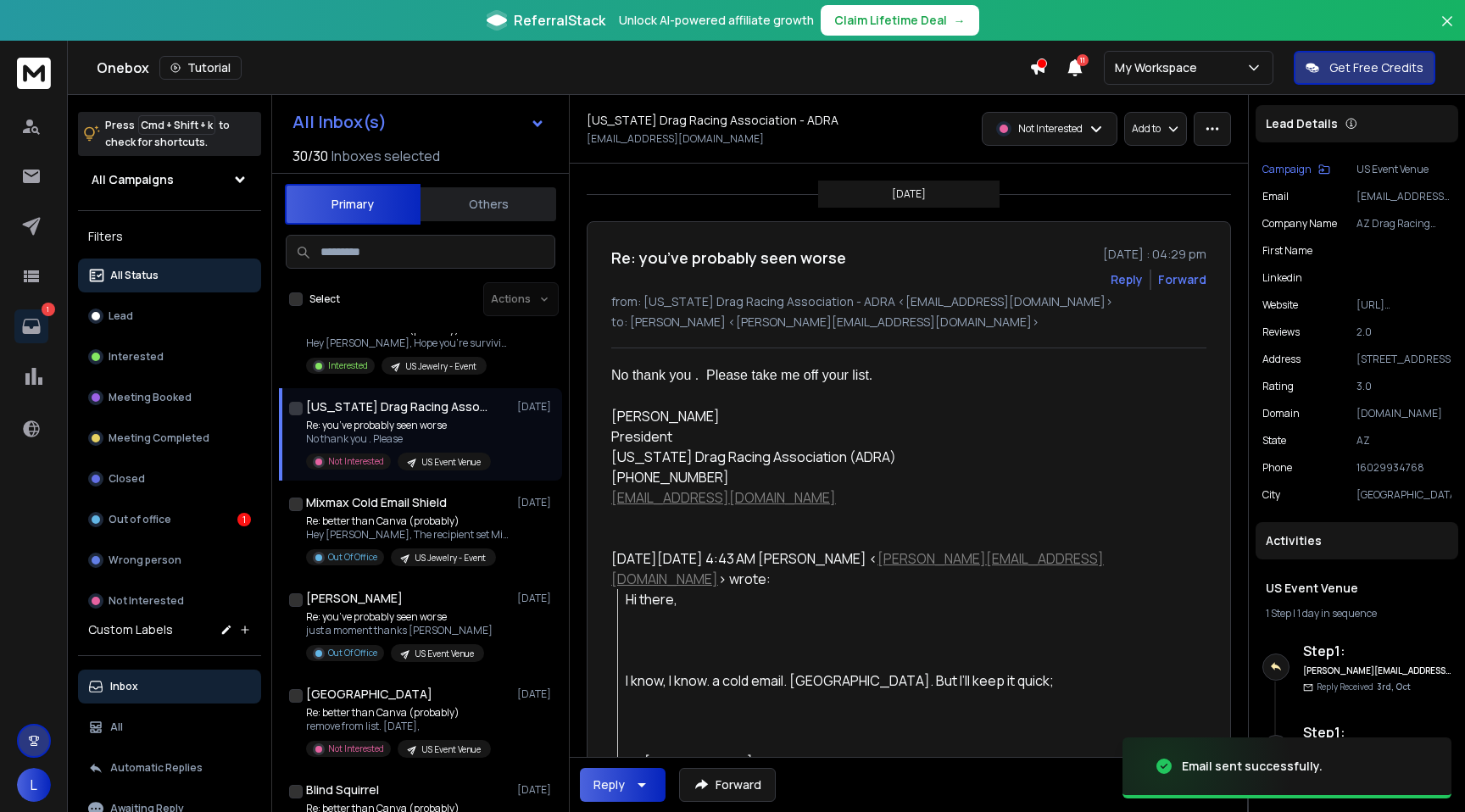
scroll to position [1211, 0]
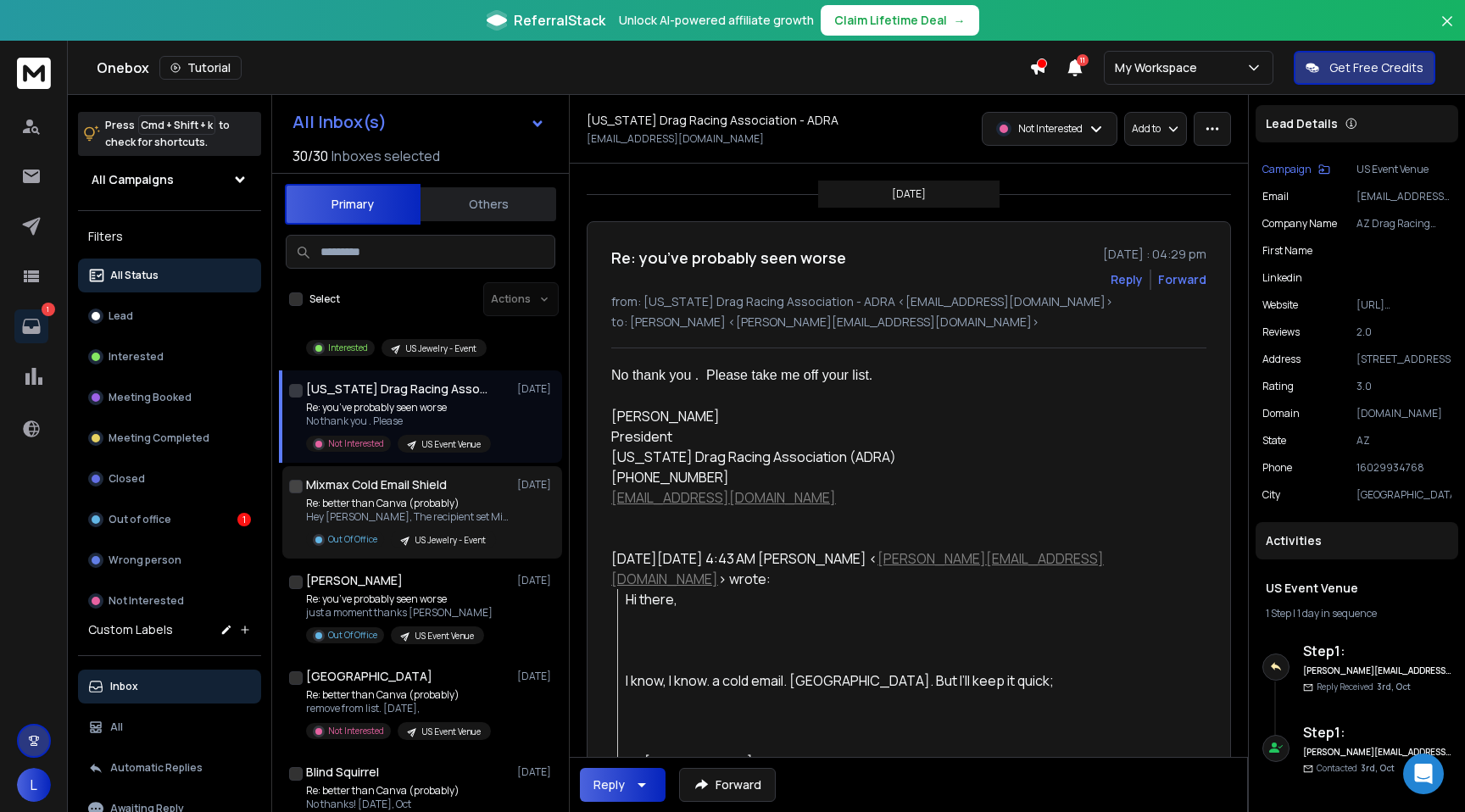
click at [443, 508] on p "Re: better than Canva (probably)" at bounding box center [407, 503] width 203 height 14
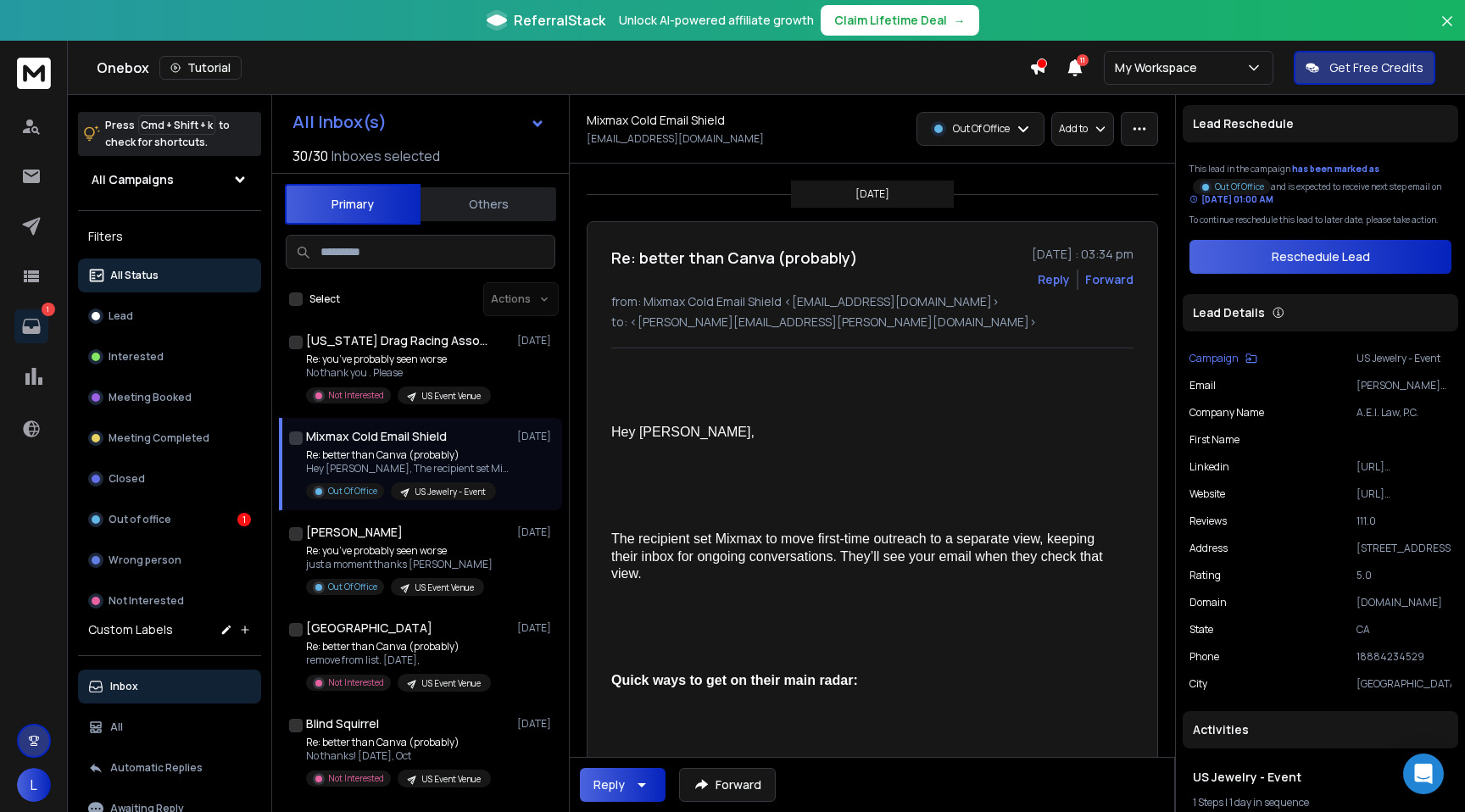
scroll to position [1287, 0]
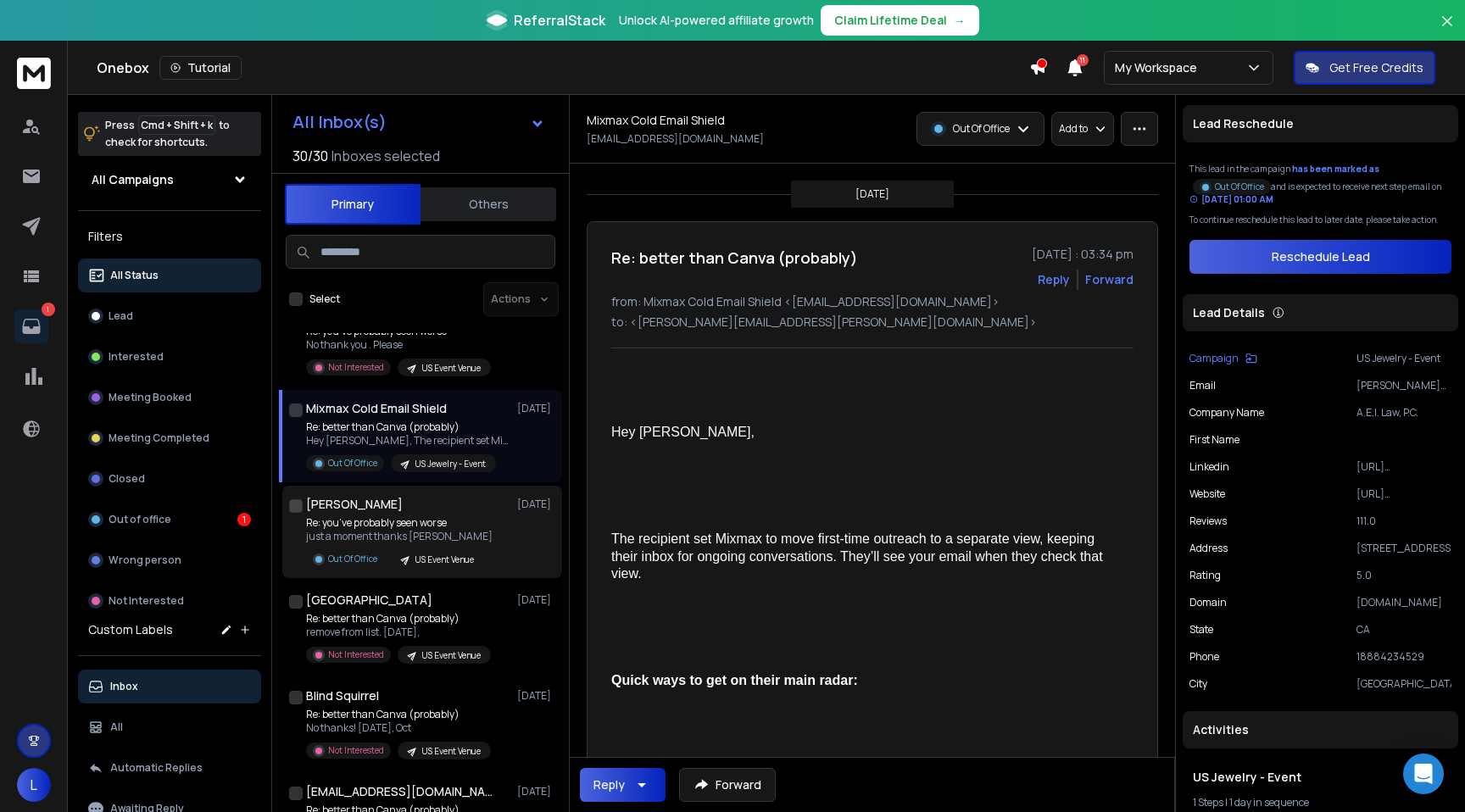
click at [453, 521] on p "Re: you’ve probably seen worse" at bounding box center [398, 523] width 186 height 14
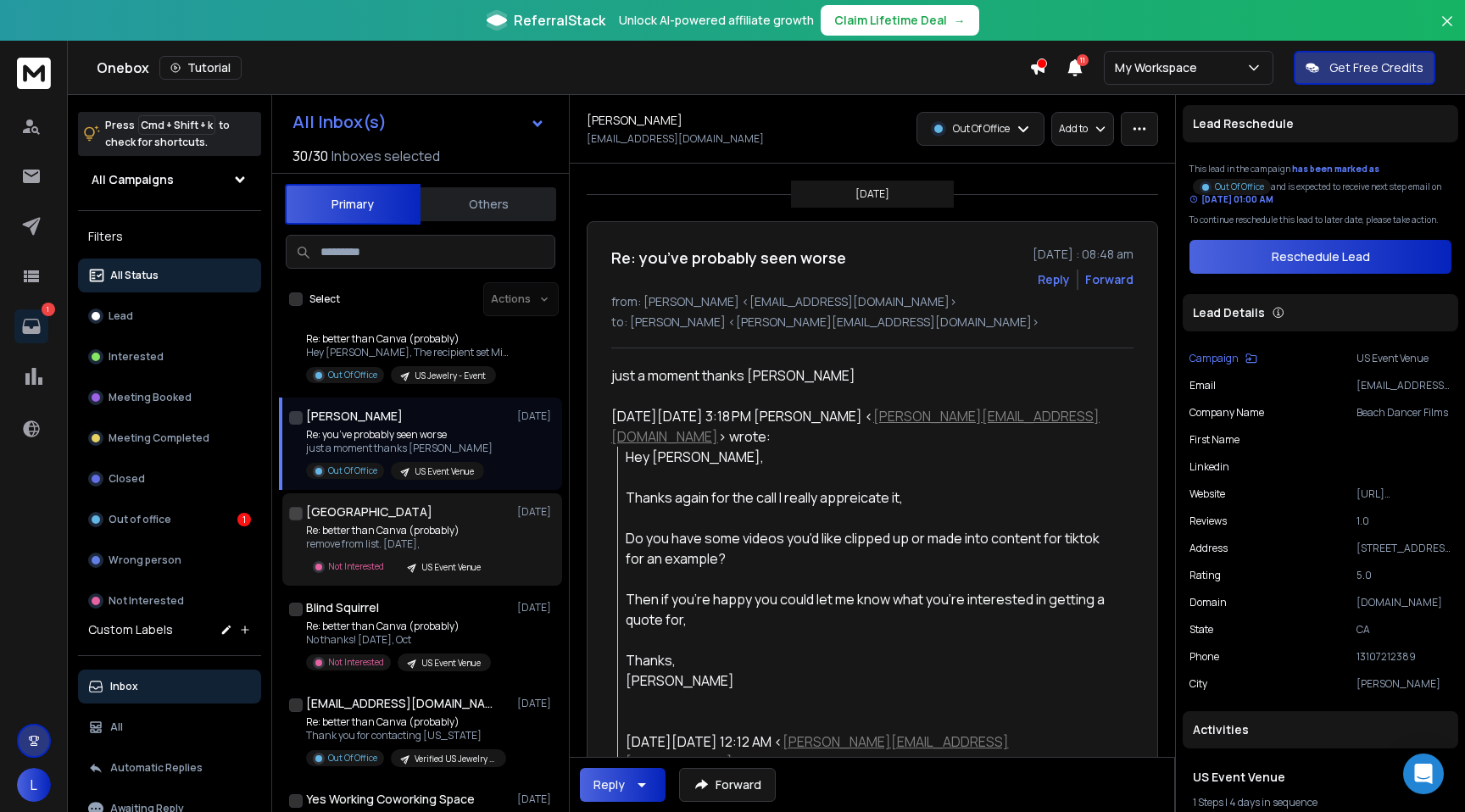
scroll to position [1391, 0]
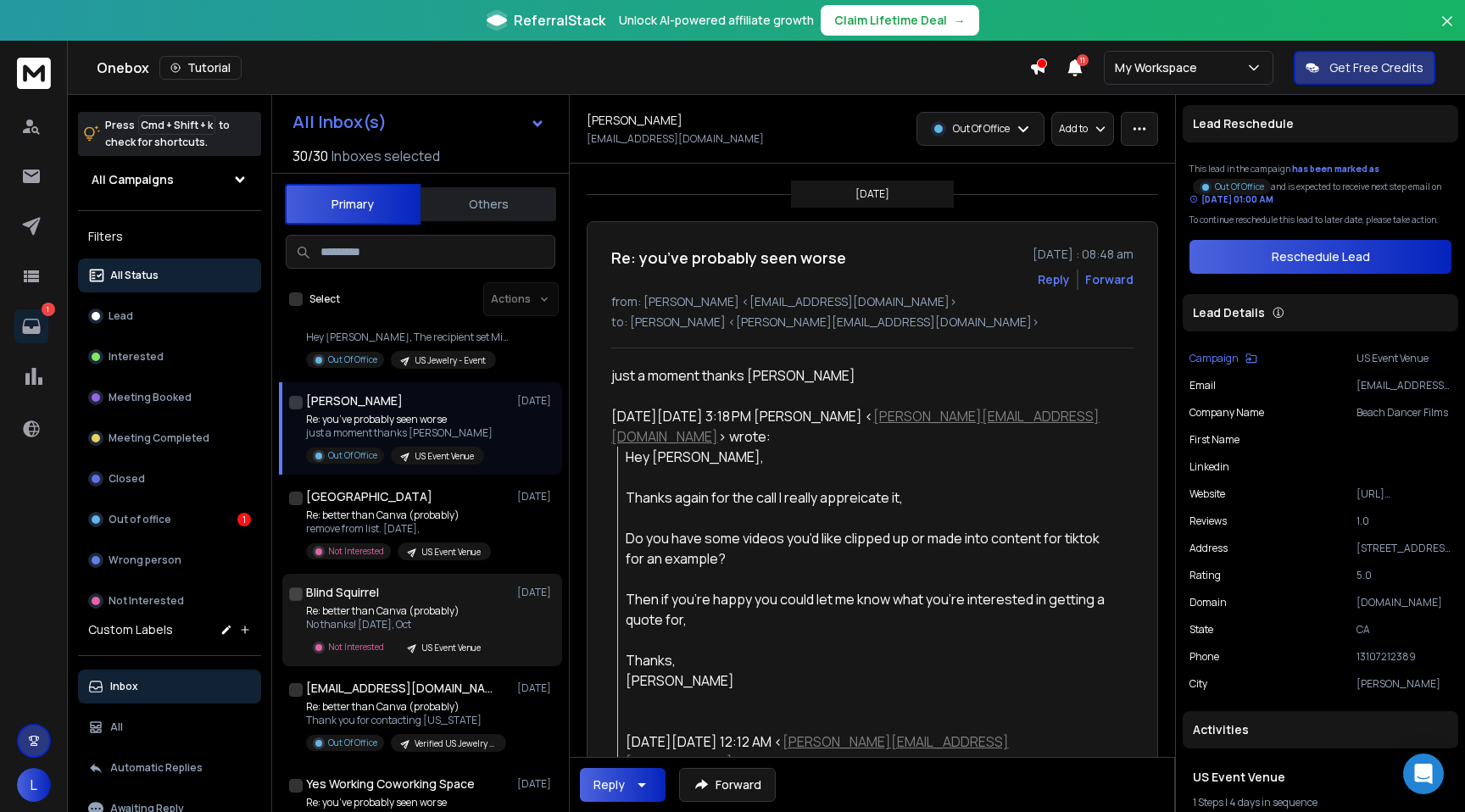
click at [446, 609] on p "Re: better than Canva (probably)" at bounding box center [398, 611] width 185 height 14
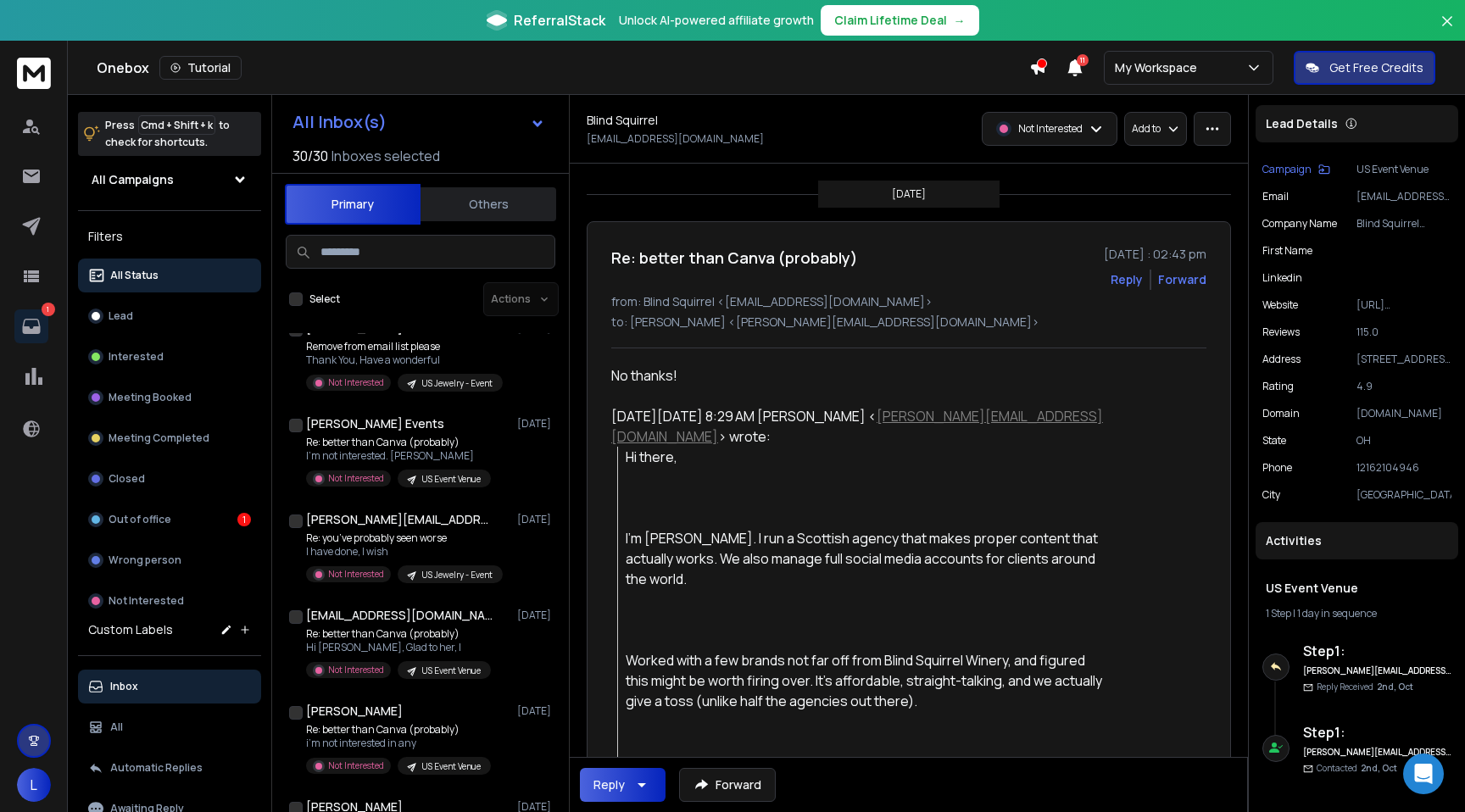
scroll to position [2063, 0]
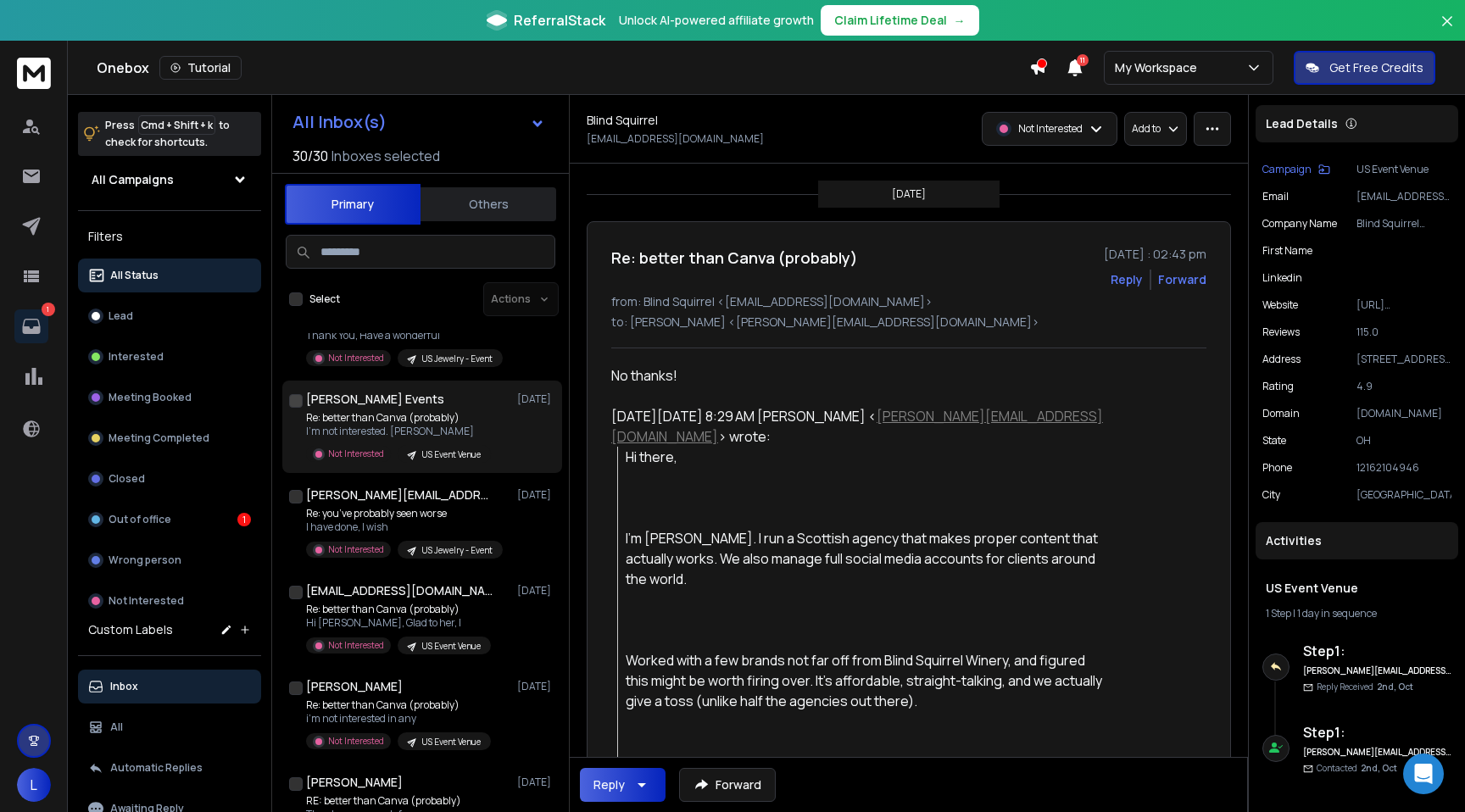
click at [453, 448] on p "US Event Venue" at bounding box center [451, 454] width 60 height 13
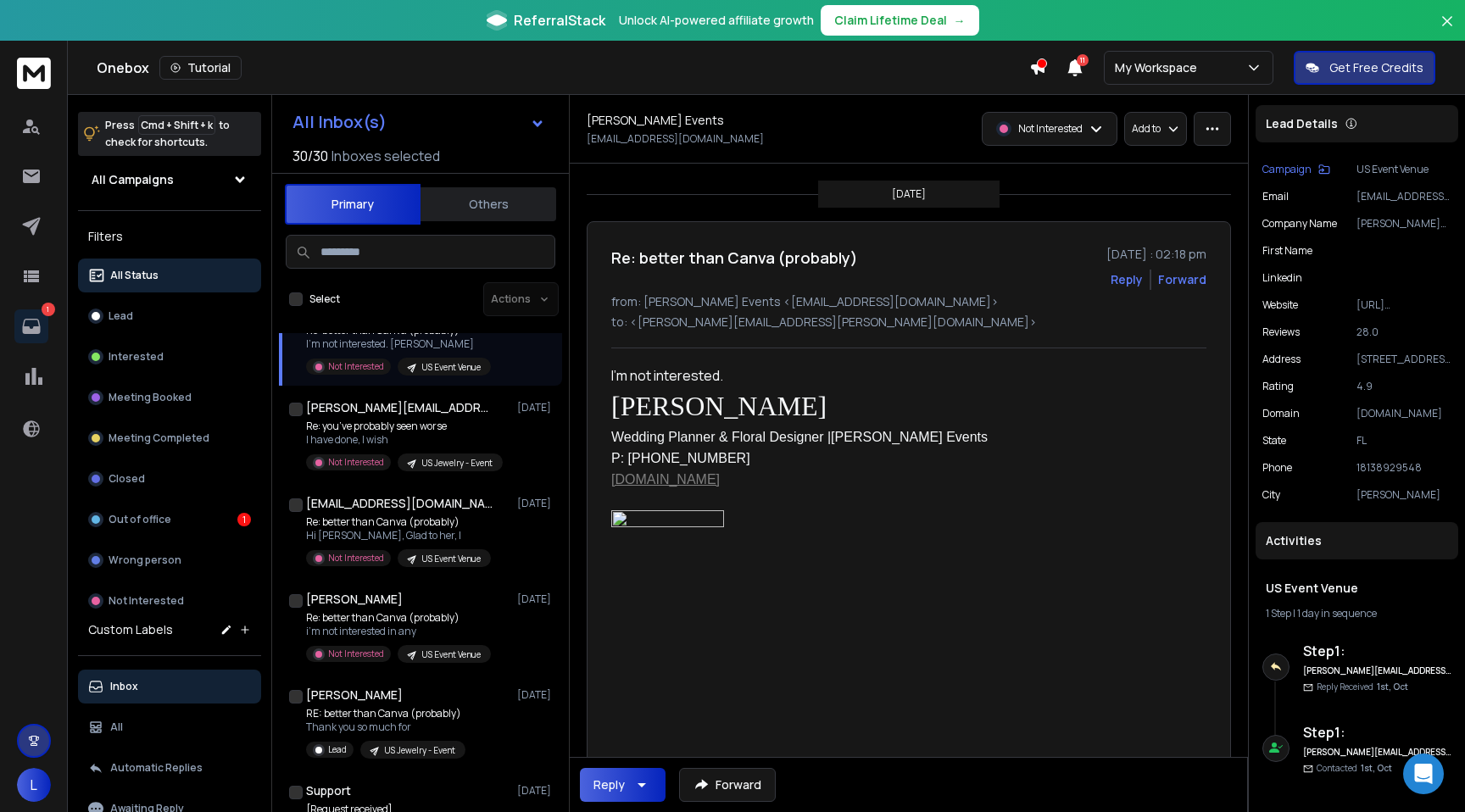
scroll to position [2152, 0]
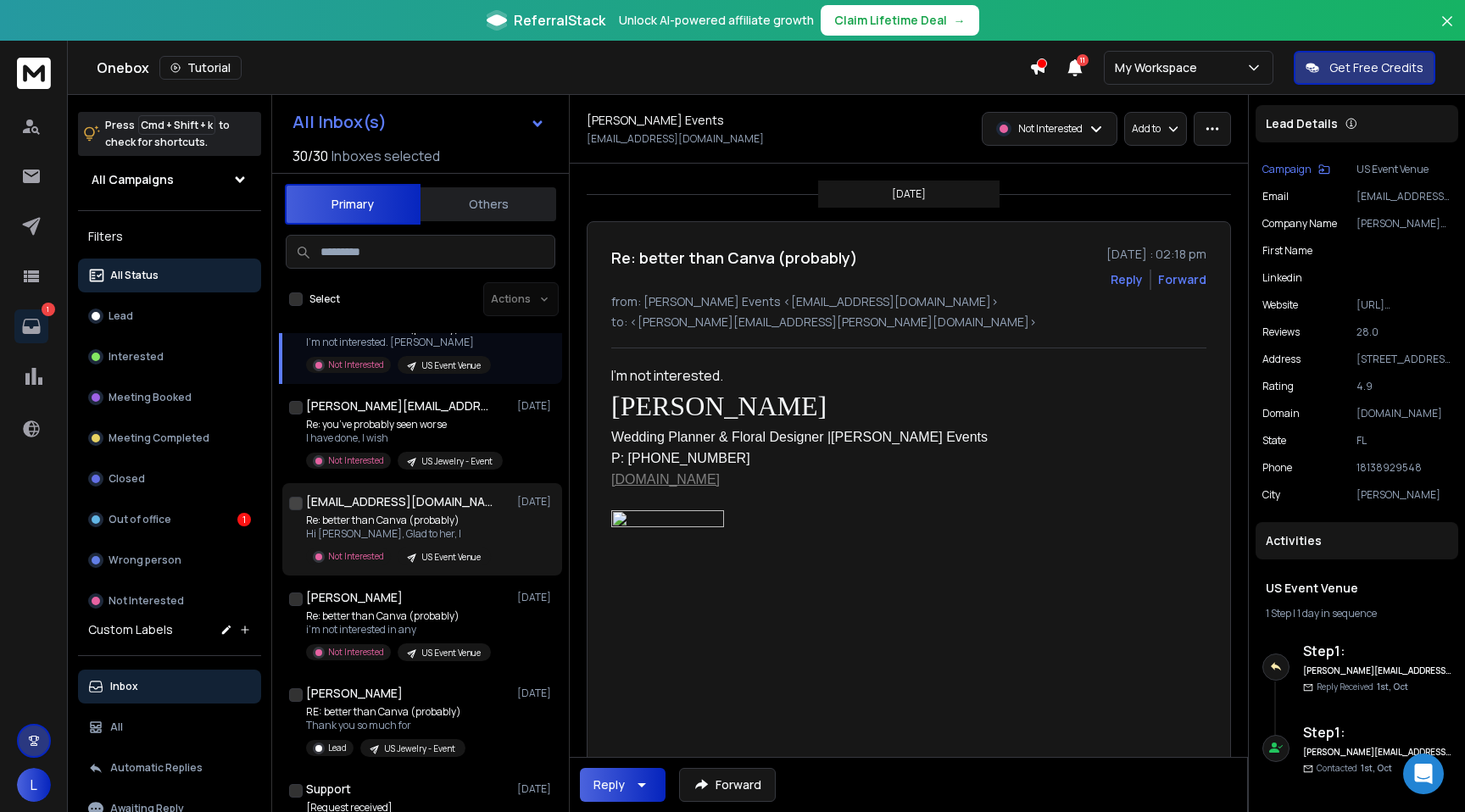
click at [447, 507] on h1 "[EMAIL_ADDRESS][DOMAIN_NAME]" at bounding box center [398, 502] width 186 height 17
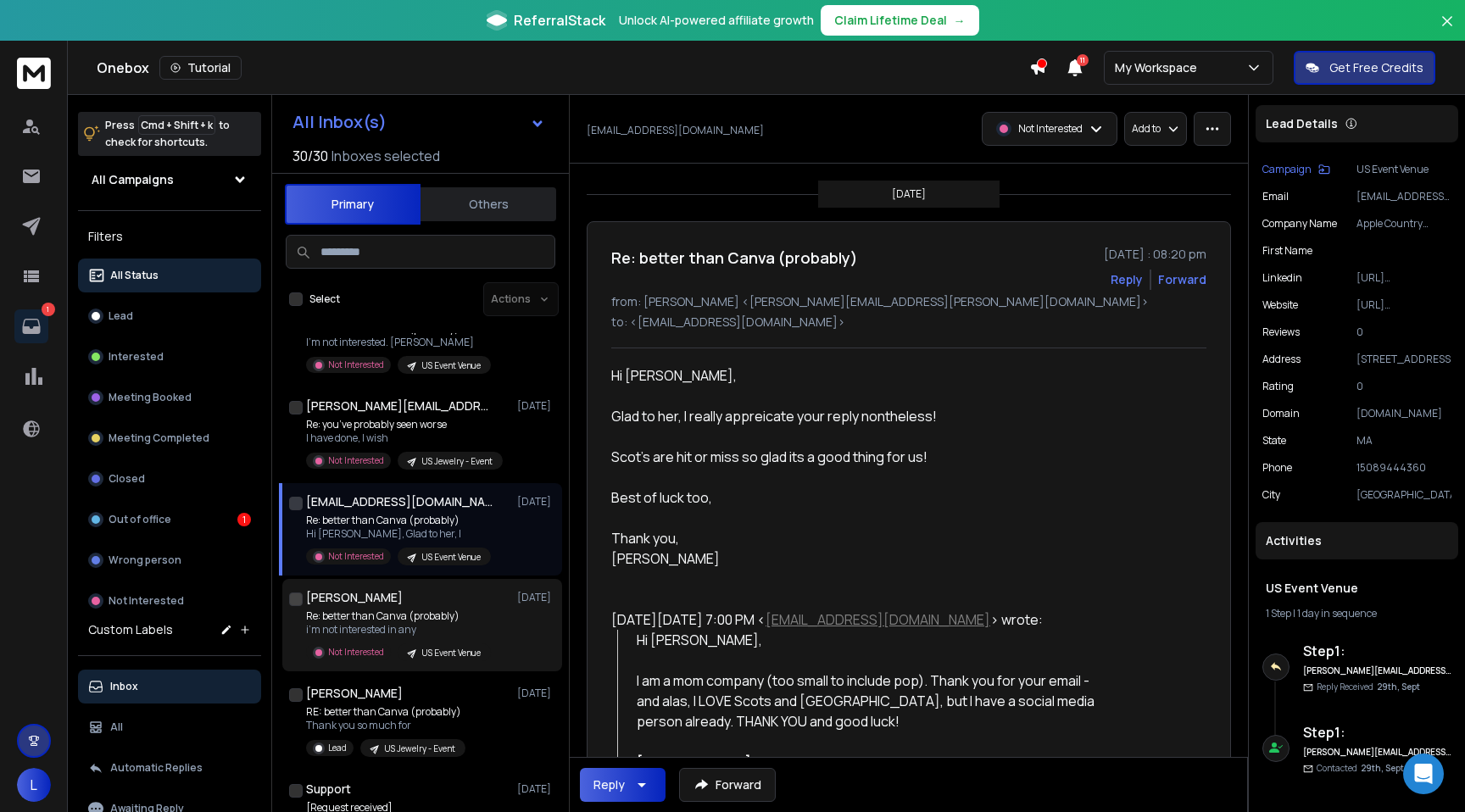
click at [491, 614] on p "Re: better than Canva (probably)" at bounding box center [398, 616] width 185 height 14
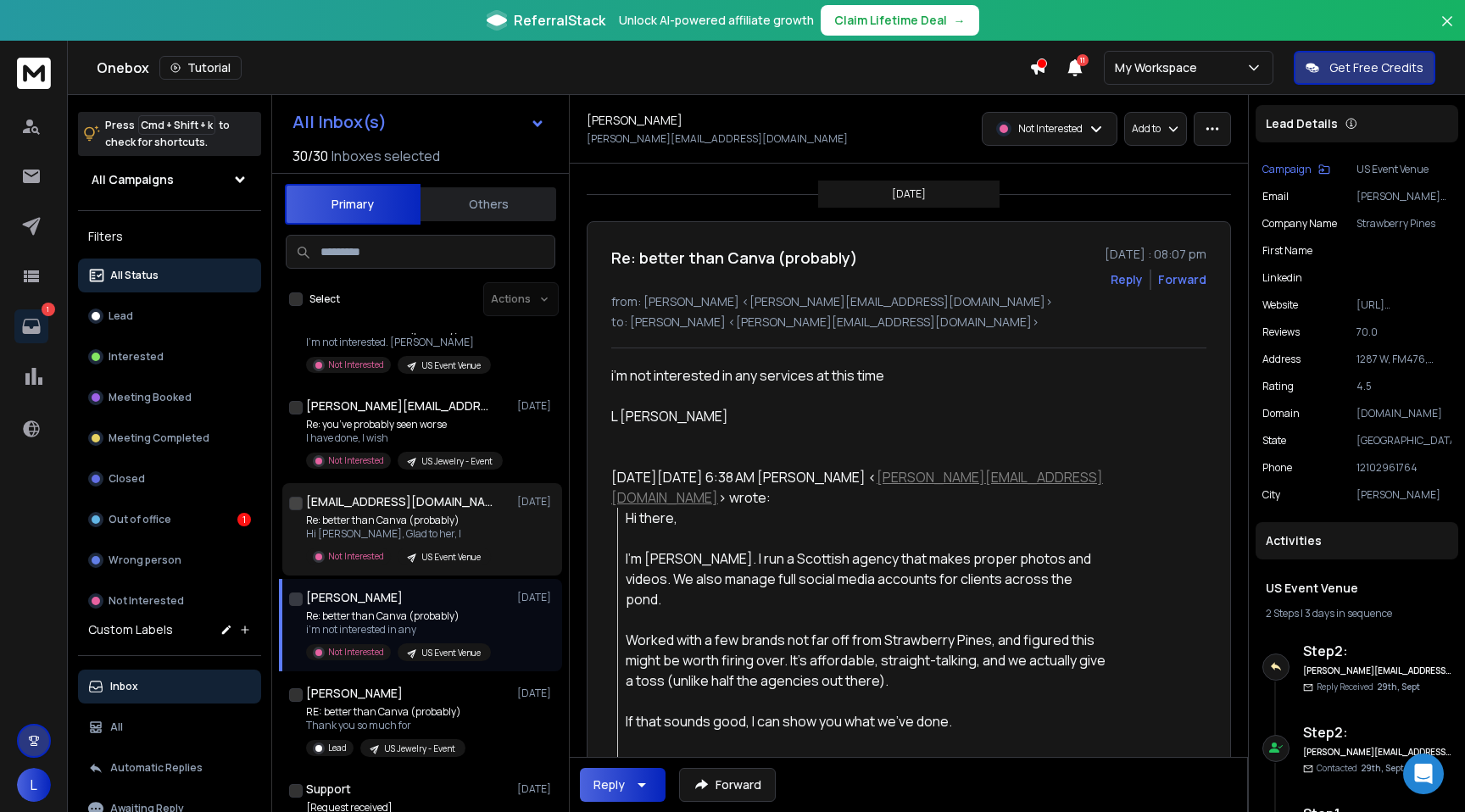
click at [461, 546] on div "Re: better than Canva (probably) Hi [PERSON_NAME], Glad to her, I Not Intereste…" at bounding box center [398, 540] width 185 height 52
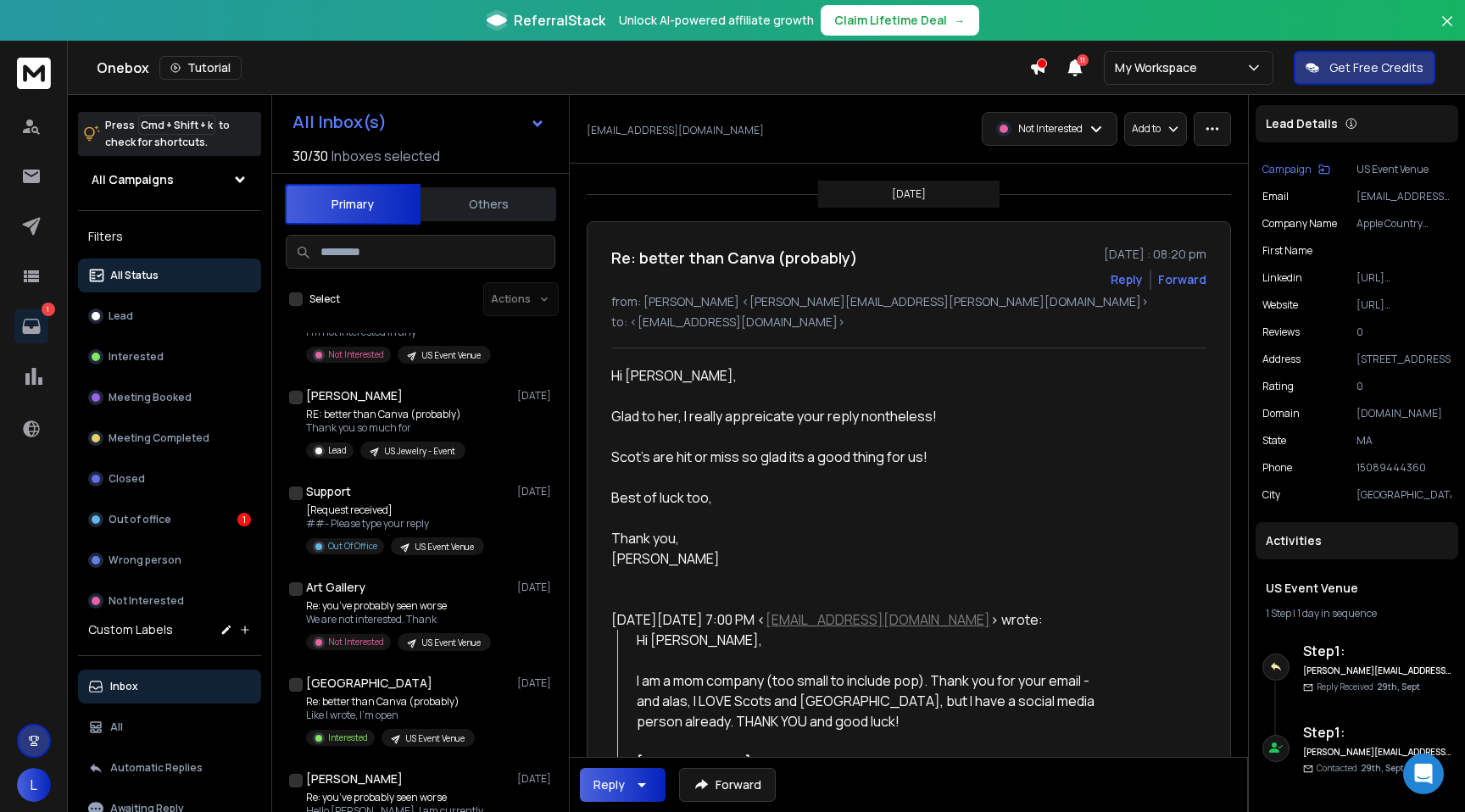
scroll to position [2460, 0]
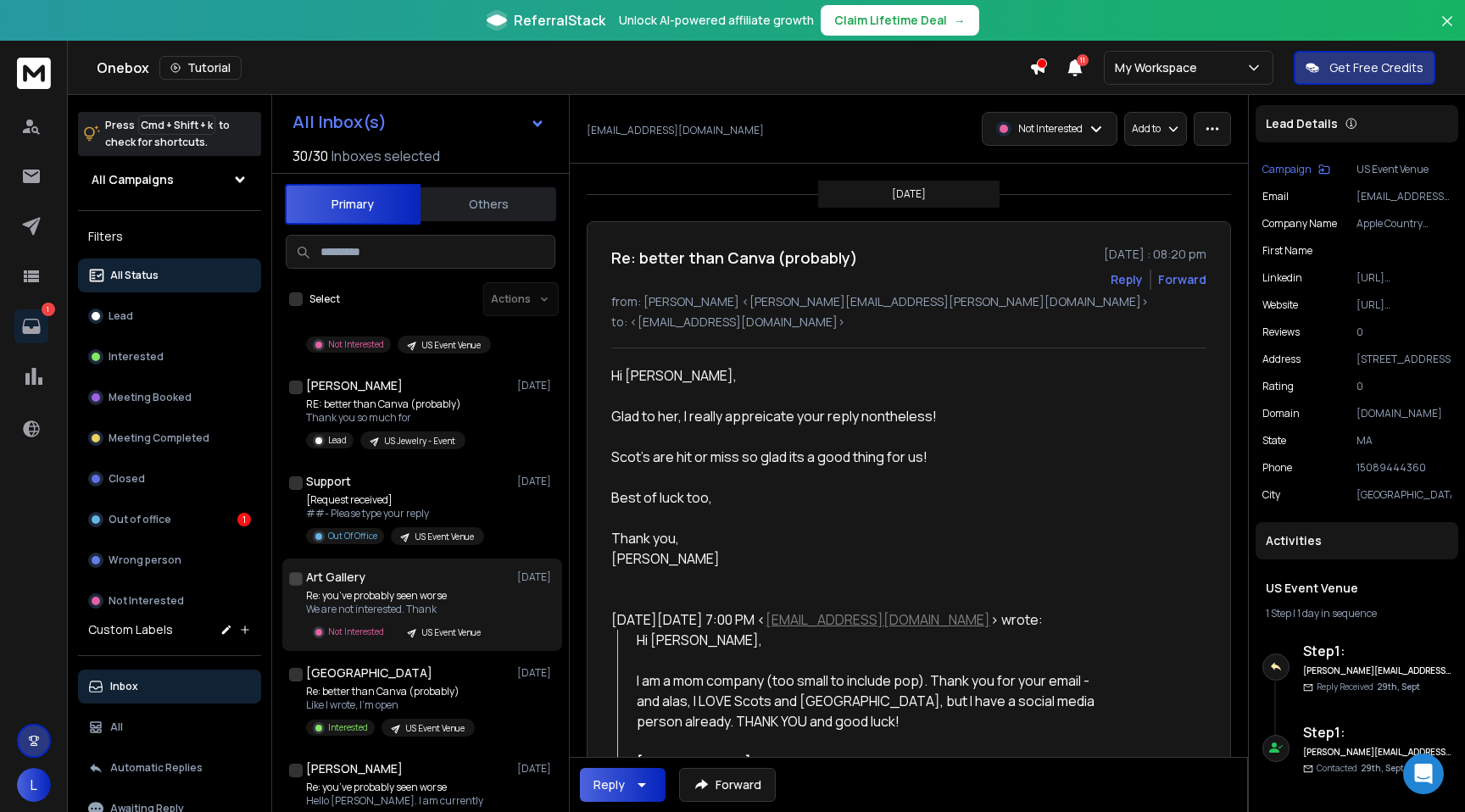
click at [416, 580] on div "Art Gallery [DATE]" at bounding box center [430, 578] width 249 height 17
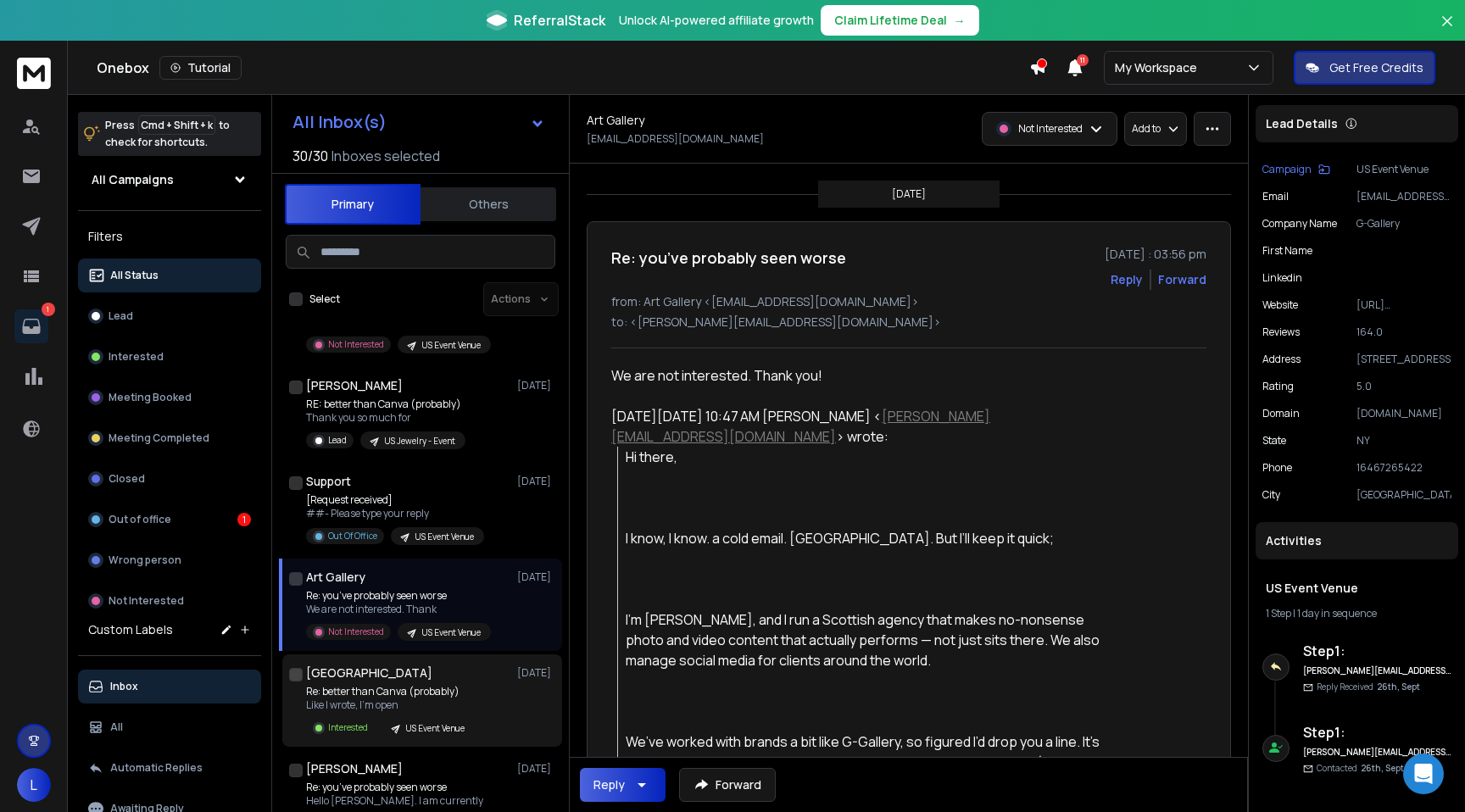
click at [416, 693] on p "Re: better than Canva (probably)" at bounding box center [390, 691] width 169 height 14
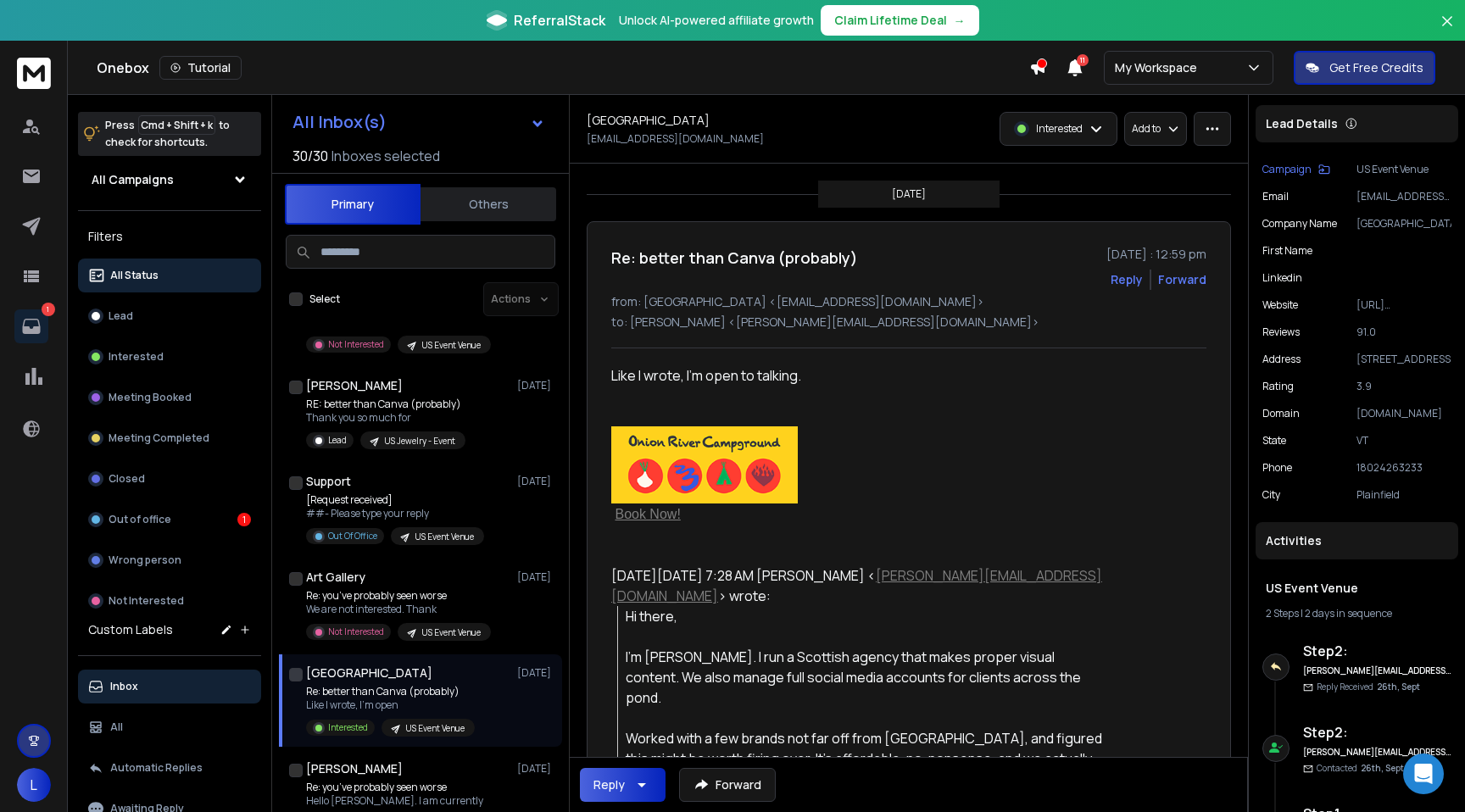
click at [662, 525] on div "Like I wrote, I'm open to talking. Book Now!" at bounding box center [858, 455] width 495 height 179
click at [669, 507] on link "Book Now!" at bounding box center [647, 514] width 66 height 14
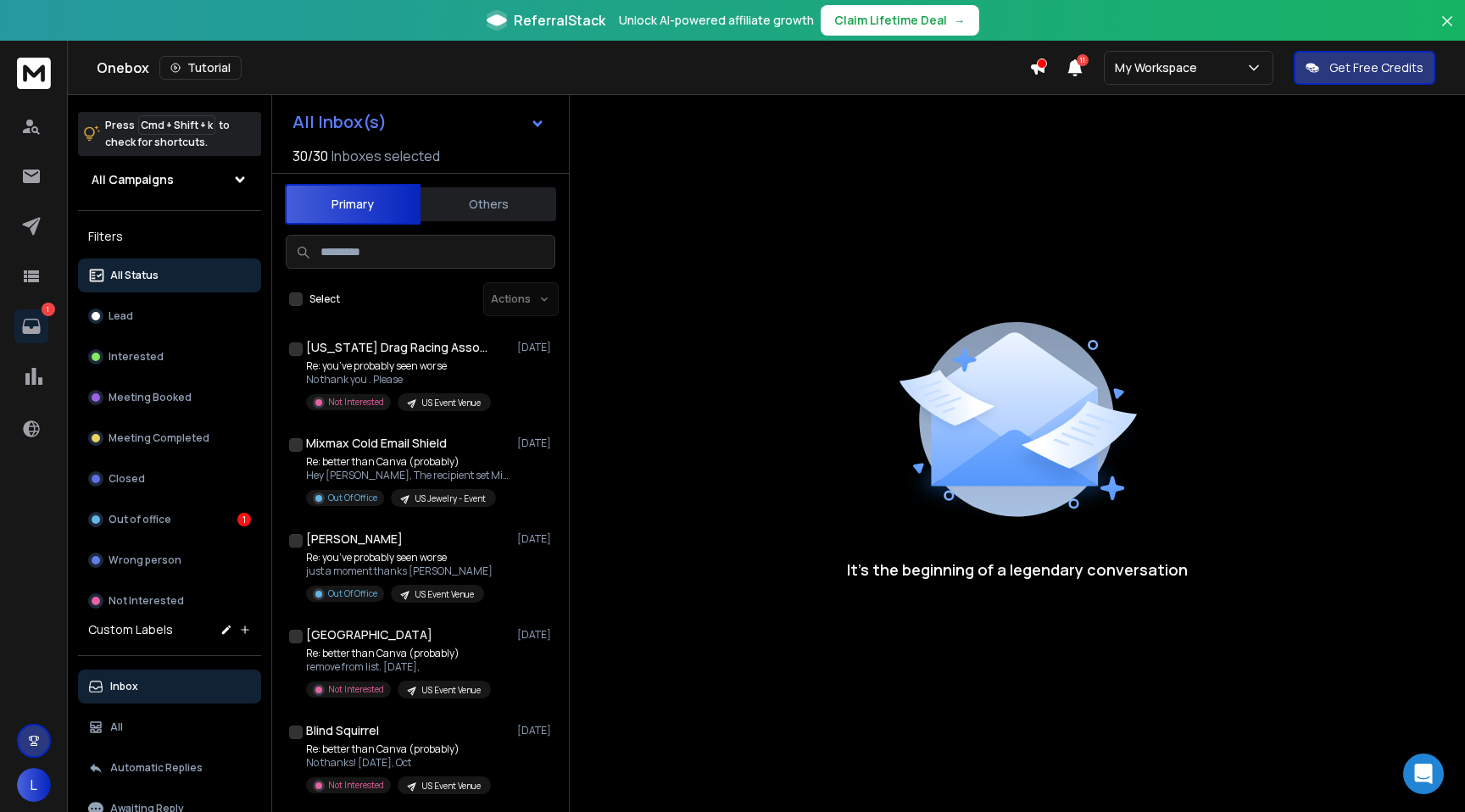
scroll to position [1287, 0]
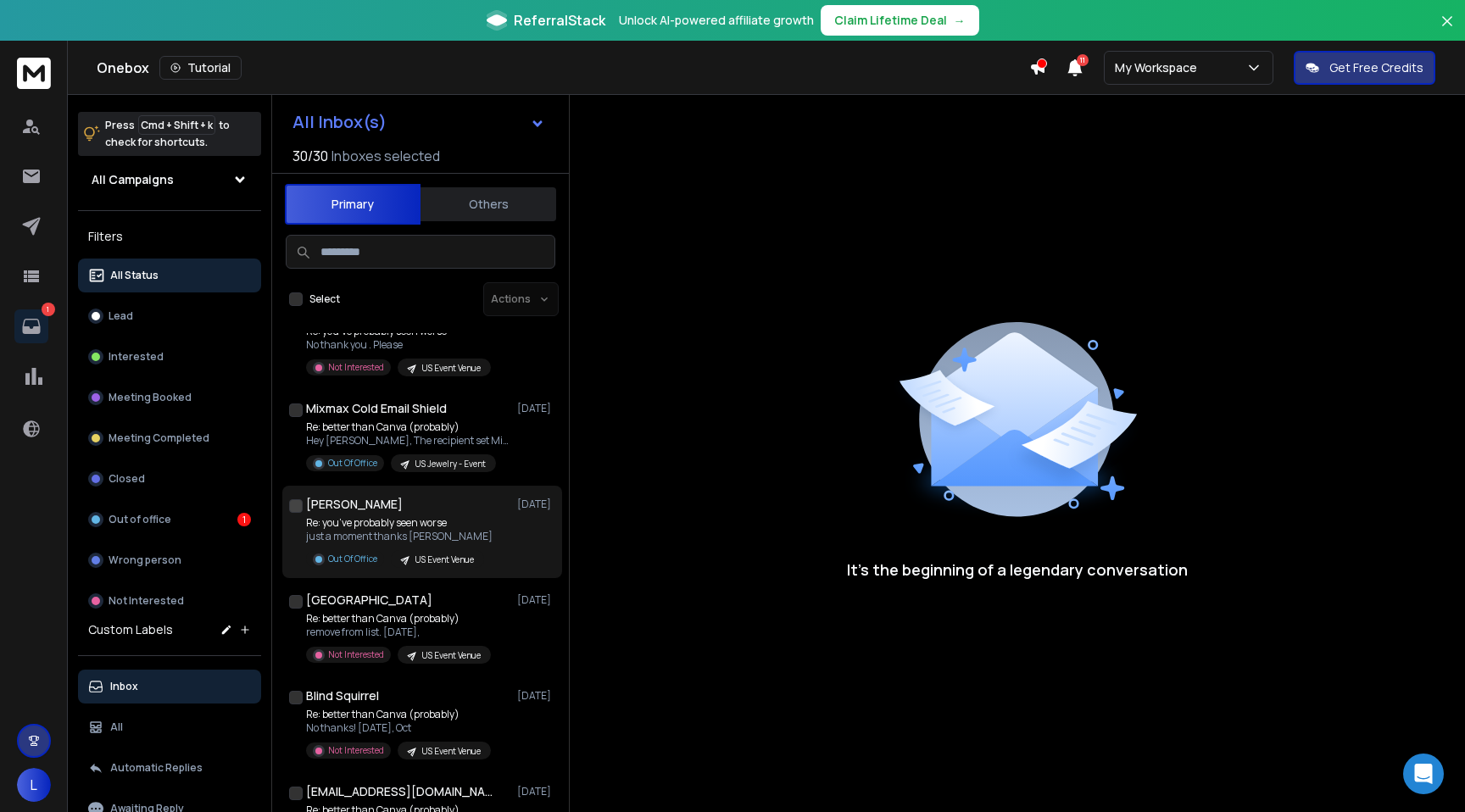
click at [415, 507] on div "Sandie West 03 Oct" at bounding box center [430, 504] width 249 height 17
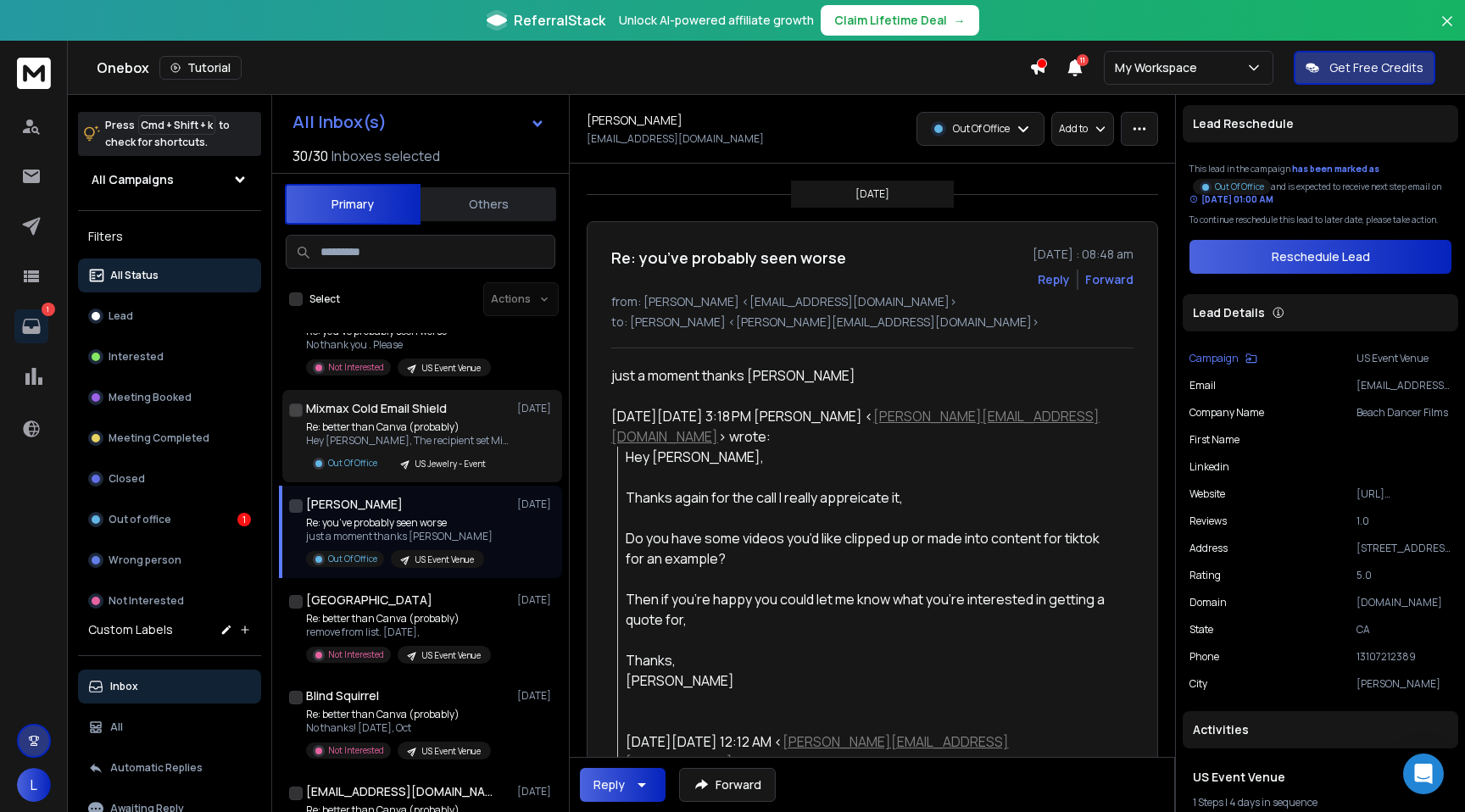
click at [435, 438] on p "Hey [PERSON_NAME], The recipient set Mixmax" at bounding box center [407, 441] width 203 height 14
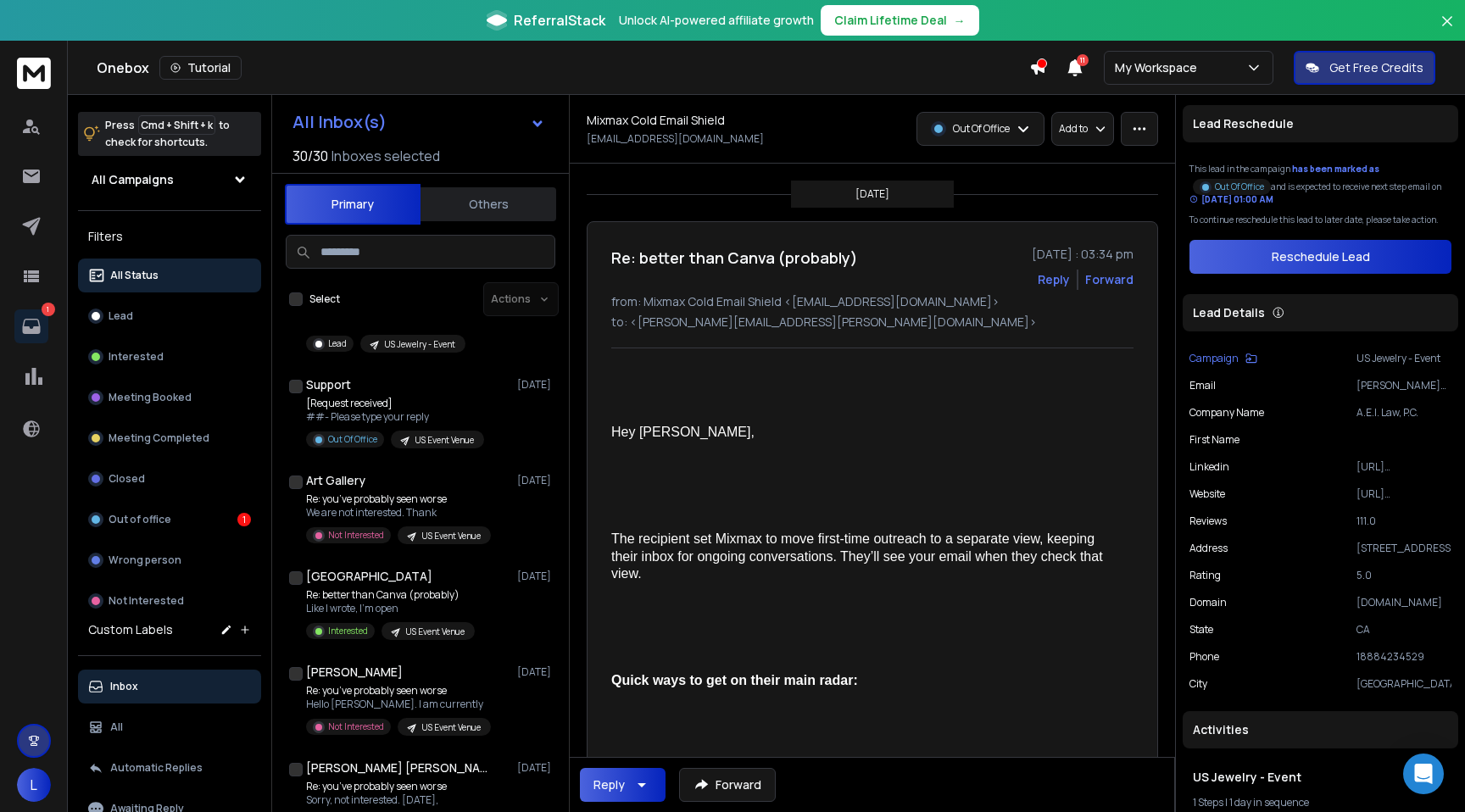
scroll to position [2615, 0]
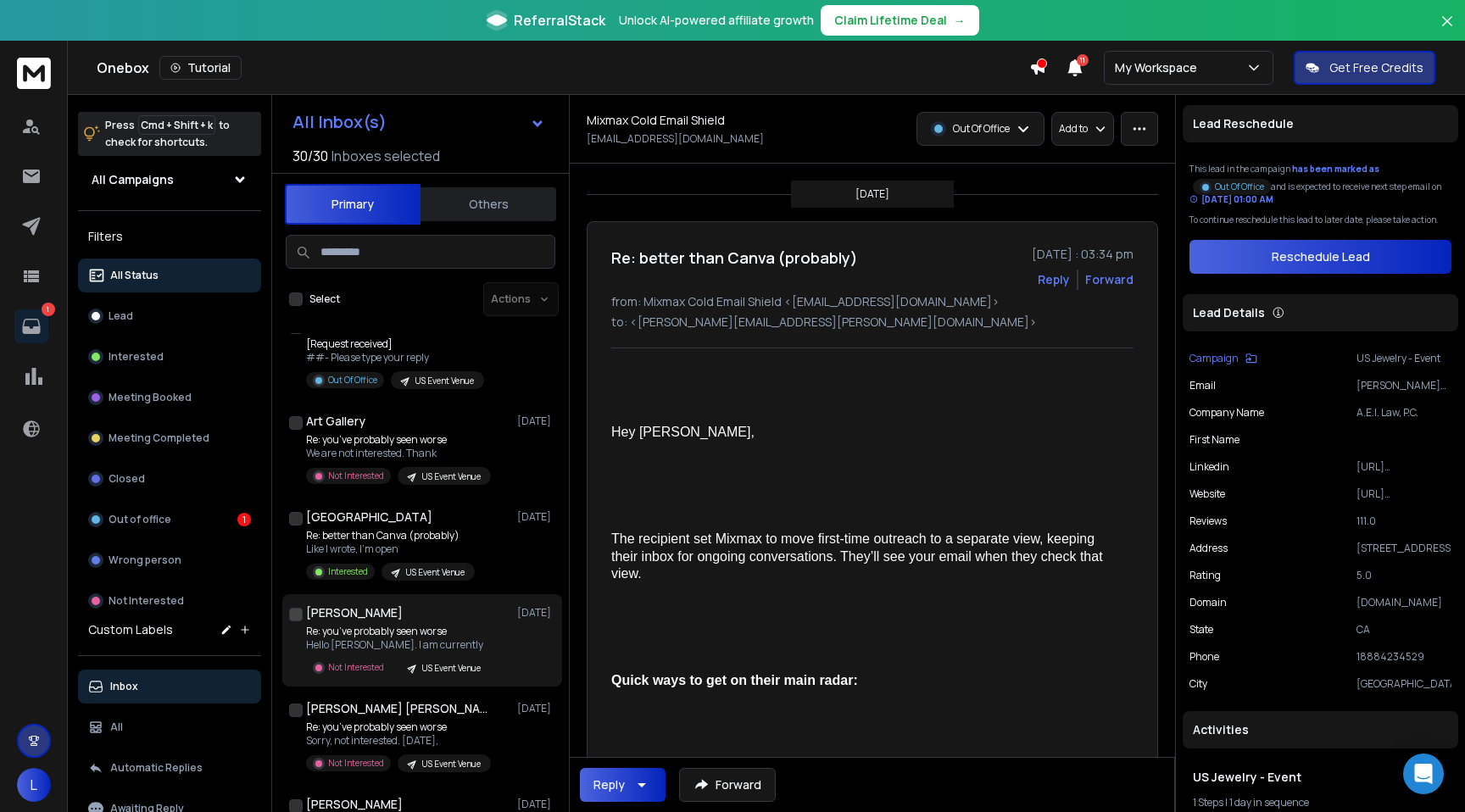
click at [430, 648] on p "Hello [PERSON_NAME]. I am currently" at bounding box center [398, 645] width 185 height 14
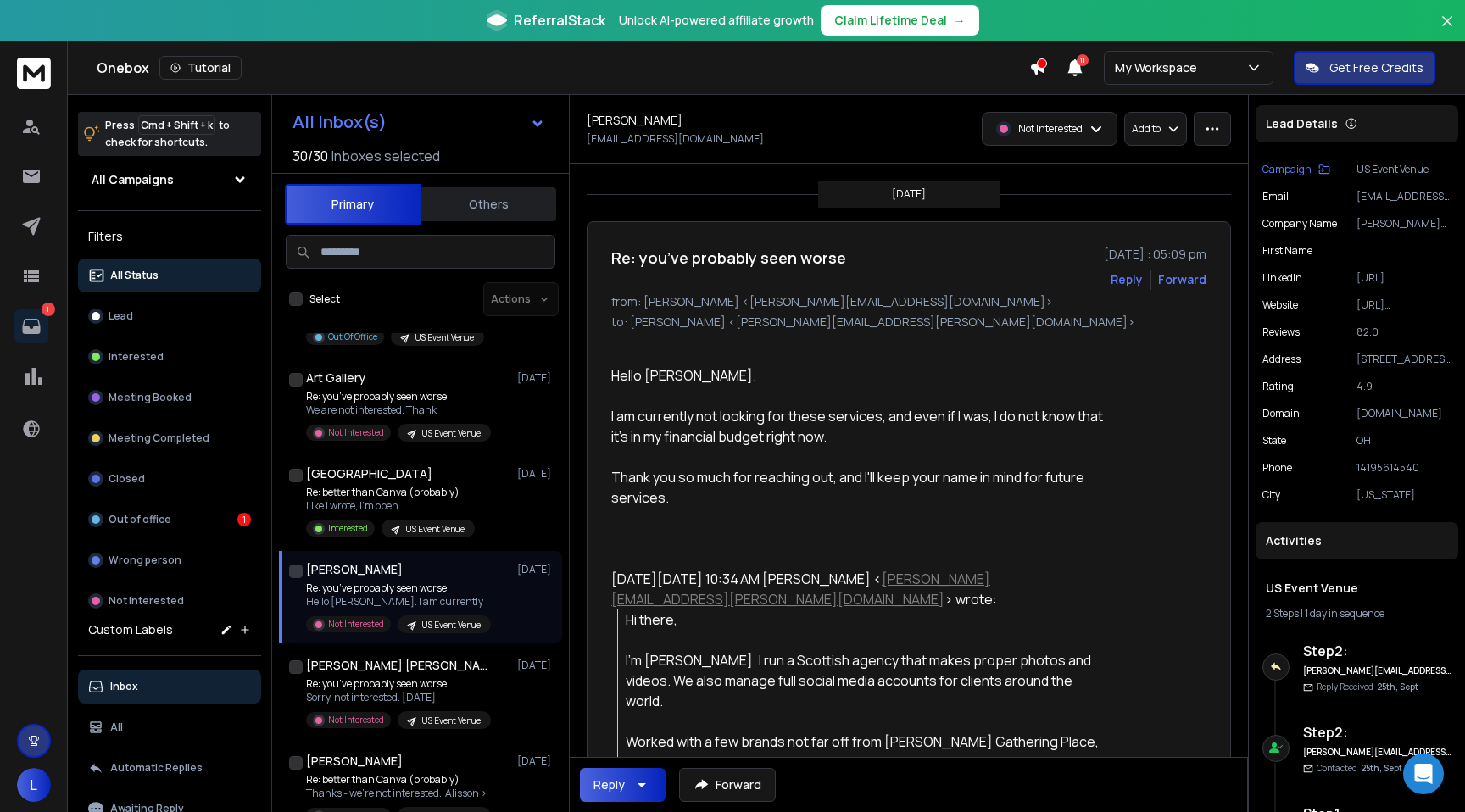
scroll to position [2662, 0]
click at [1066, 122] on p "Not Interested" at bounding box center [1050, 129] width 65 height 14
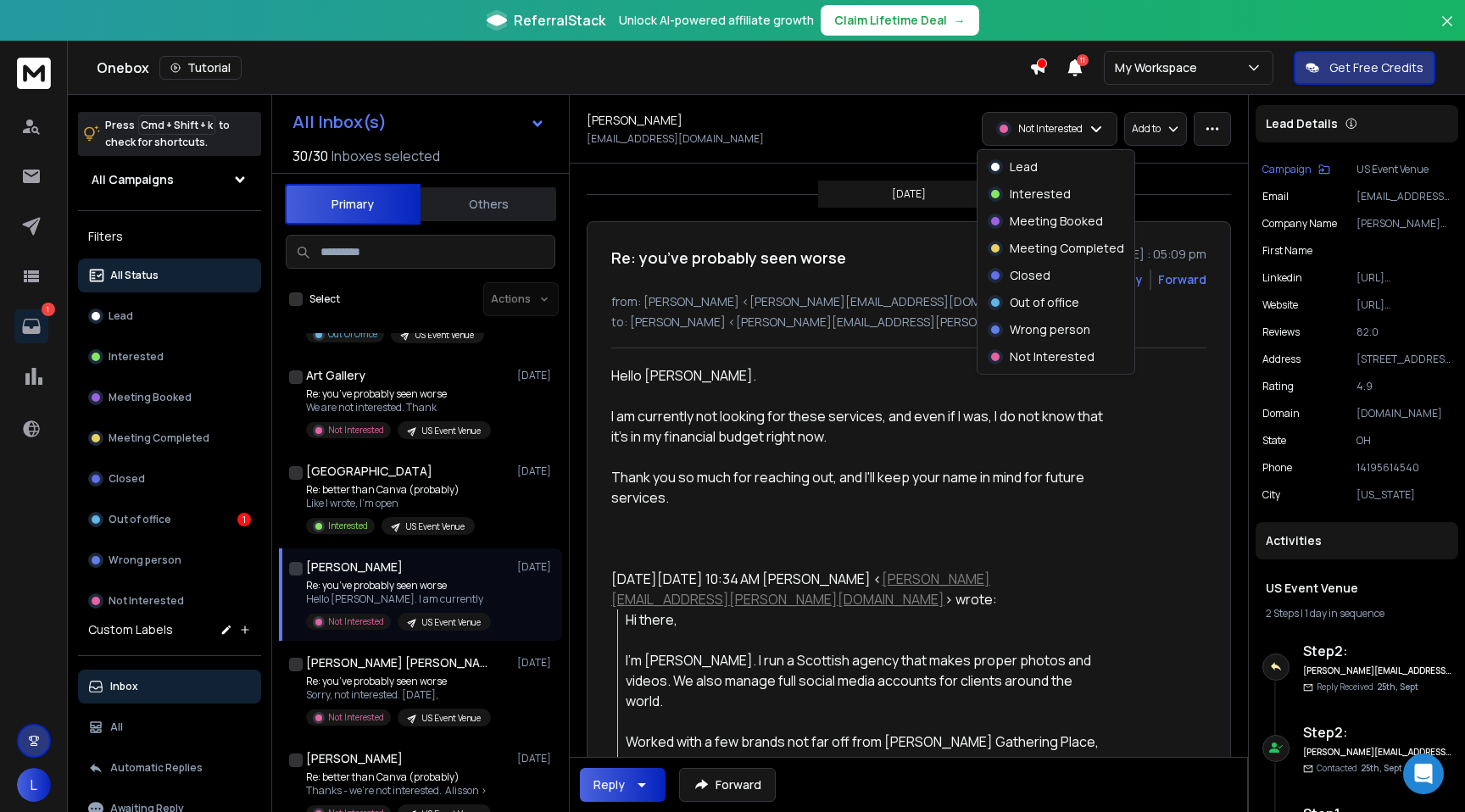
click at [1155, 136] on div "Add to" at bounding box center [1154, 128] width 61 height 32
click at [466, 577] on div "Amber Lammardo 25 Sep Re: you’ve probably seen worse Hello Lewis. I am currentl…" at bounding box center [430, 594] width 249 height 72
click at [599, 768] on button "Reply" at bounding box center [622, 784] width 86 height 34
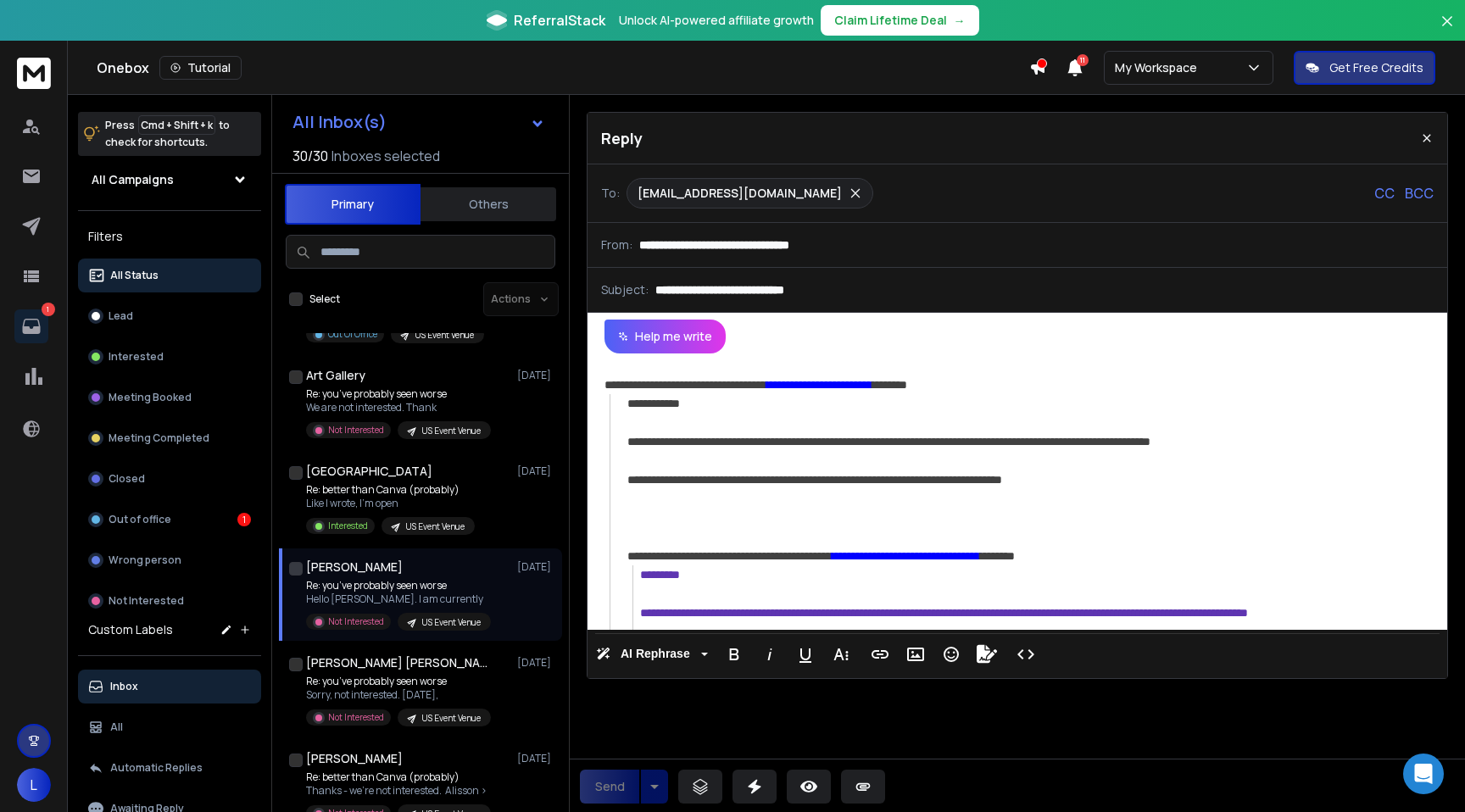
scroll to position [0, 0]
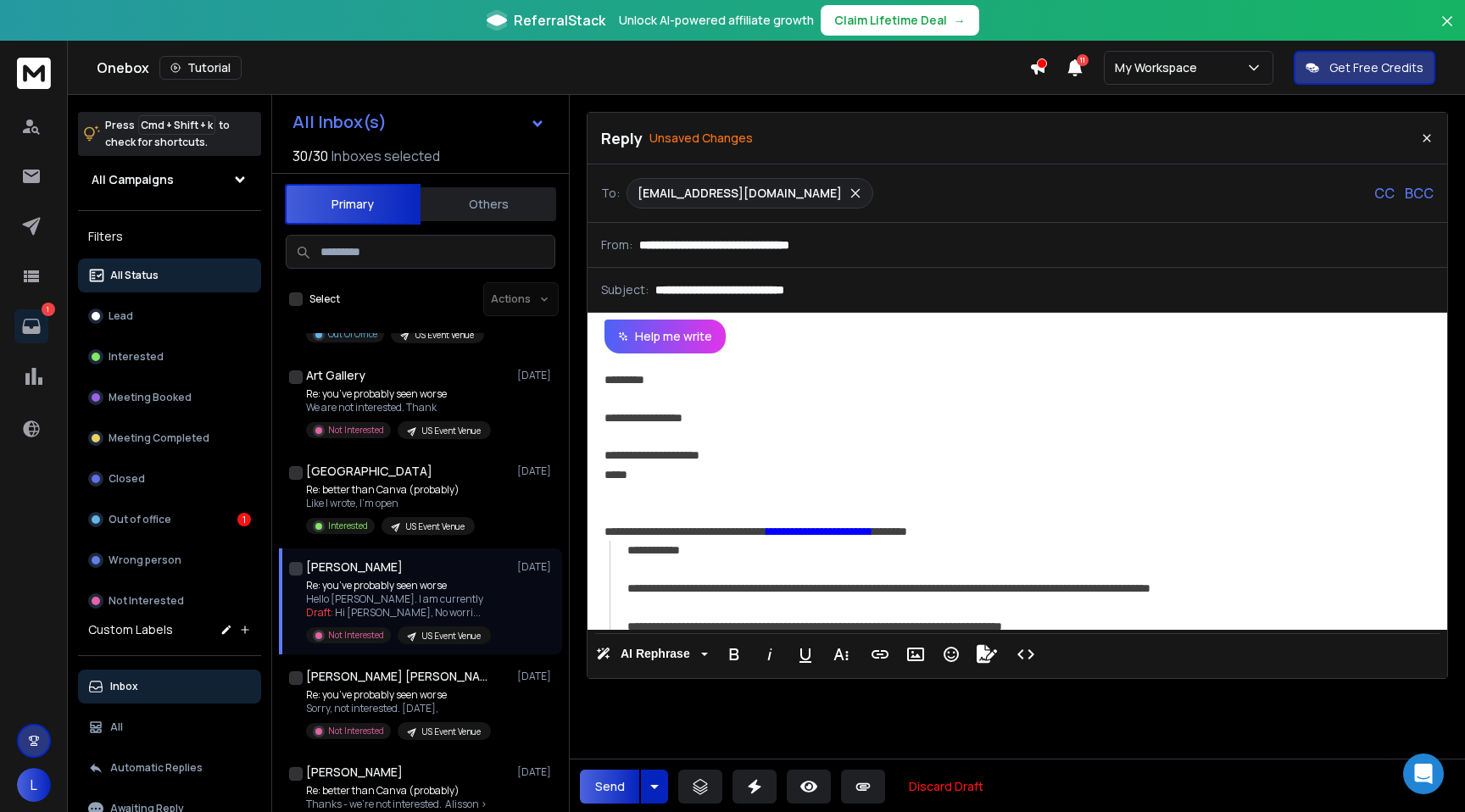
click at [764, 416] on div "**********" at bounding box center [1015, 418] width 821 height 18
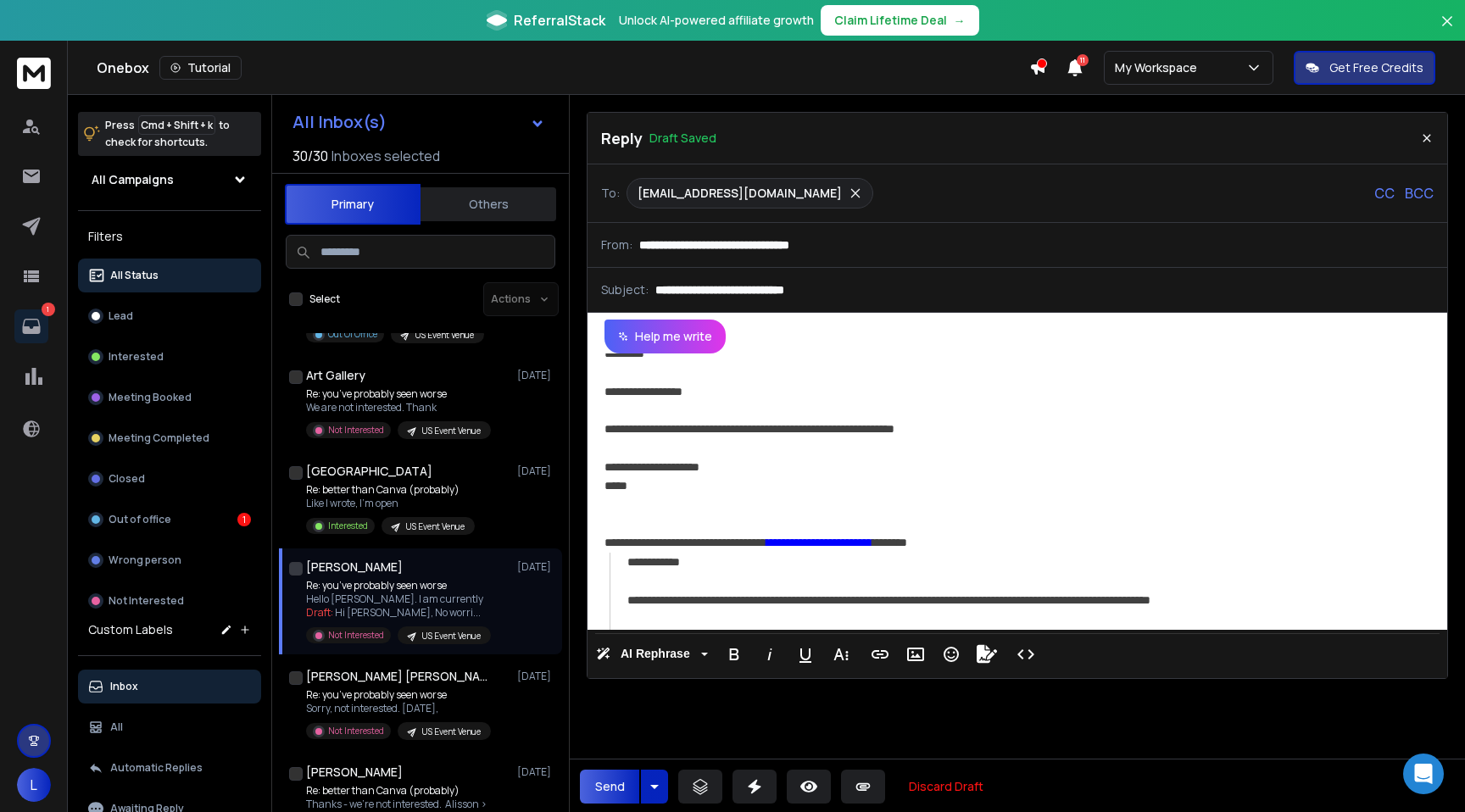
scroll to position [24, 0]
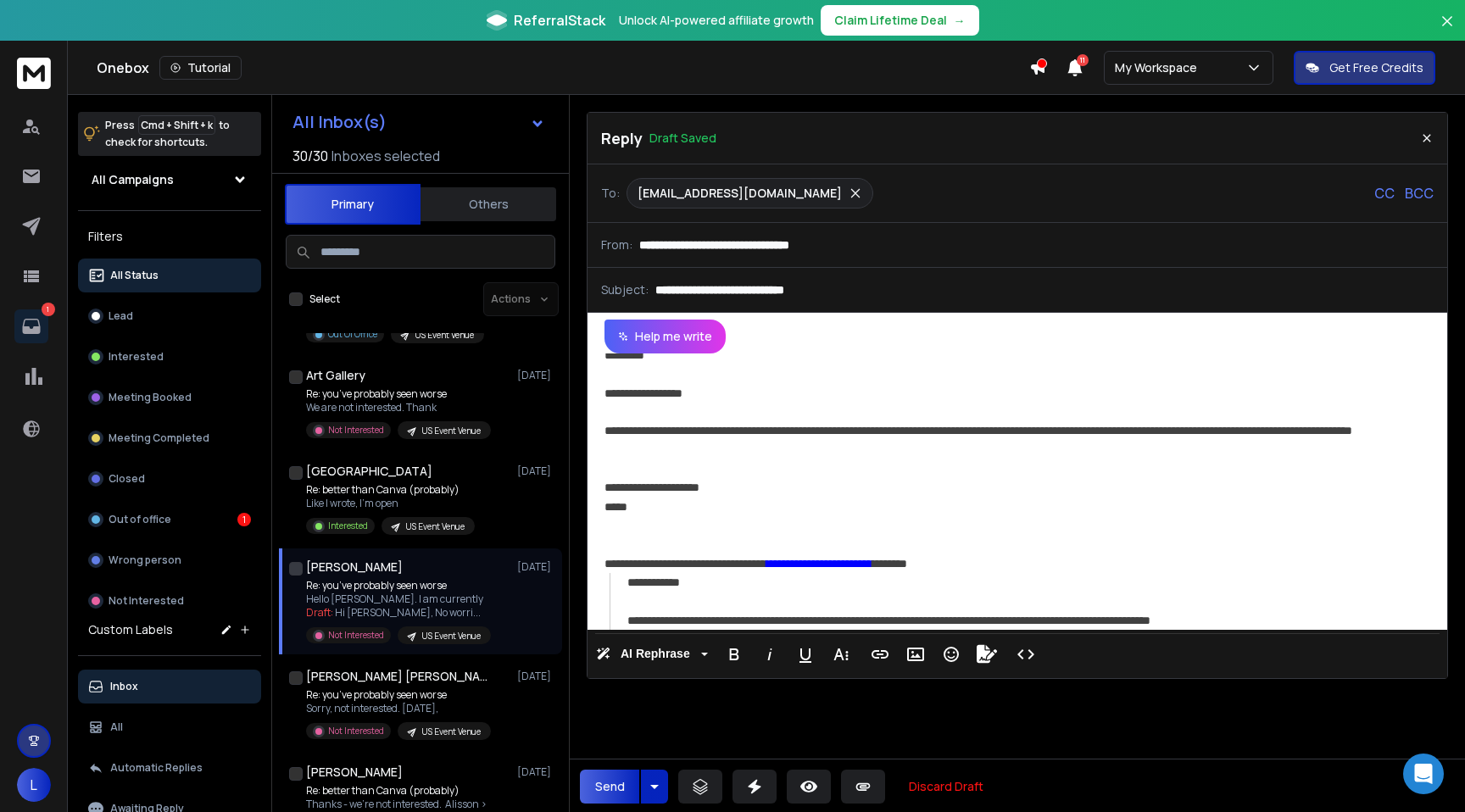
click at [737, 473] on div at bounding box center [1015, 468] width 821 height 18
click at [604, 487] on div "**********" at bounding box center [1015, 492] width 855 height 277
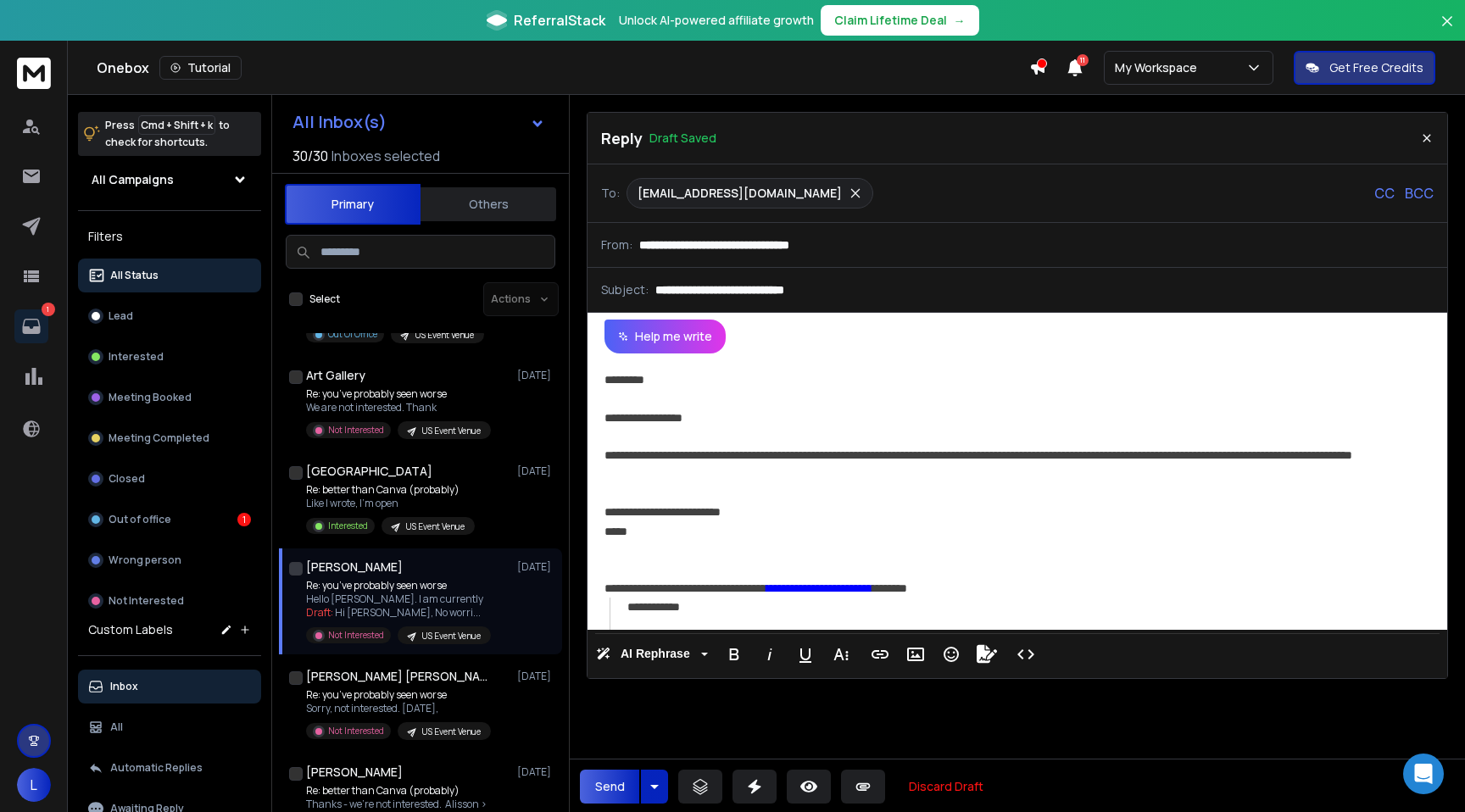
click at [668, 395] on div at bounding box center [1015, 397] width 821 height 18
click at [736, 417] on div "**********" at bounding box center [1015, 418] width 821 height 18
click at [613, 801] on button "Send" at bounding box center [610, 786] width 60 height 34
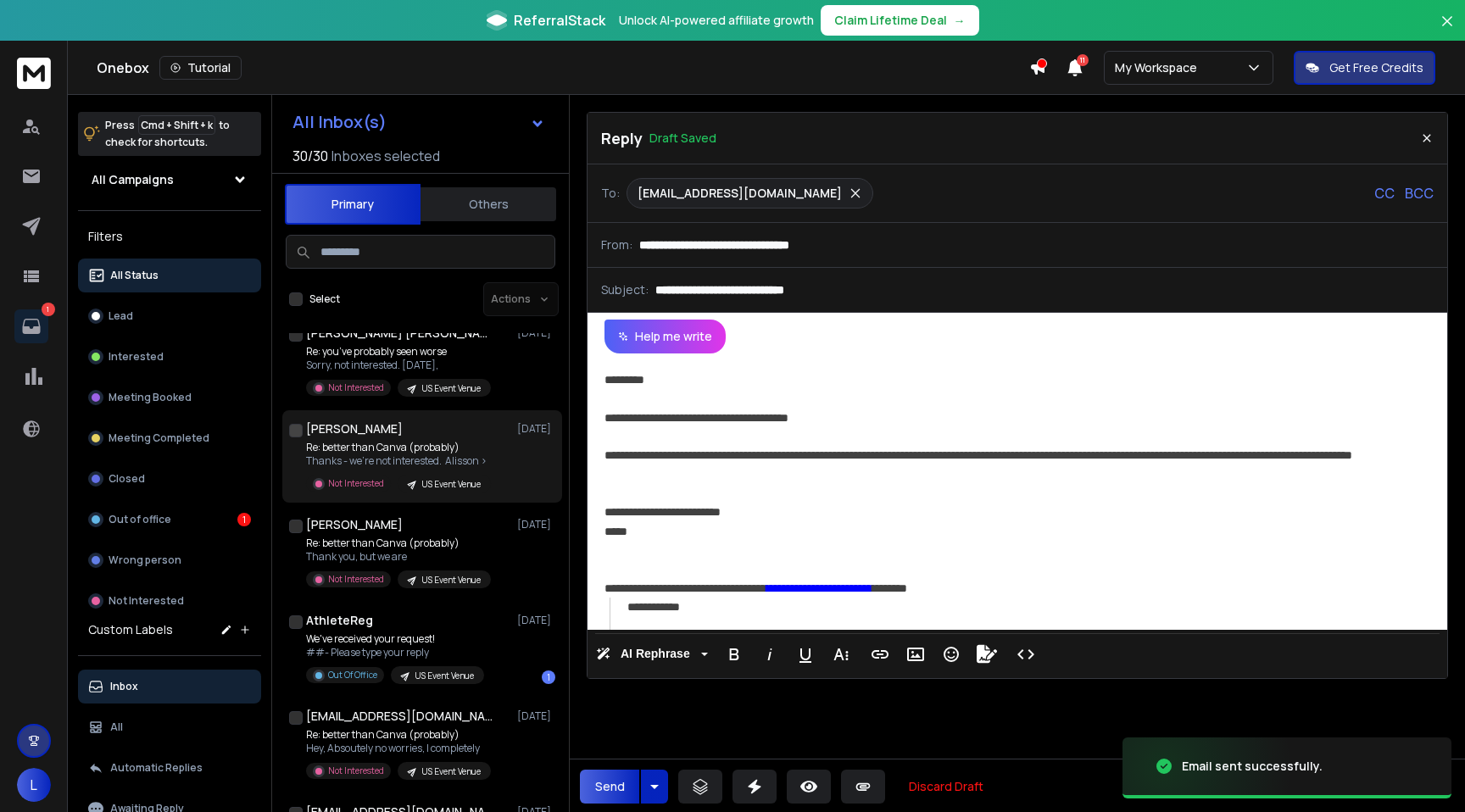
scroll to position [2991, 0]
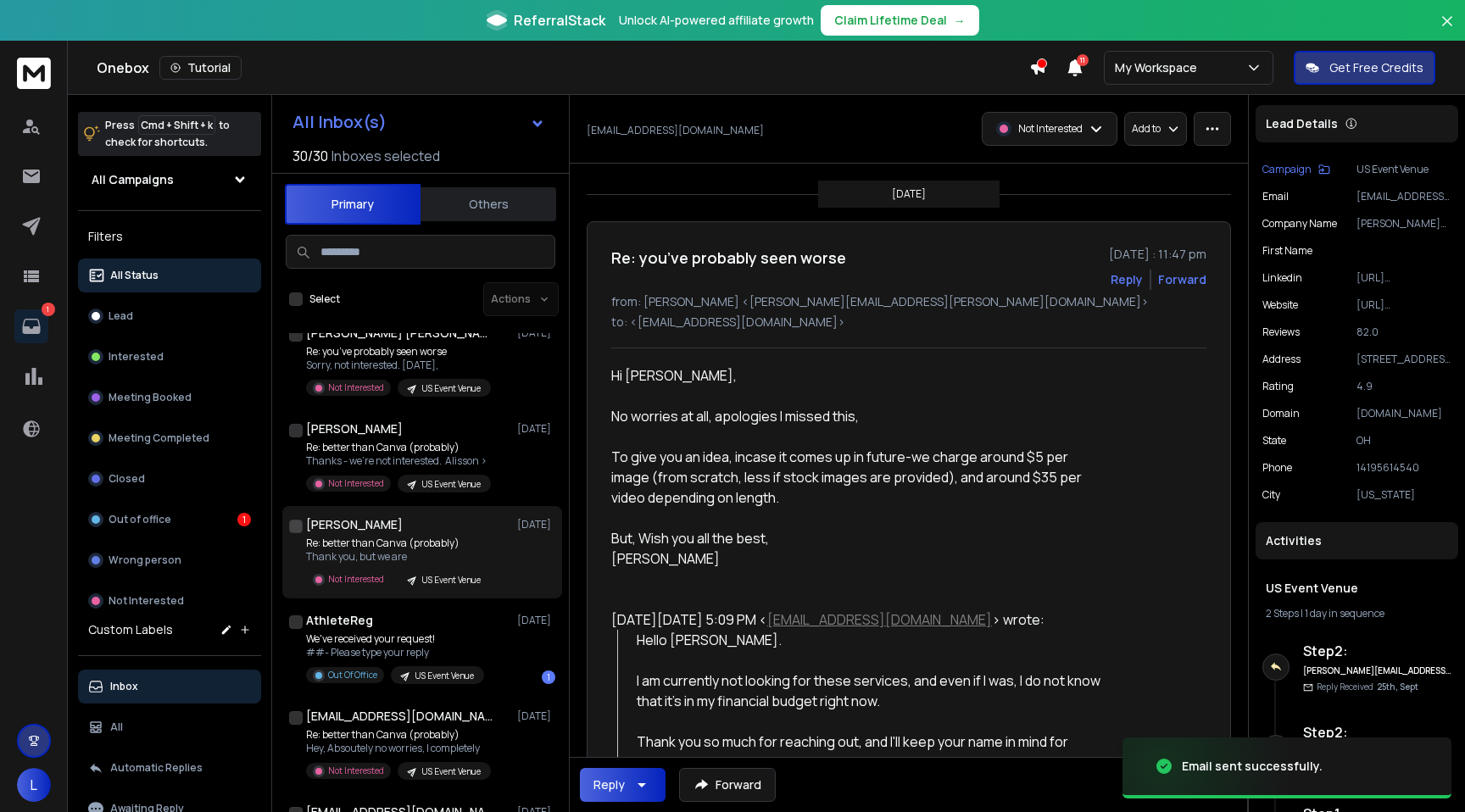
click at [459, 536] on p "Re: better than Canva (probably)" at bounding box center [398, 543] width 185 height 14
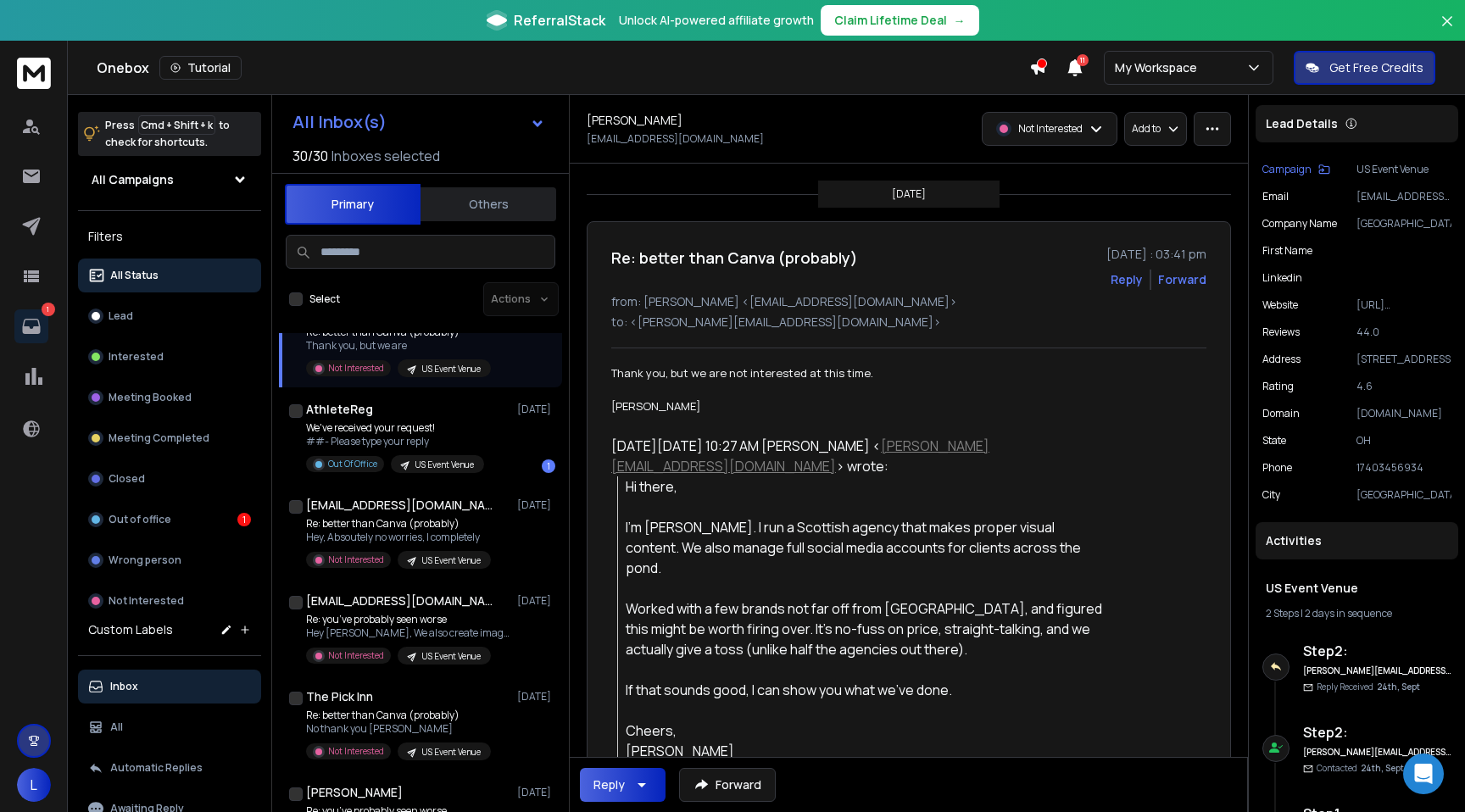
scroll to position [3207, 0]
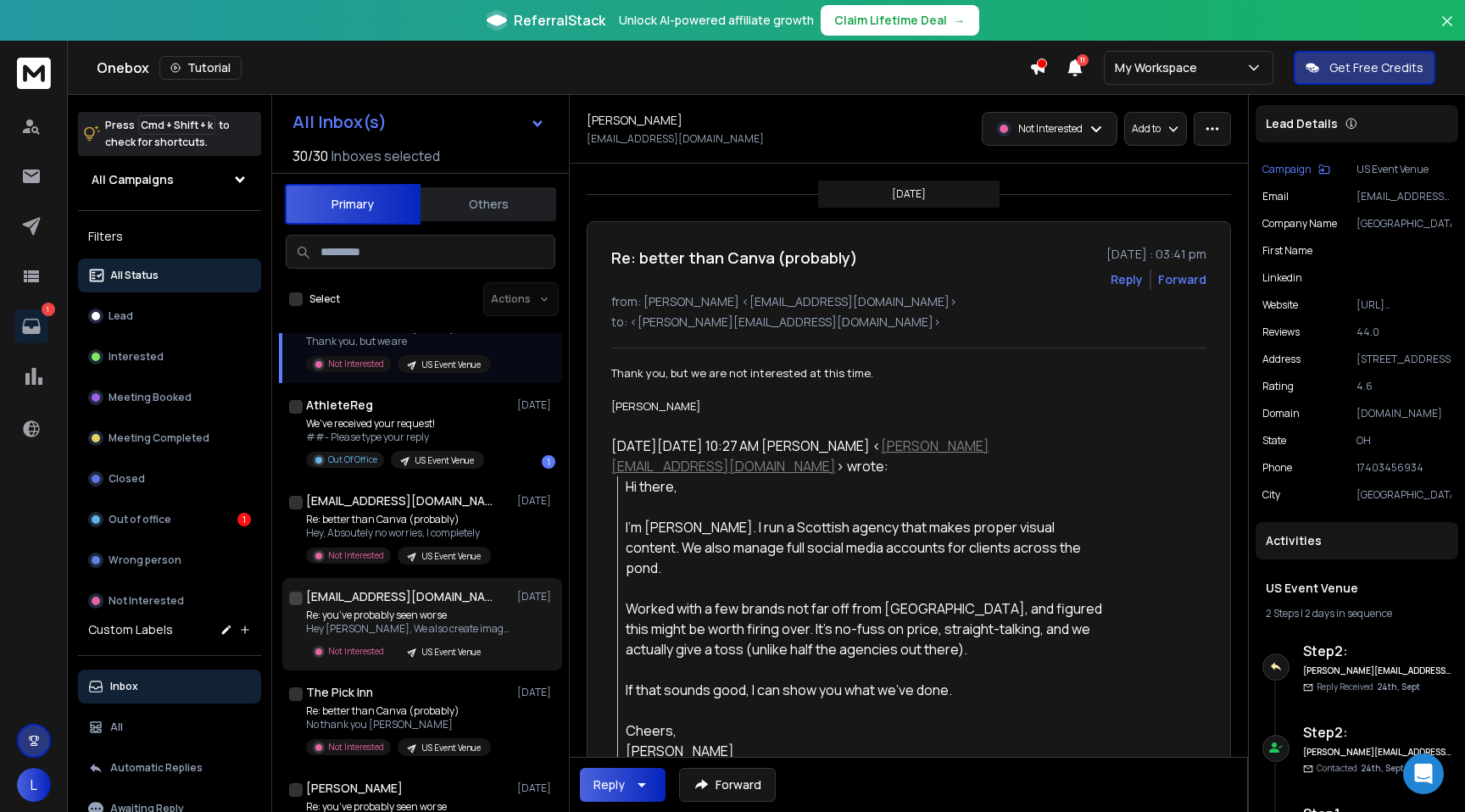
click at [451, 598] on div "hsmithprod@gmail.com 24 Sep" at bounding box center [430, 597] width 249 height 17
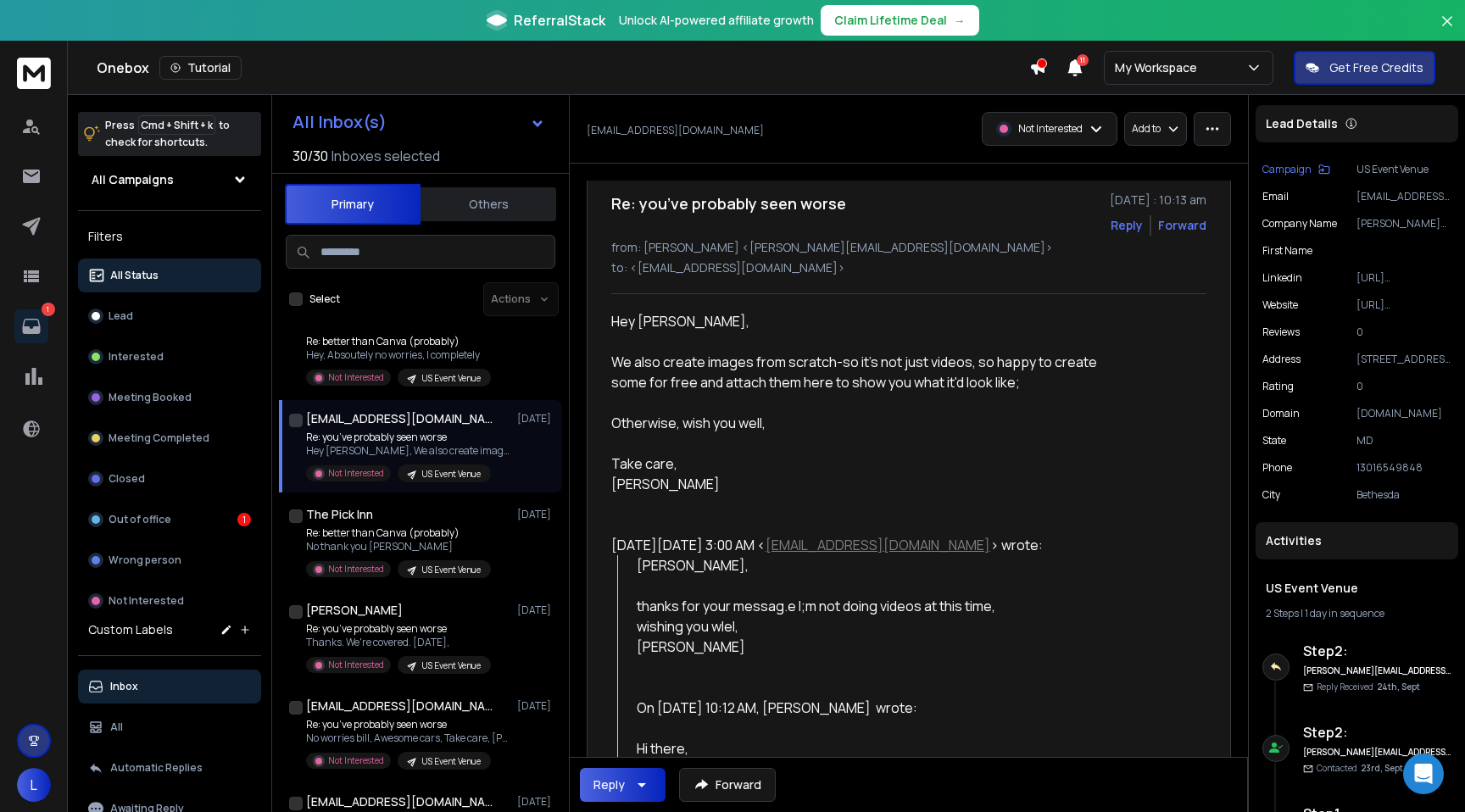
scroll to position [56, 0]
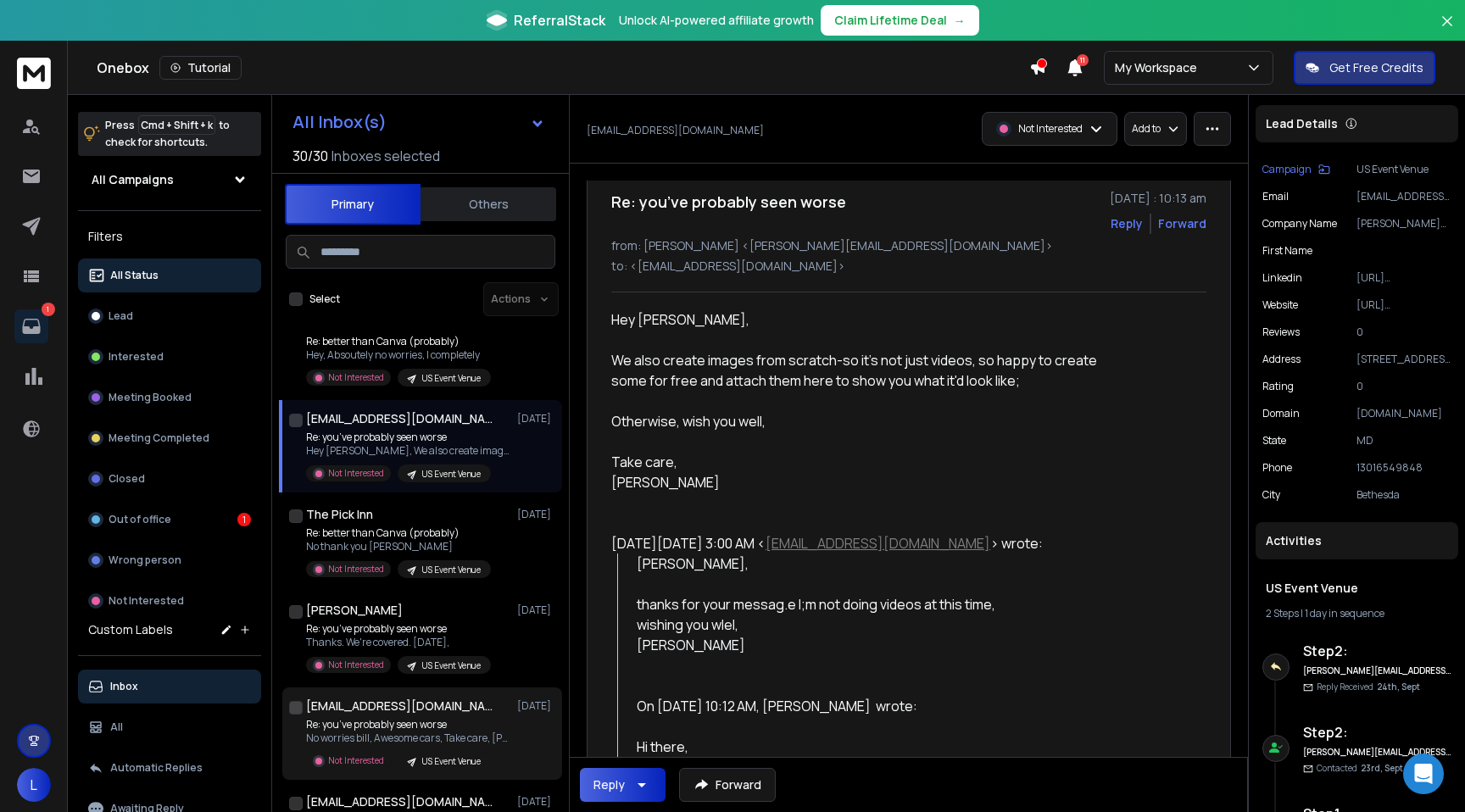
click at [452, 697] on div "billhotrod32@gmail.com 22 Sep" at bounding box center [430, 706] width 249 height 17
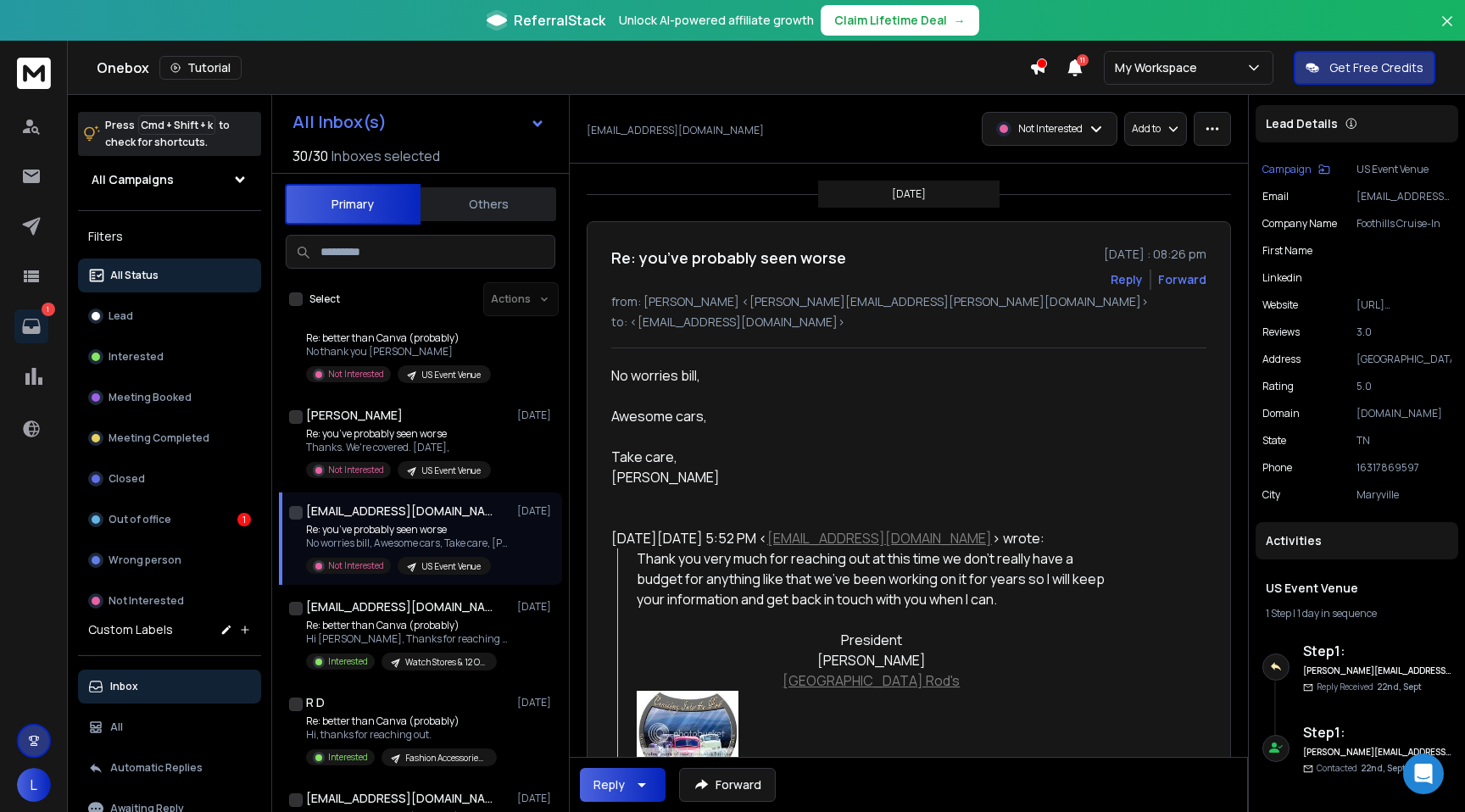
scroll to position [3613, 0]
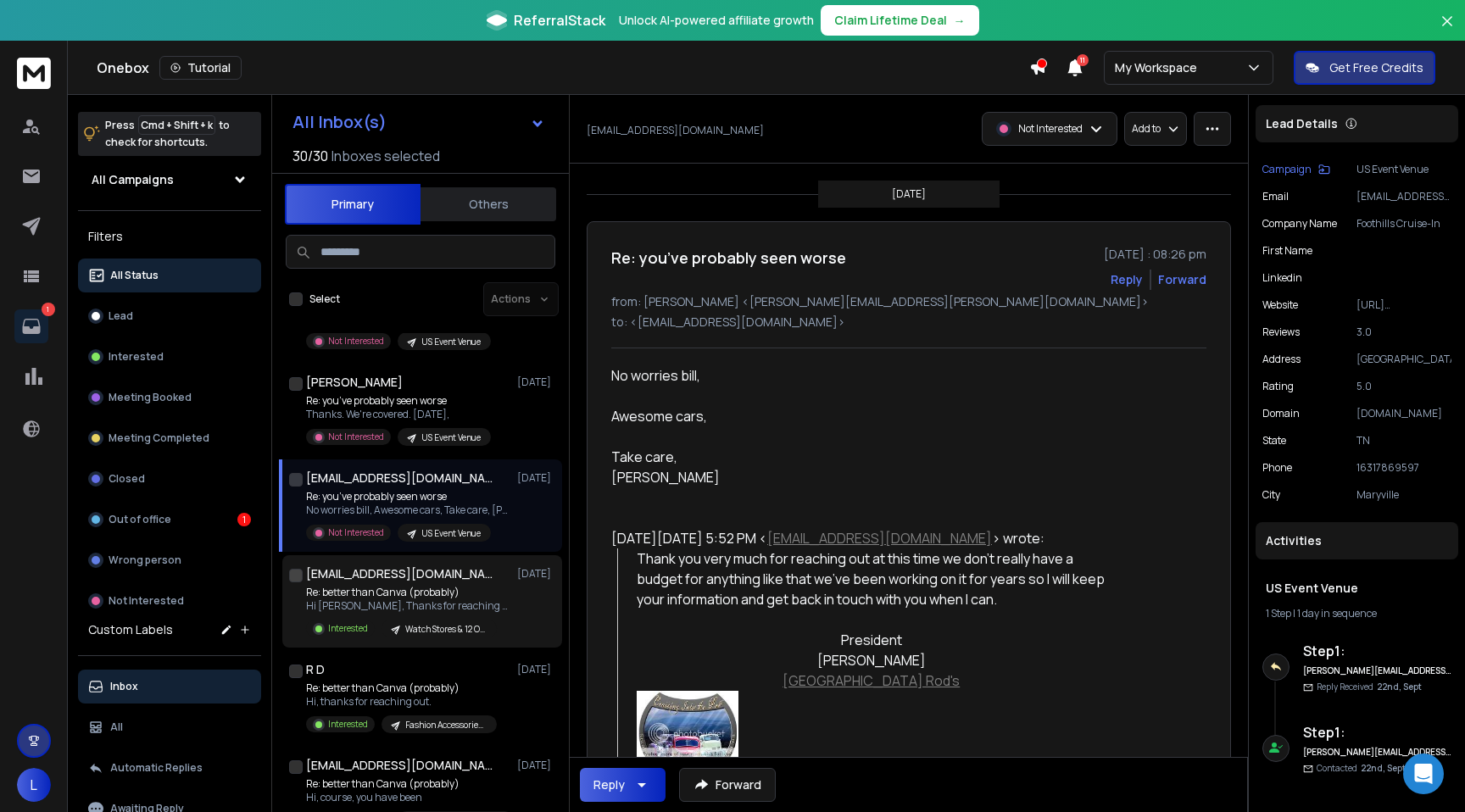
click at [459, 619] on div "Re: better than Canva (probably) Hi Candi, Thanks for reaching out, Interested …" at bounding box center [407, 611] width 203 height 52
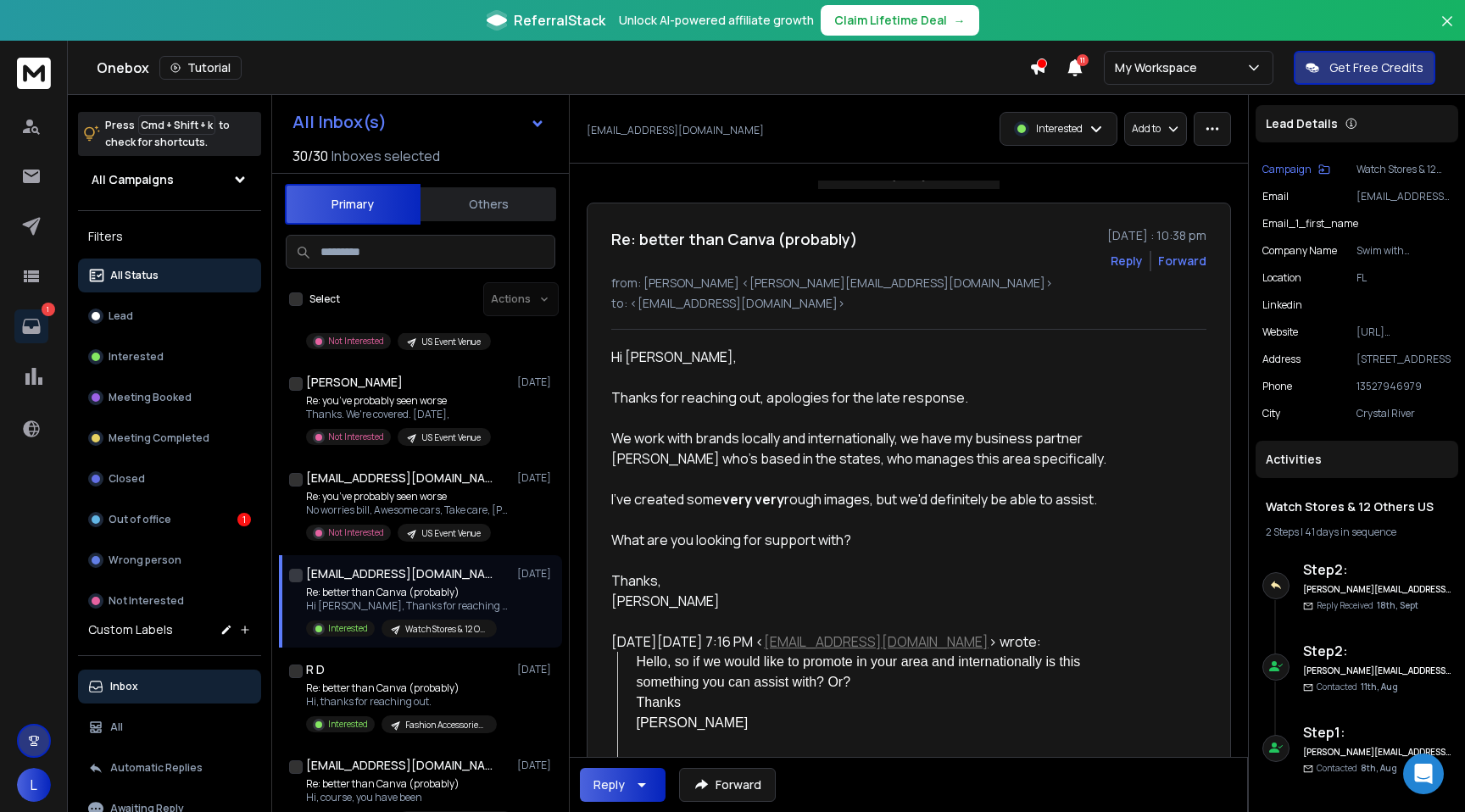
scroll to position [0, 0]
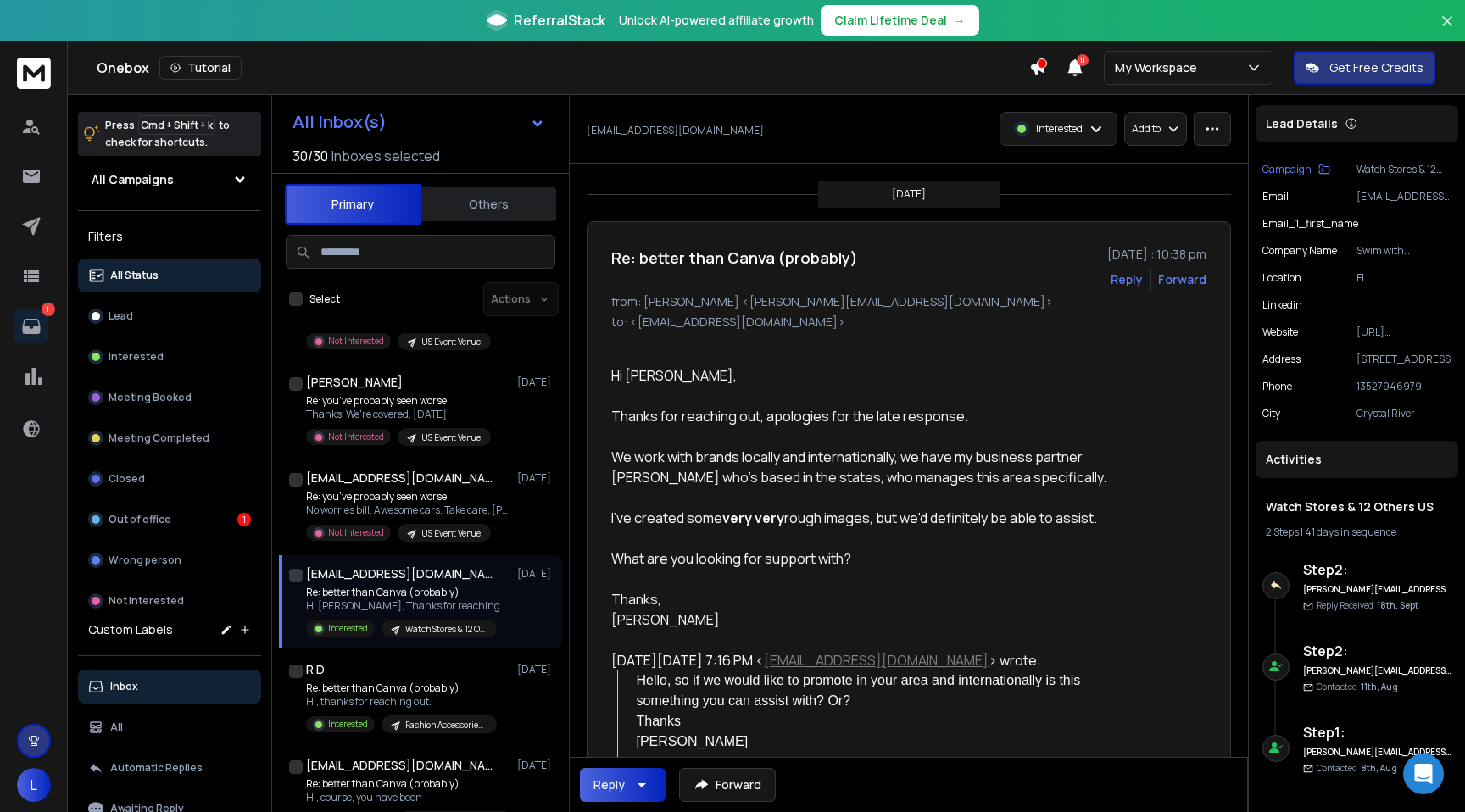
click at [604, 788] on div "Reply" at bounding box center [609, 785] width 32 height 17
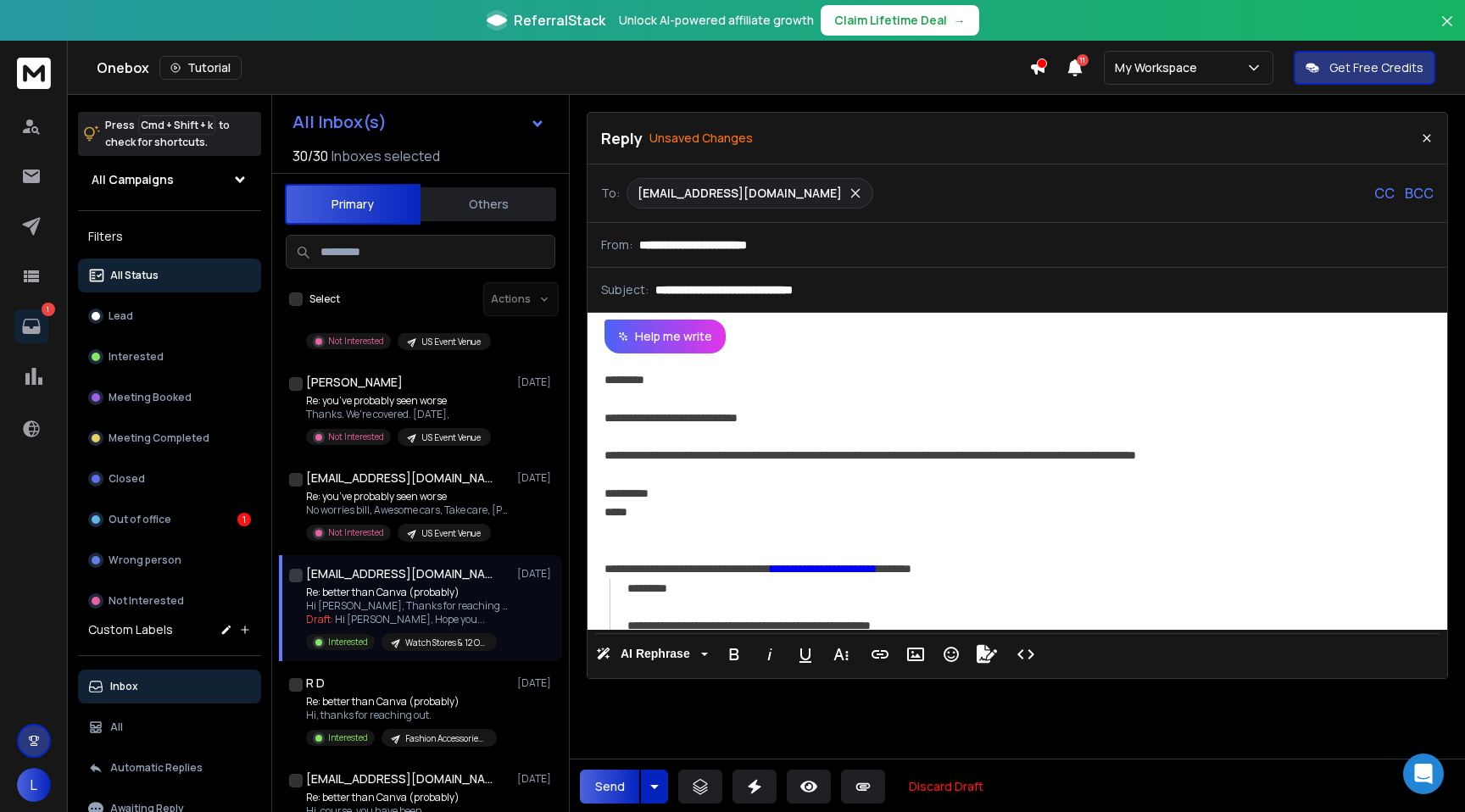
click at [599, 788] on button "Send" at bounding box center [610, 786] width 60 height 34
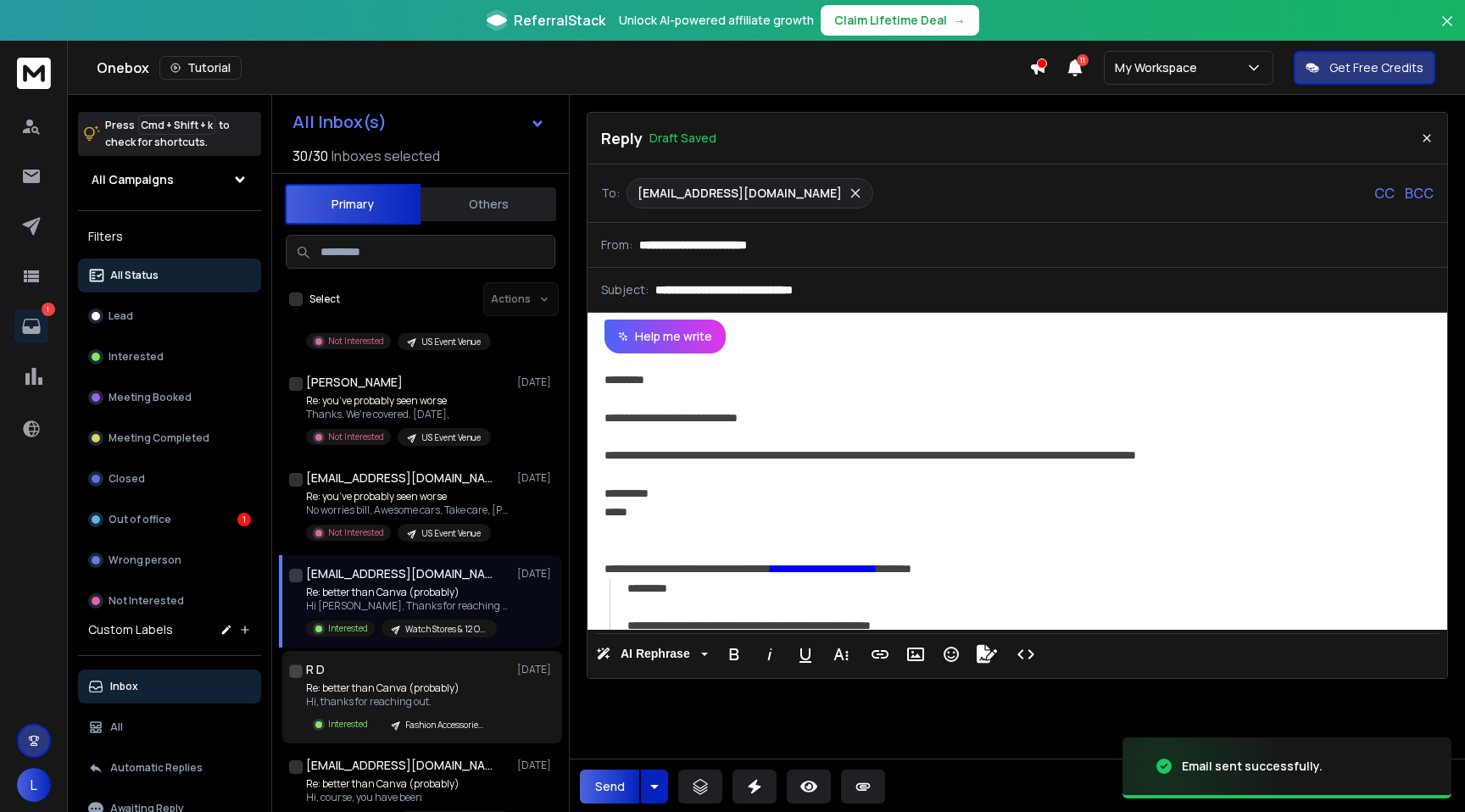
click at [511, 669] on div "R D 15 Aug" at bounding box center [430, 670] width 249 height 17
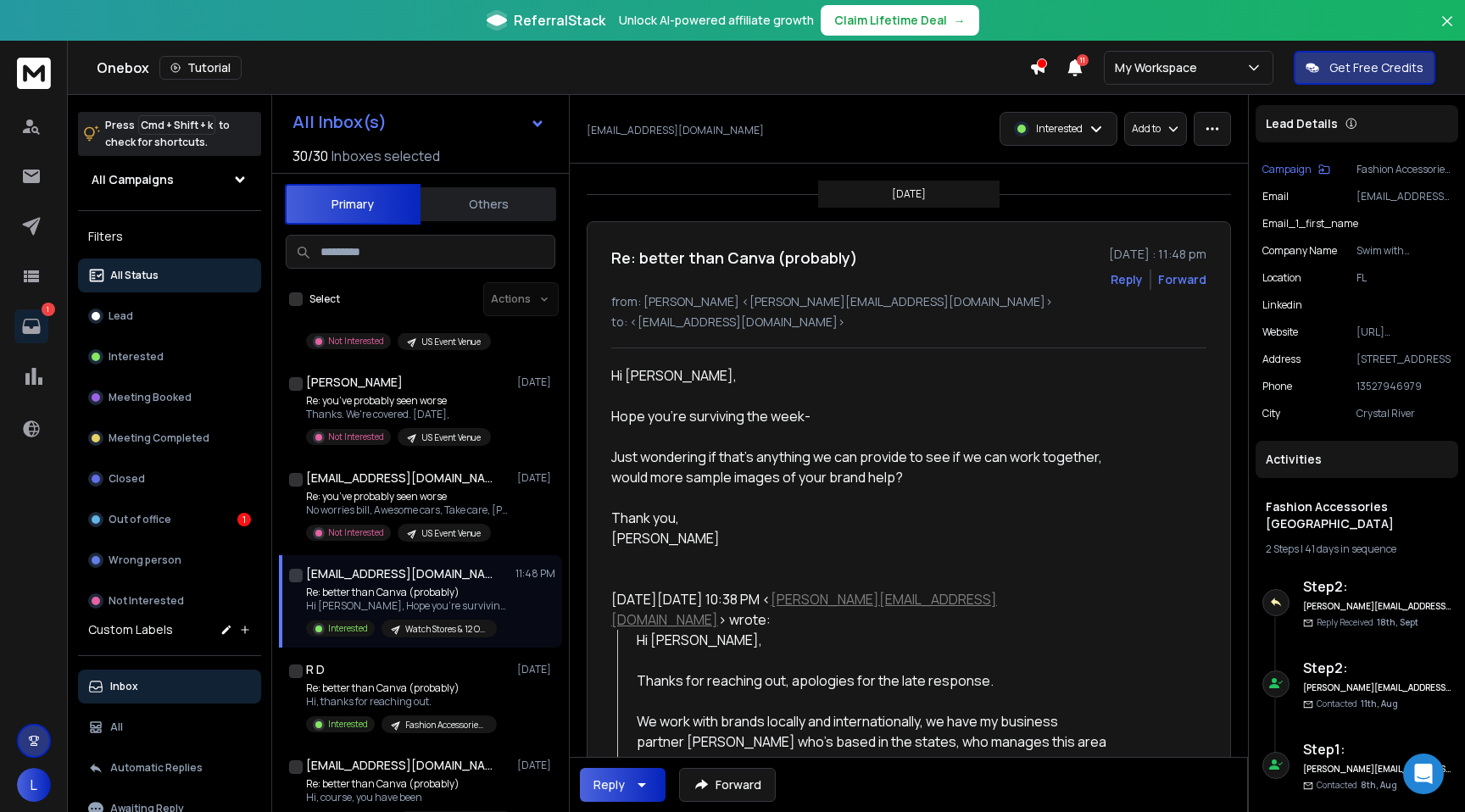
click at [440, 592] on p "Re: better than Canva (probably)" at bounding box center [407, 592] width 203 height 14
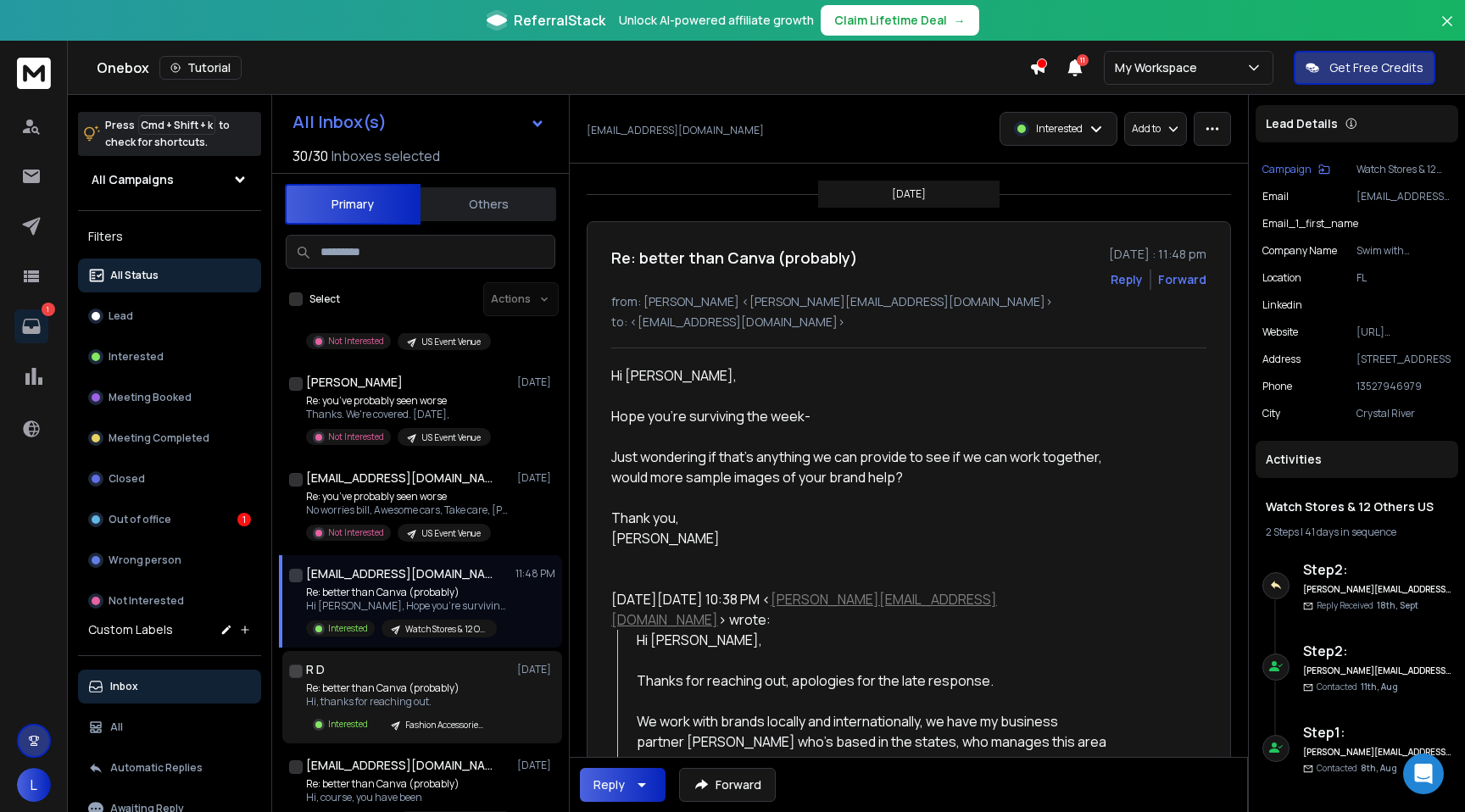
click at [416, 672] on div "R D 15 Aug" at bounding box center [430, 670] width 249 height 17
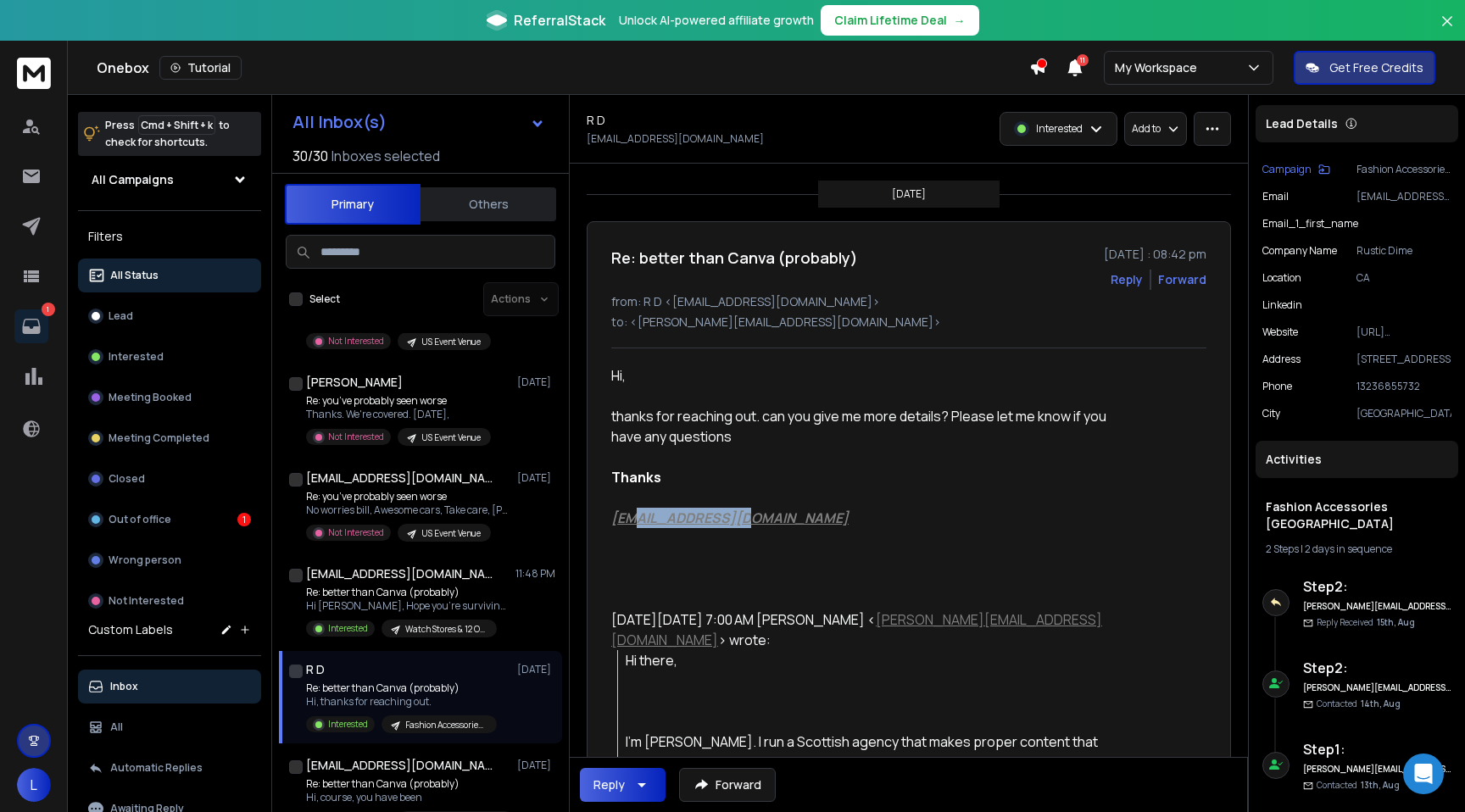
drag, startPoint x: 751, startPoint y: 511, endPoint x: 635, endPoint y: 510, distance: 116.0
click at [635, 510] on div "rd@rusticdime.com" at bounding box center [858, 517] width 495 height 20
copy link "rusticdime.com"
